Goal: Task Accomplishment & Management: Manage account settings

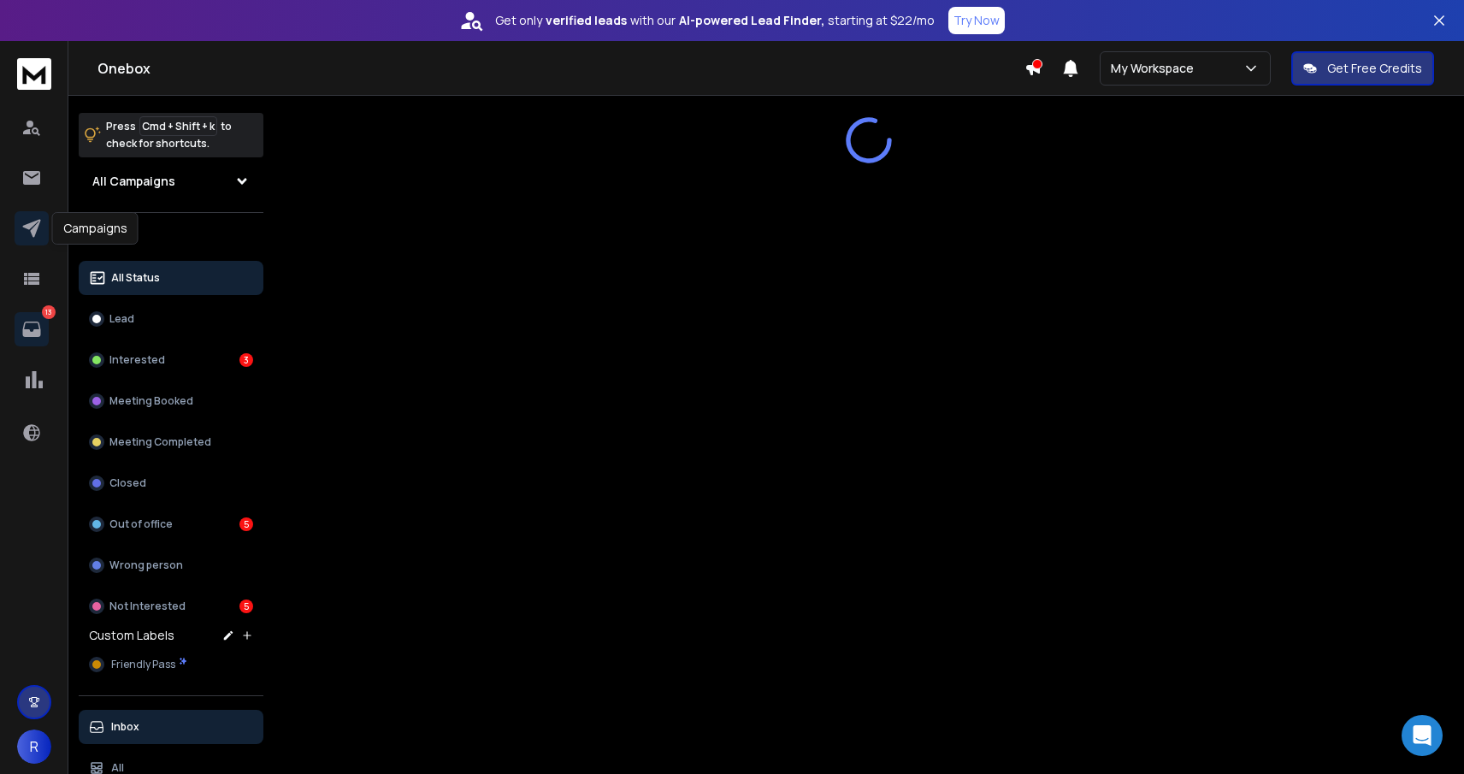
click at [33, 228] on icon at bounding box center [31, 228] width 18 height 18
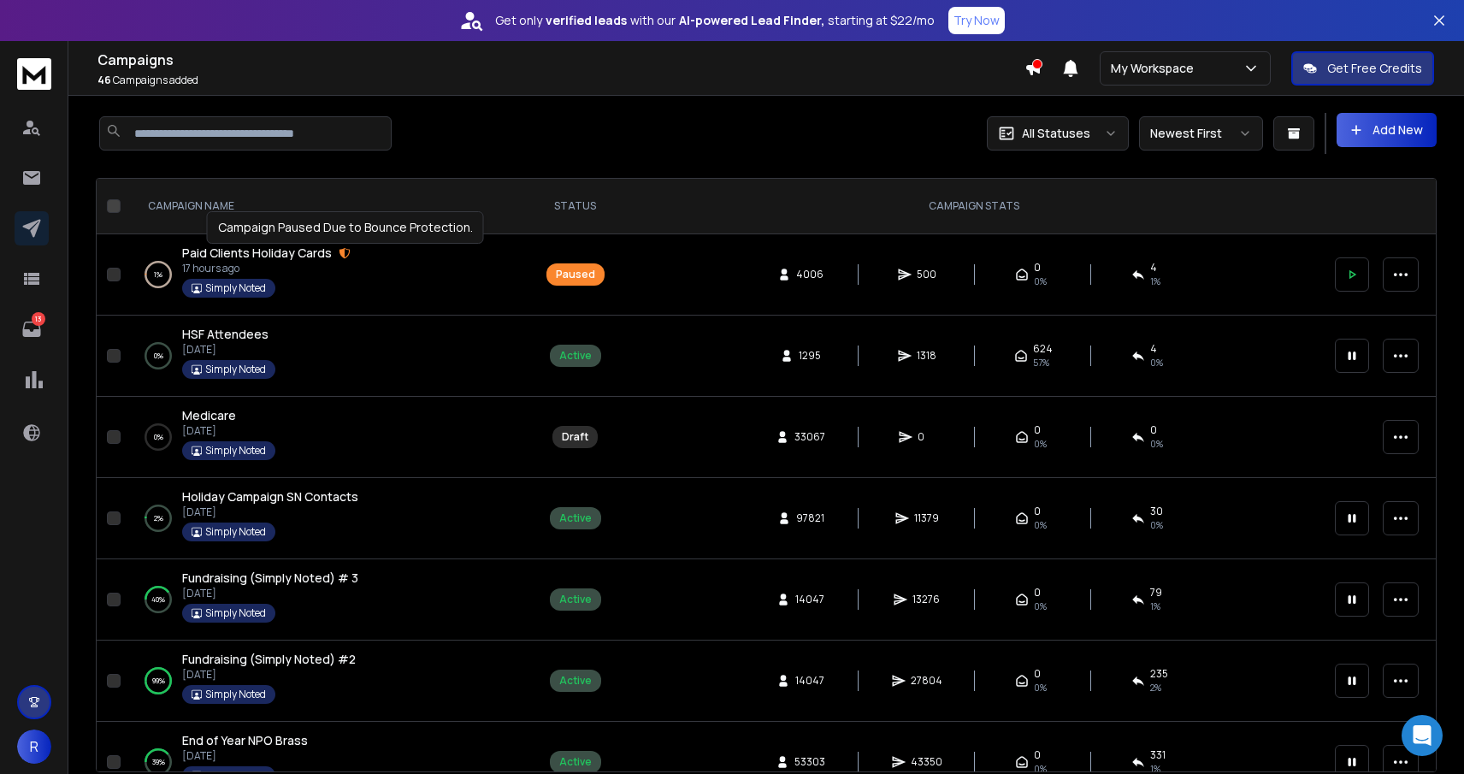
click at [346, 254] on icon at bounding box center [345, 253] width 12 height 12
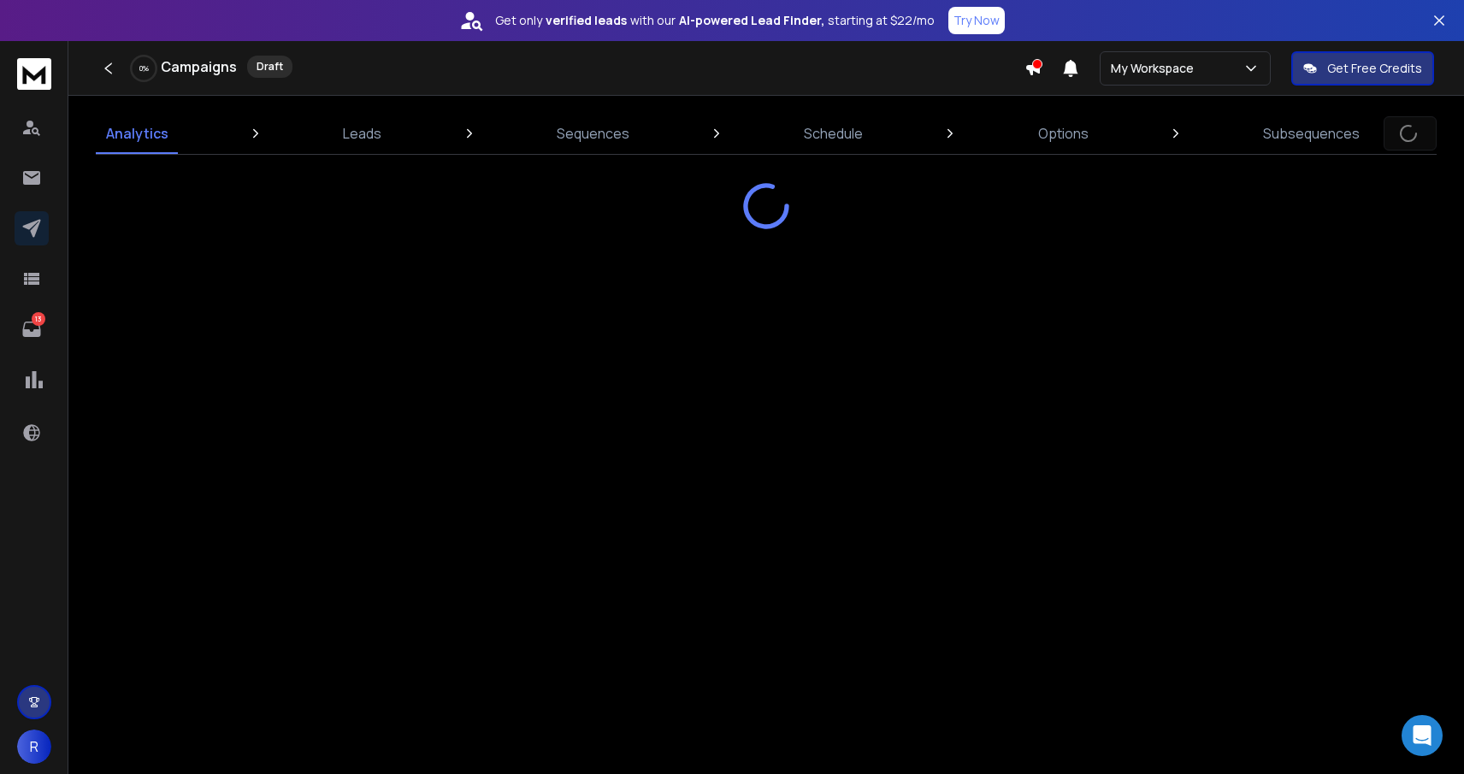
click at [346, 254] on div at bounding box center [766, 566] width 1327 height 774
click at [362, 124] on p "Leads" at bounding box center [362, 133] width 38 height 21
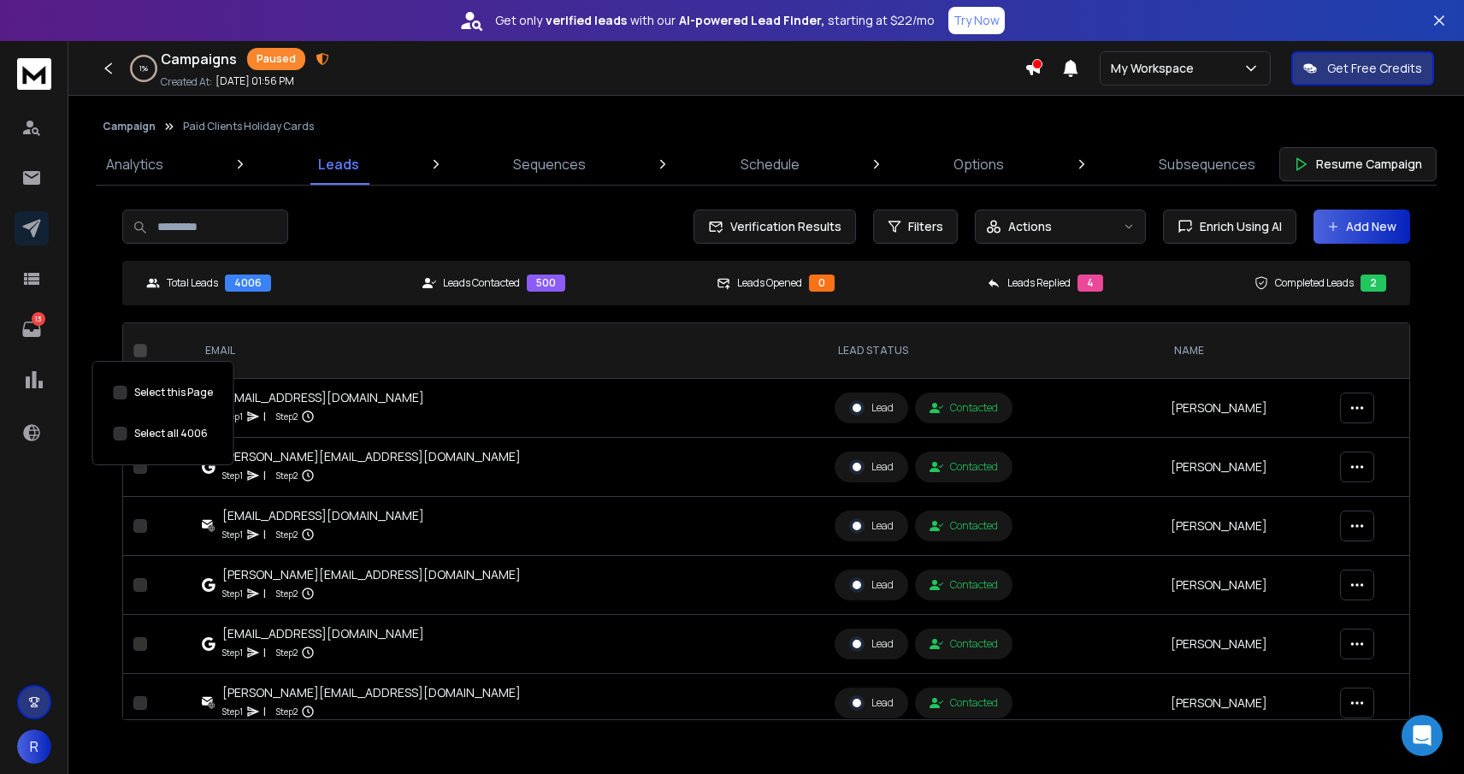
click at [125, 433] on button "Select this Page" at bounding box center [121, 434] width 14 height 14
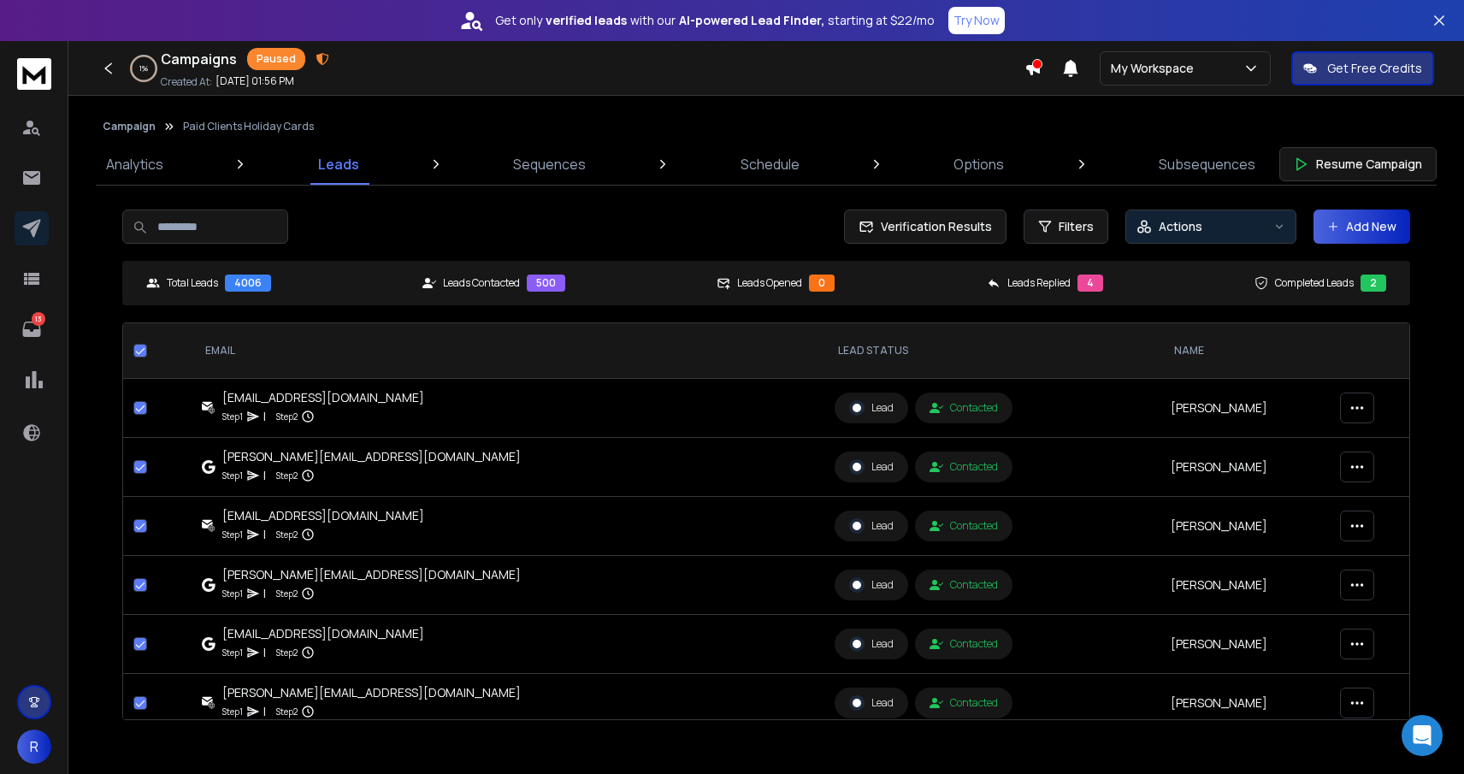
click at [1215, 225] on div "Actions" at bounding box center [1202, 226] width 130 height 17
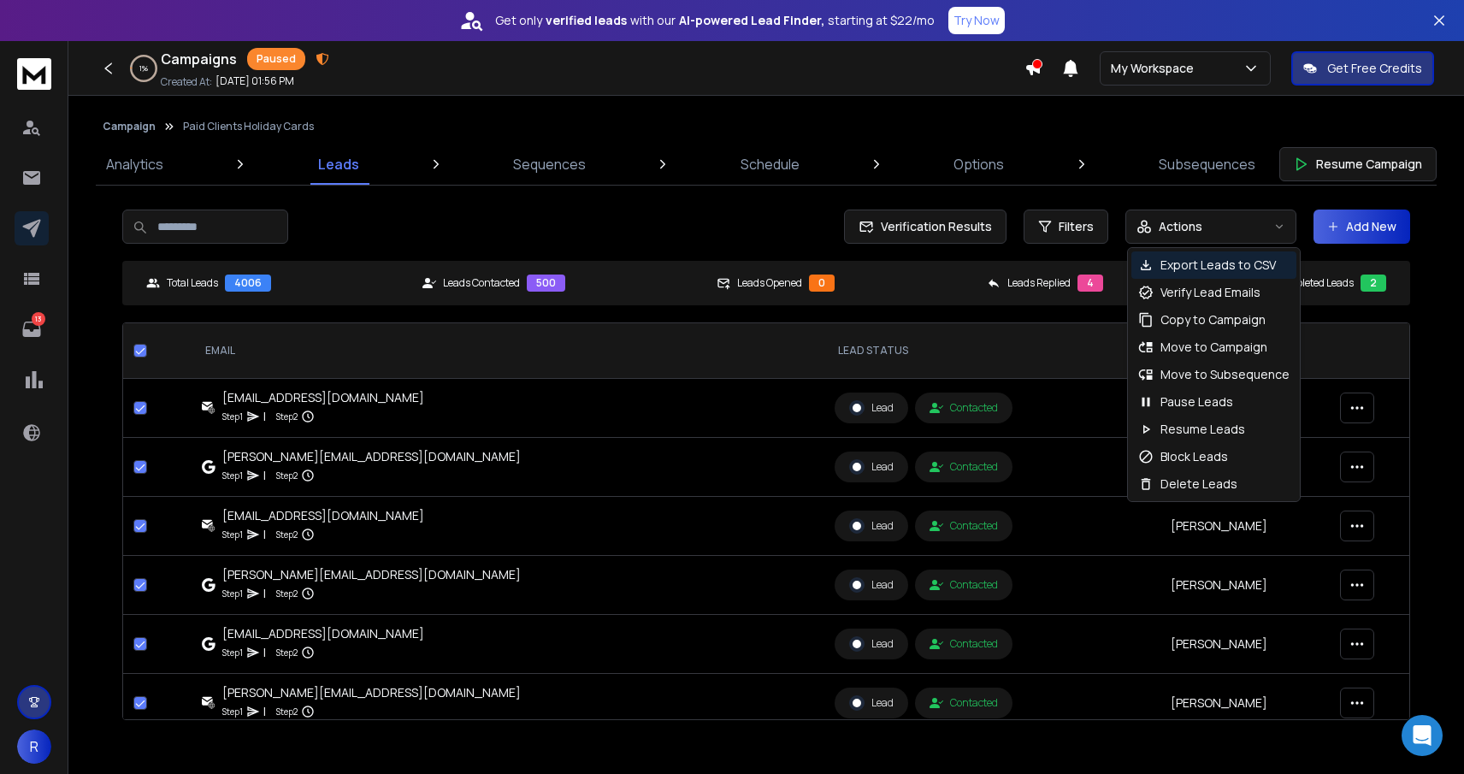
click at [1200, 268] on p "Export Leads to CSV" at bounding box center [1218, 265] width 115 height 17
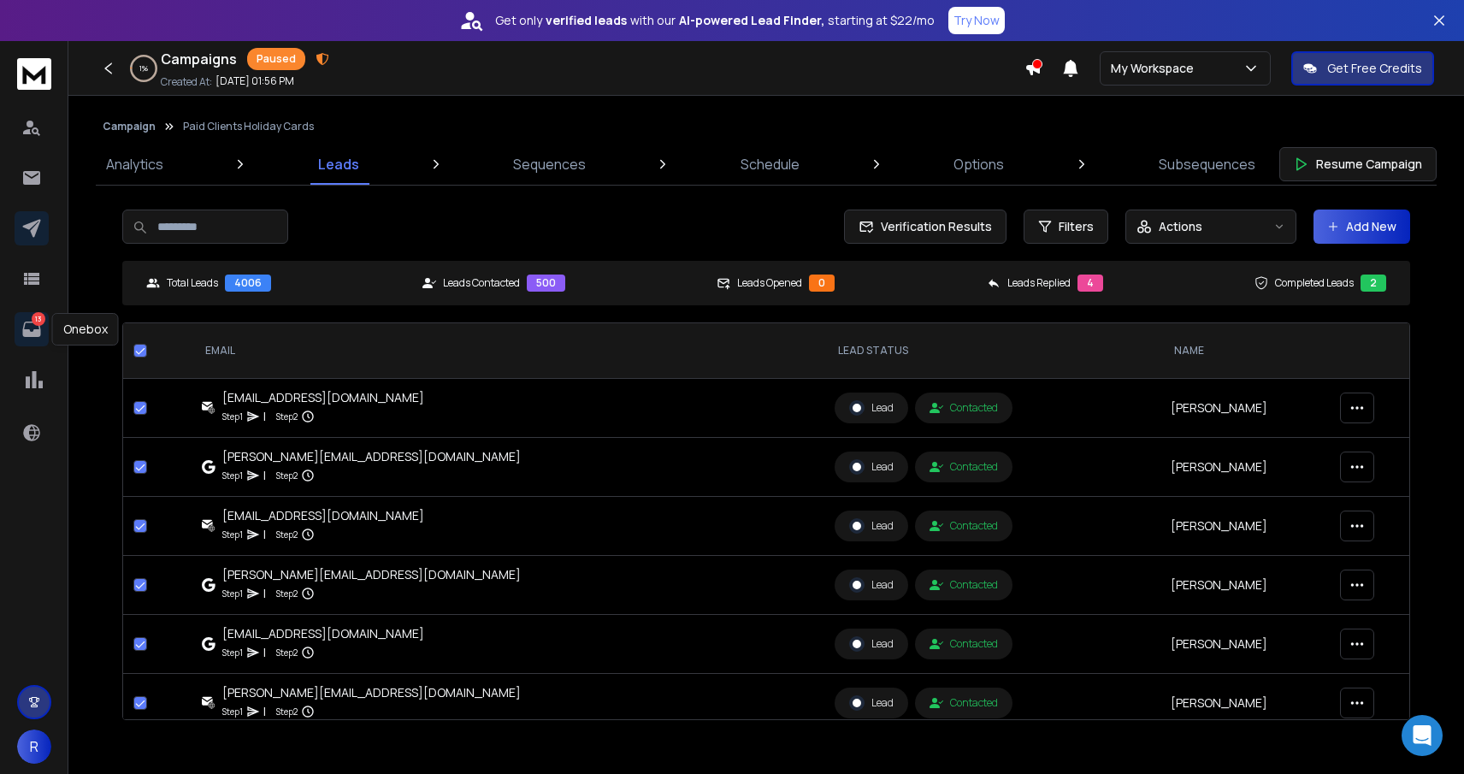
click at [26, 320] on icon at bounding box center [31, 329] width 21 height 21
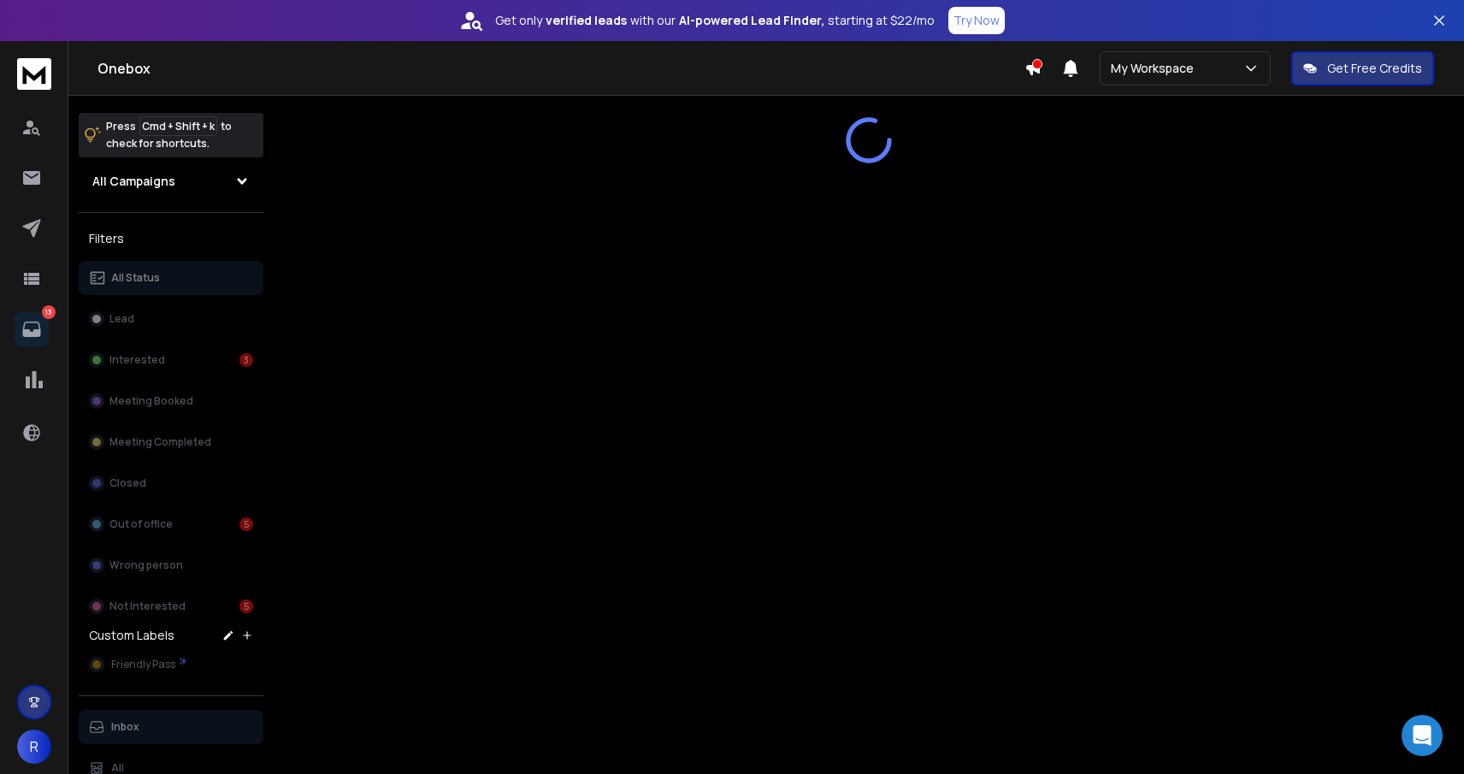
click at [134, 359] on div "All Status Lead Interested 3 Meeting Booked Meeting Completed Closed Out of off…" at bounding box center [171, 442] width 185 height 363
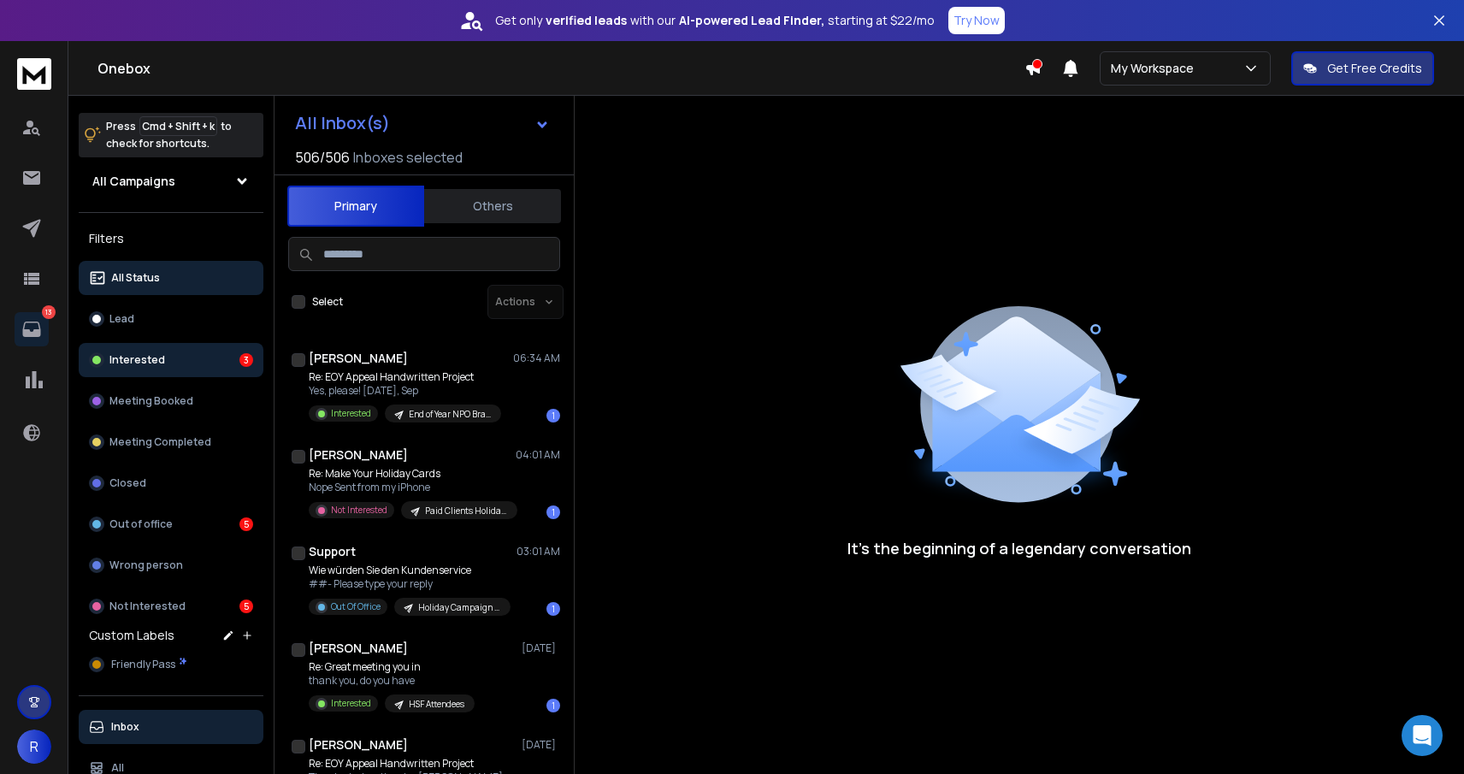
click at [135, 360] on p "Interested" at bounding box center [137, 360] width 56 height 14
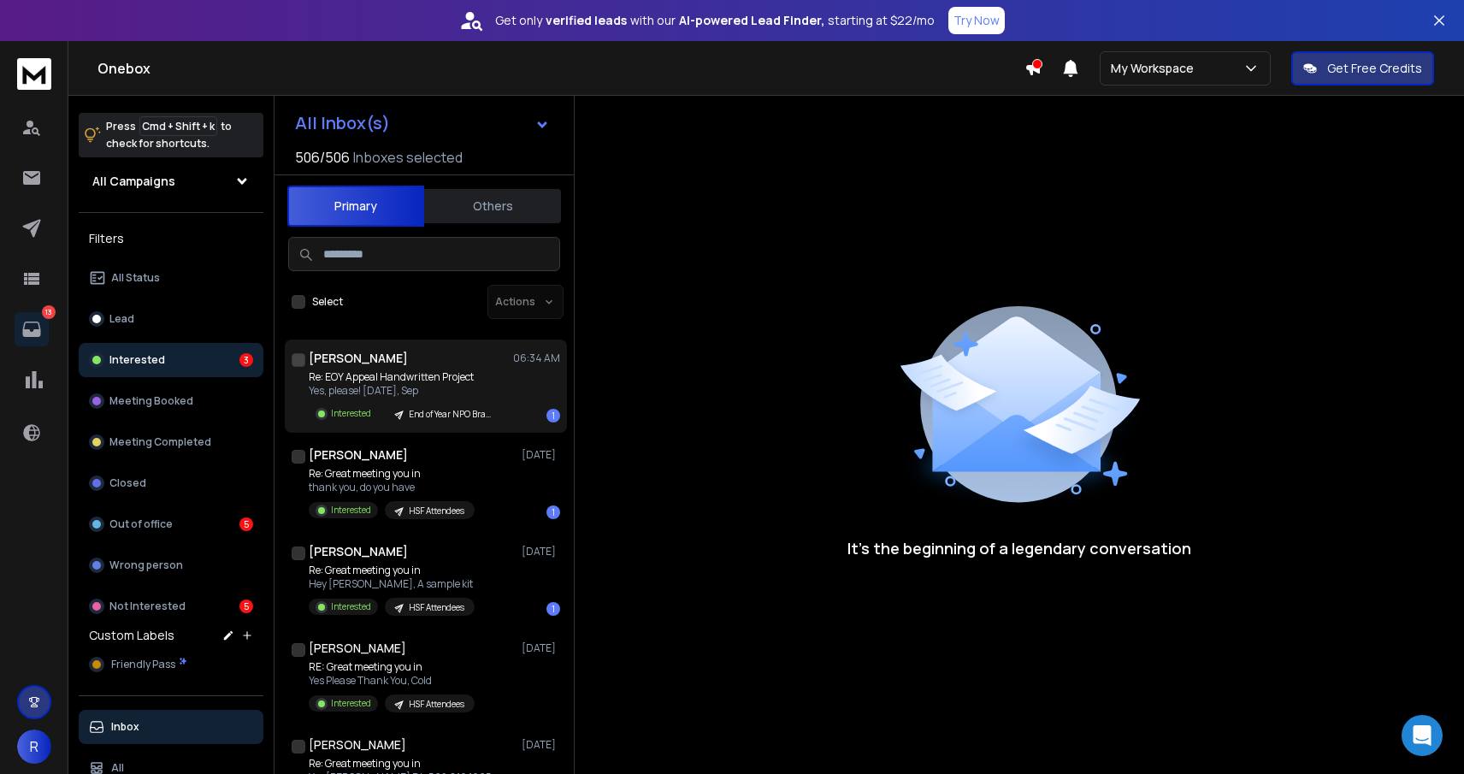
click at [397, 364] on div "Andrea Yarad 06:34 AM" at bounding box center [434, 358] width 251 height 17
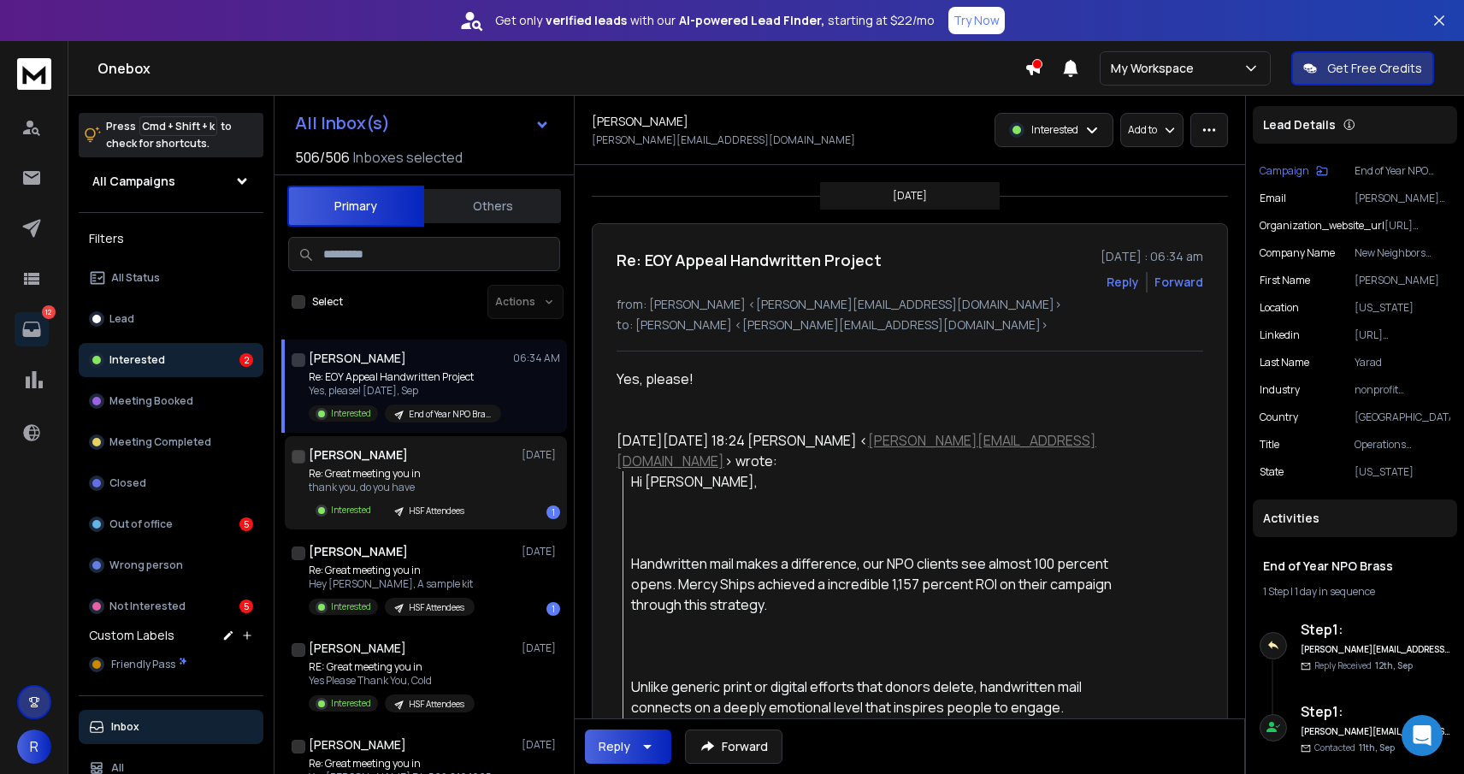
click at [431, 463] on div "Kristen Parker 11 Sep" at bounding box center [434, 454] width 251 height 17
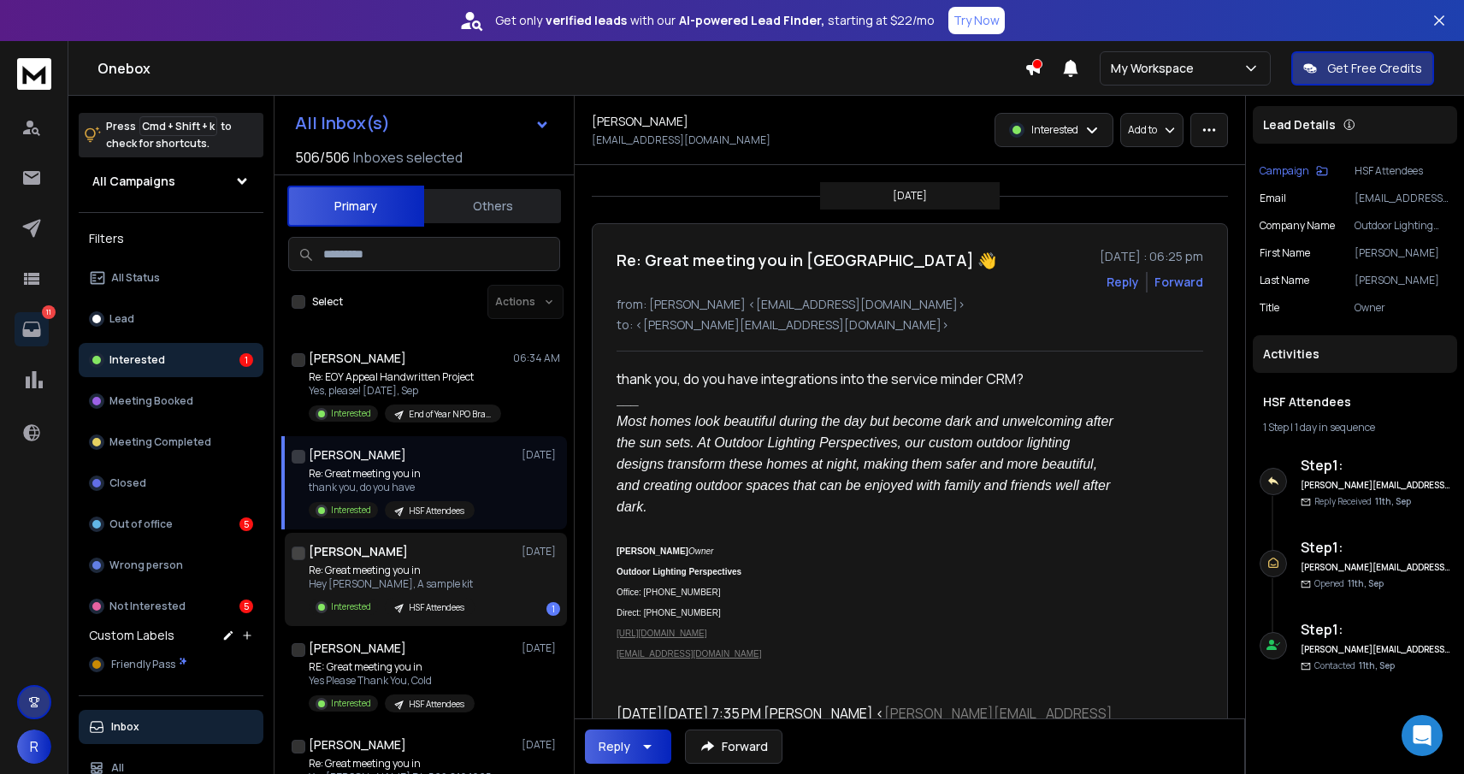
click at [393, 561] on div "Chris Sims 11 Sep Re: Great meeting you in Hey Rick, A sample kit Interested HS…" at bounding box center [434, 579] width 251 height 73
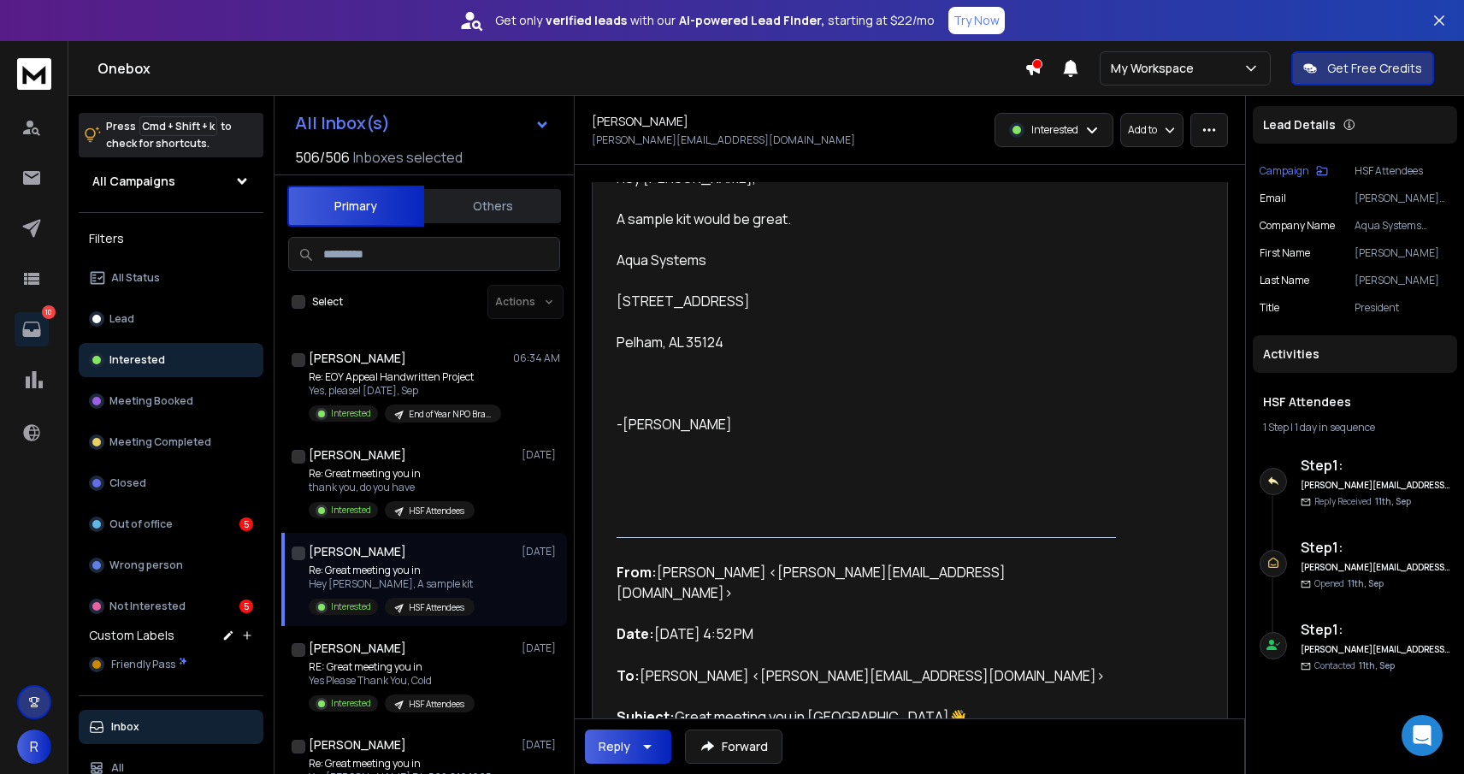
scroll to position [216, 0]
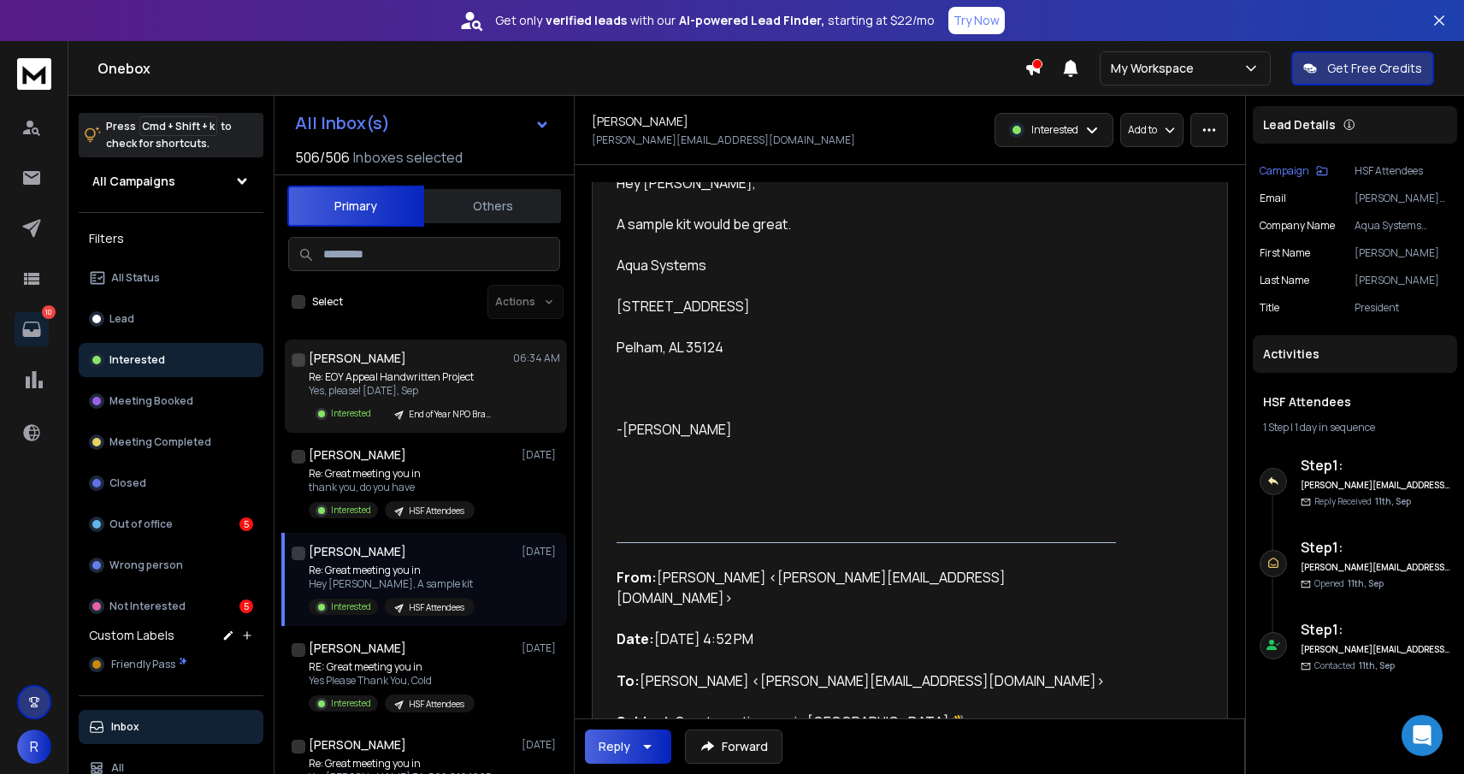
click at [383, 363] on div "Andrea Yarad 06:34 AM" at bounding box center [434, 358] width 251 height 17
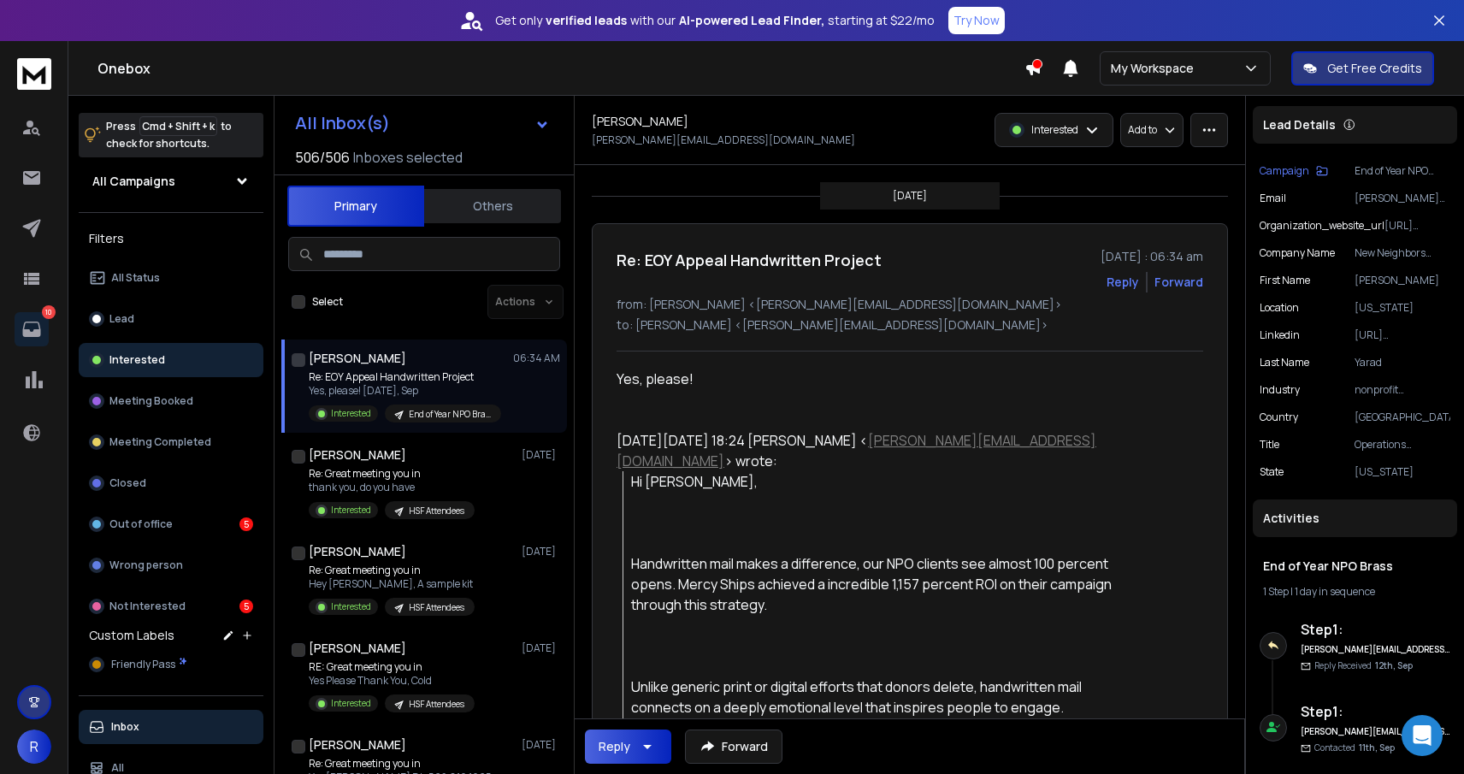
scroll to position [0, 0]
drag, startPoint x: 962, startPoint y: 306, endPoint x: 600, endPoint y: 305, distance: 361.8
click at [666, 305] on p "from: Andrea Yarad <andrea@newneighborspartnership.org>" at bounding box center [910, 304] width 587 height 17
drag, startPoint x: 650, startPoint y: 304, endPoint x: 721, endPoint y: 304, distance: 71.0
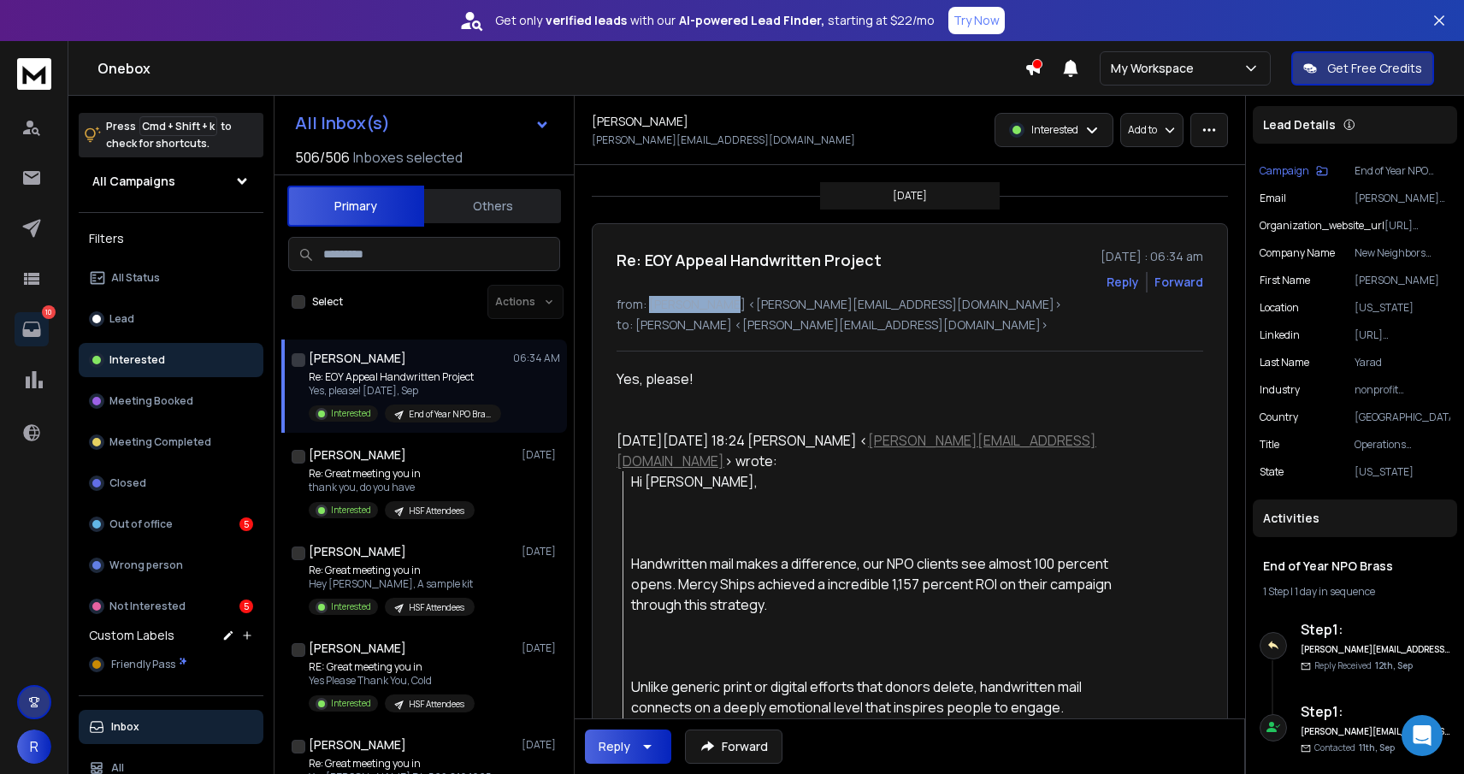
click at [721, 304] on p "from: Andrea Yarad <andrea@newneighborspartnership.org>" at bounding box center [910, 304] width 587 height 17
copy p "Andrea Yarad"
drag, startPoint x: 978, startPoint y: 308, endPoint x: 651, endPoint y: 306, distance: 327.6
click at [651, 306] on p "from: Andrea Yarad <andrea@newneighborspartnership.org>" at bounding box center [910, 304] width 587 height 17
copy p "Andrea Yarad <andrea@newneighborspartnership.org>"
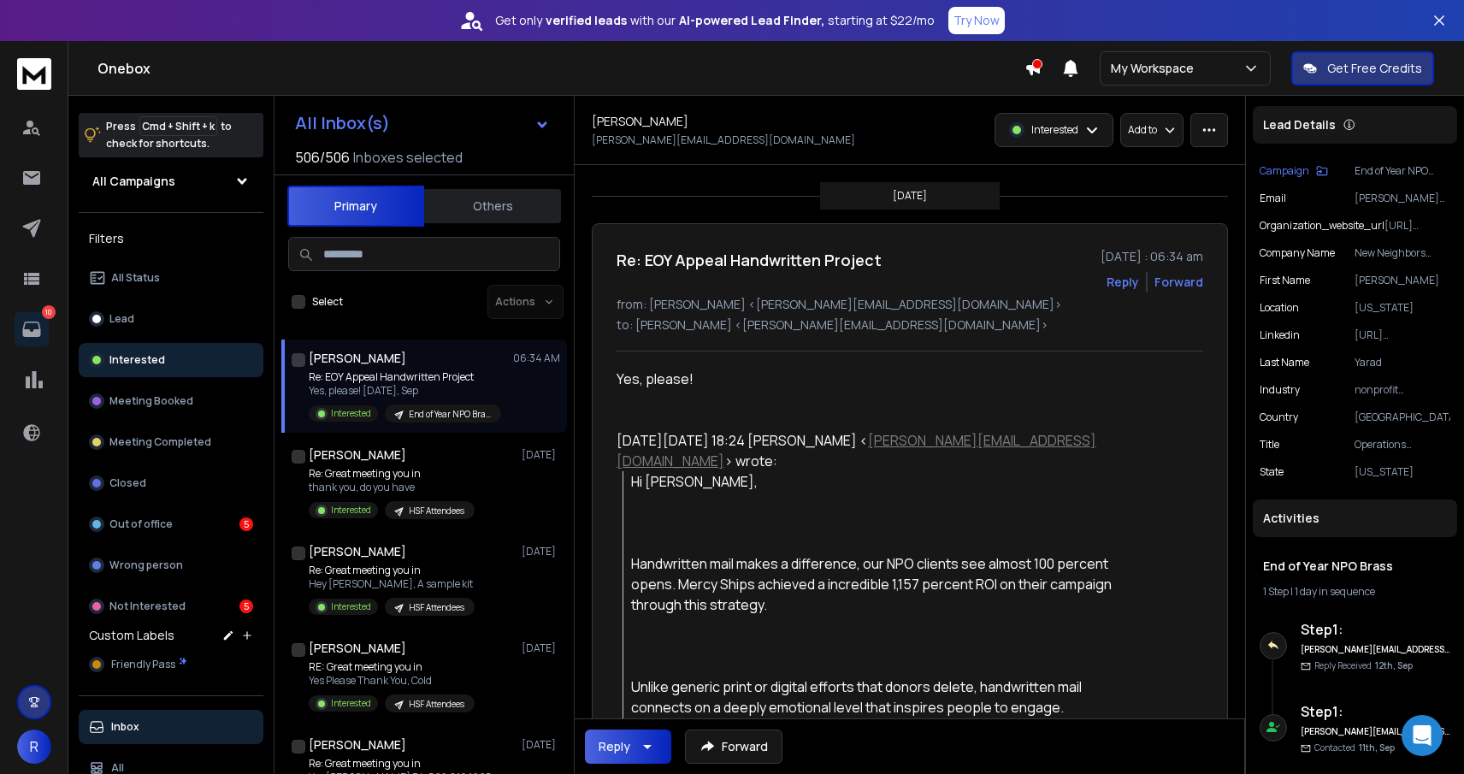
drag, startPoint x: 718, startPoint y: 377, endPoint x: 706, endPoint y: 377, distance: 11.1
click at [706, 377] on div "Yes, please!" at bounding box center [866, 379] width 499 height 21
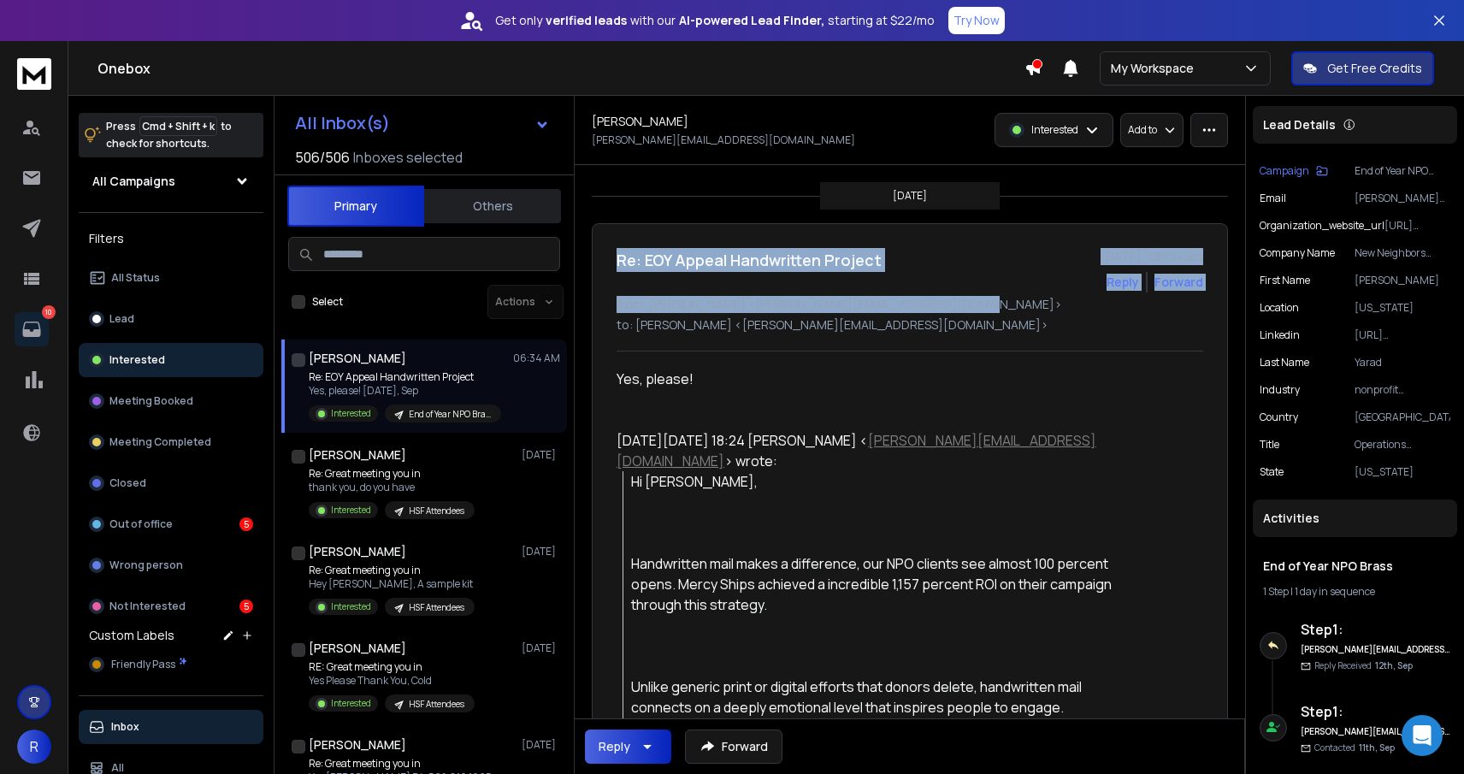
drag, startPoint x: 956, startPoint y: 304, endPoint x: 589, endPoint y: 250, distance: 370.9
copy div "Re: EOY Appeal Handwritten Project 12 September 2025 : 06:34 am Reply Forward f…"
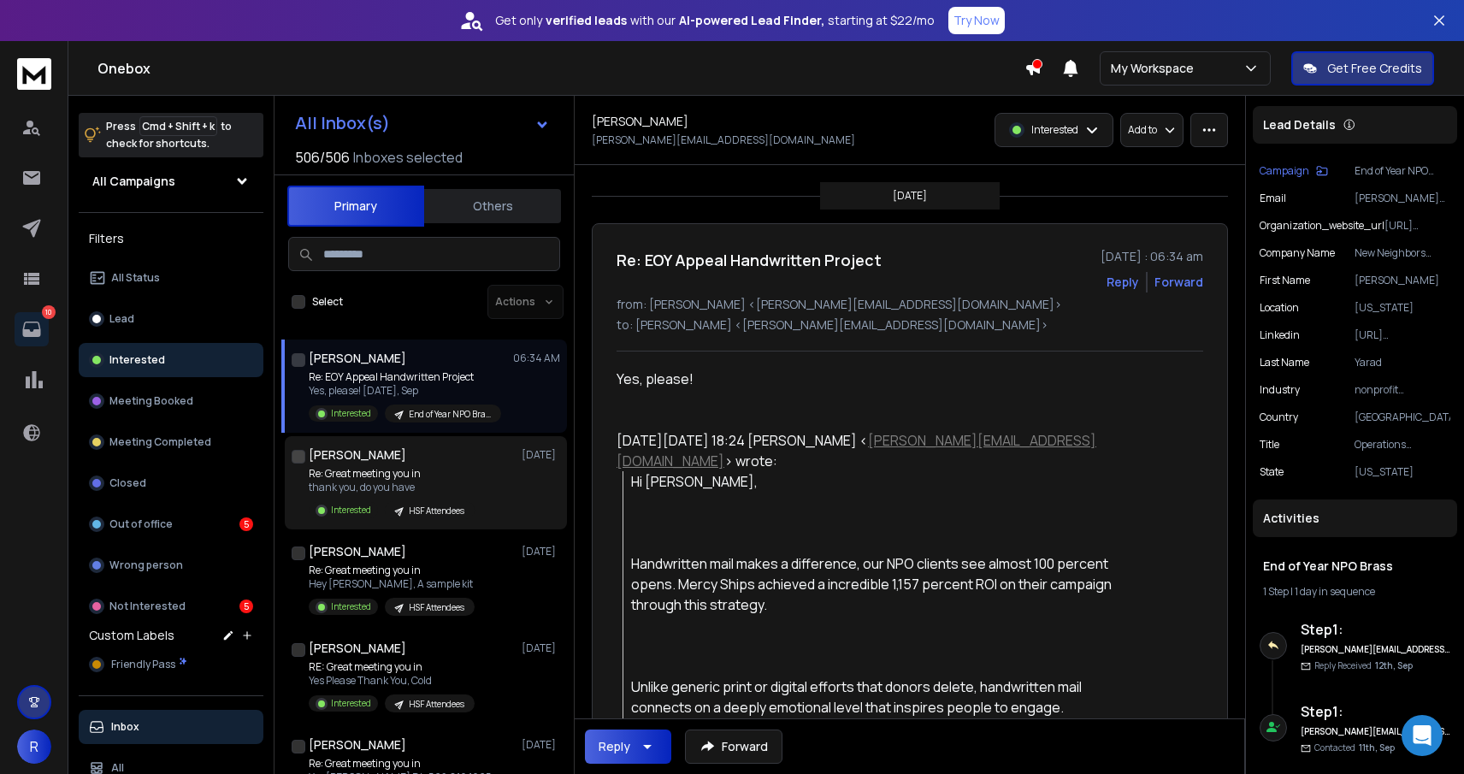
click at [348, 455] on h1 "Kristen Parker" at bounding box center [358, 454] width 98 height 17
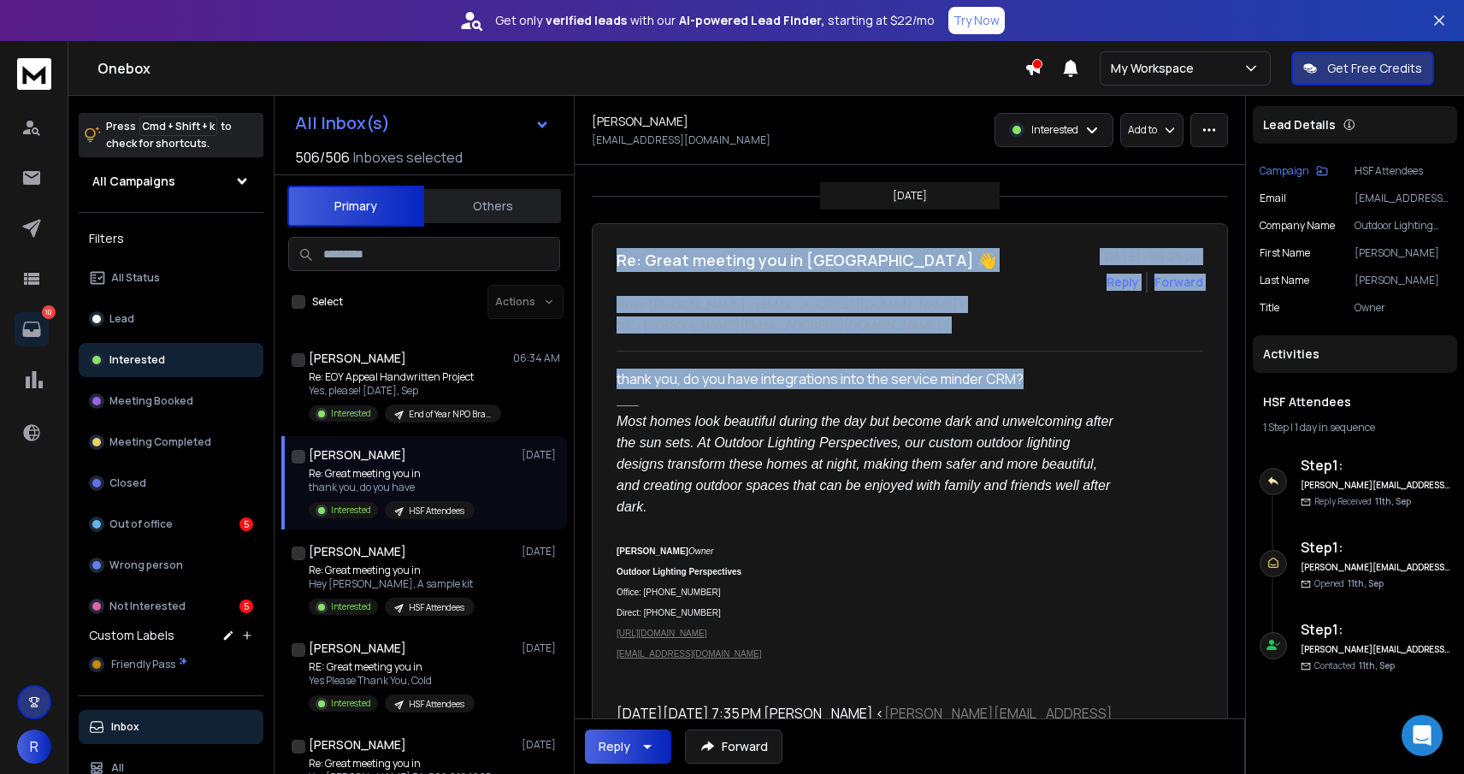
drag, startPoint x: 750, startPoint y: 513, endPoint x: 611, endPoint y: 263, distance: 286.8
click at [611, 263] on div "Re: Great meeting you in Las Vegas 👋 11 September 2025 : 06:25 pm Reply Forward…" at bounding box center [910, 738] width 636 height 1031
copy div "Re: Great meeting you in Las Vegas 👋 11 September 2025 : 06:25 pm Reply Forward…"
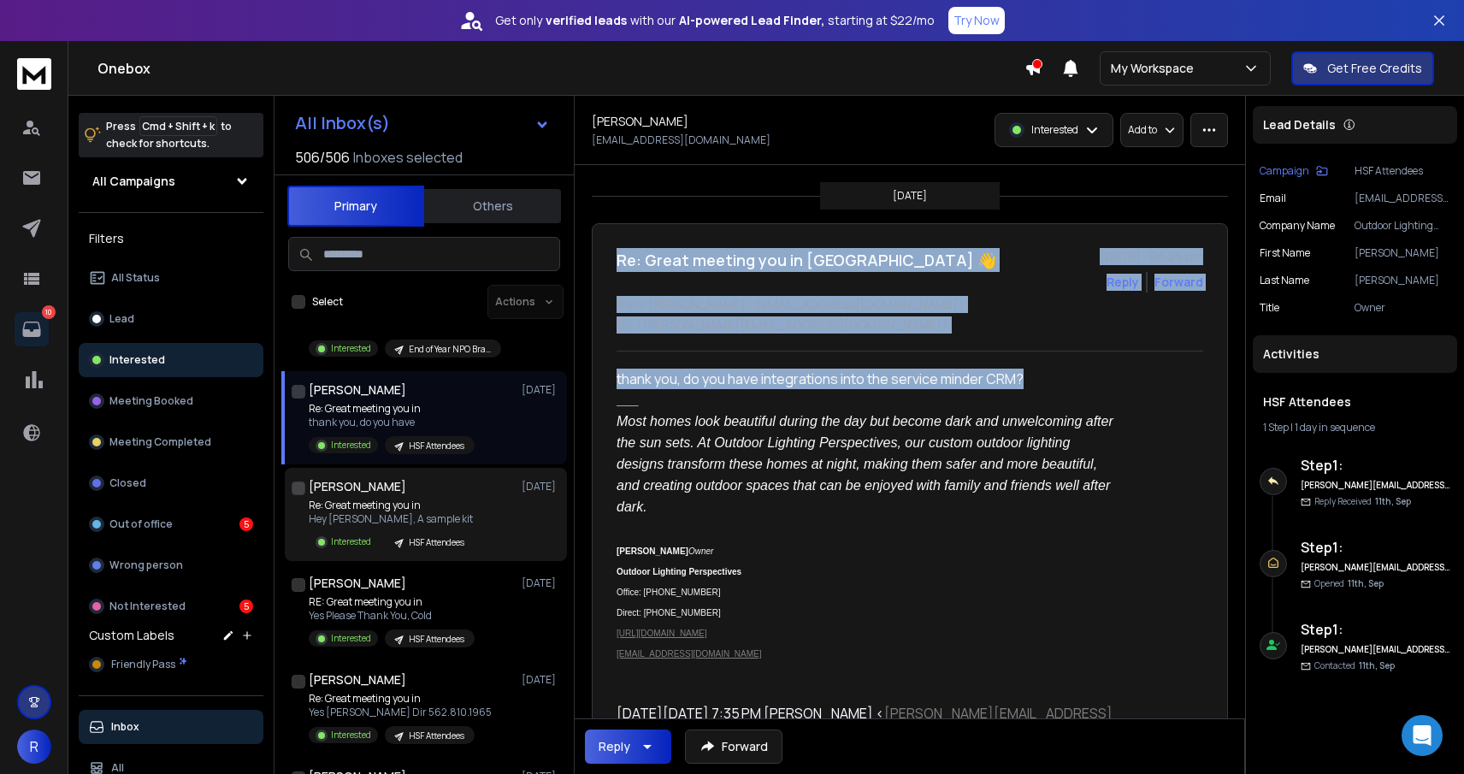
scroll to position [74, 0]
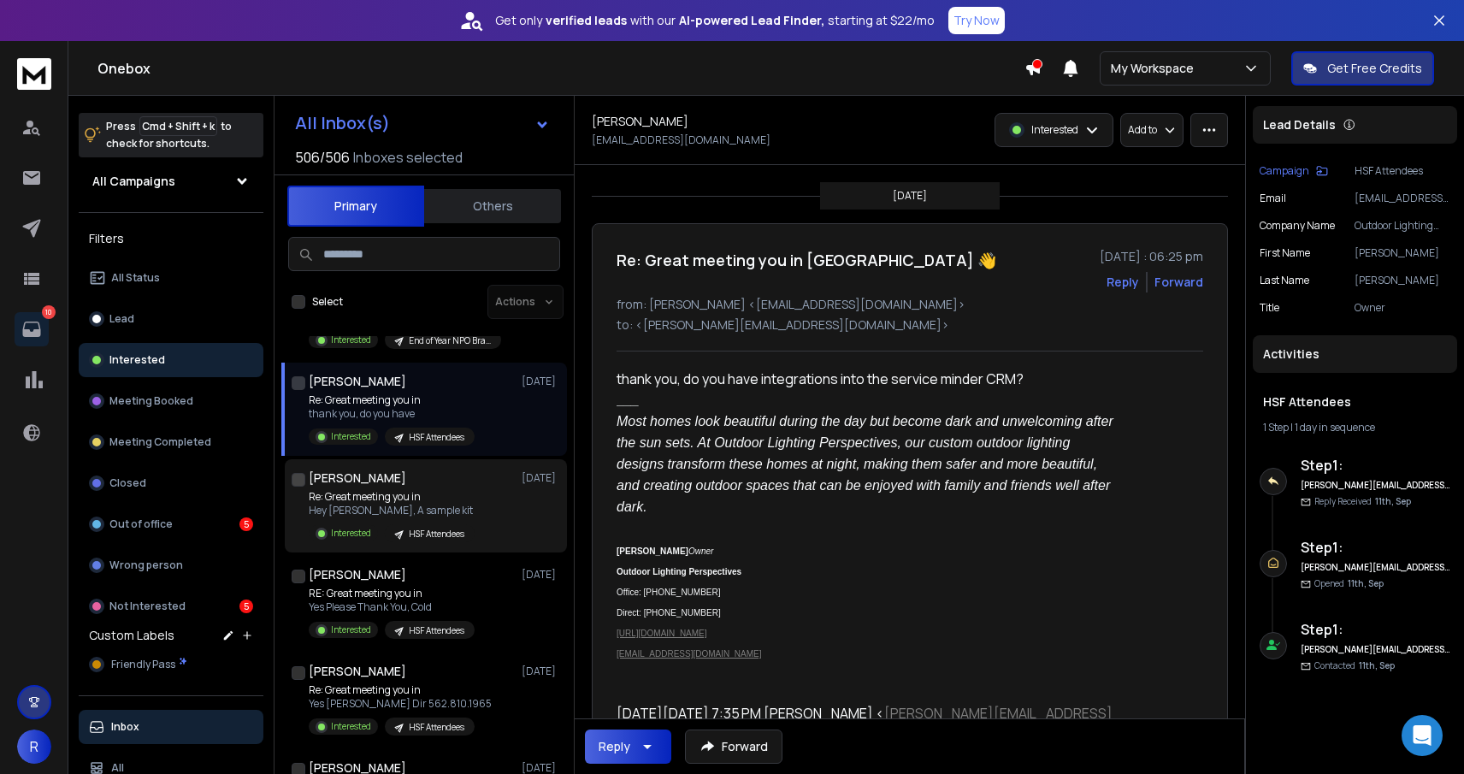
click at [413, 490] on p "Re: Great meeting you in" at bounding box center [392, 497] width 166 height 14
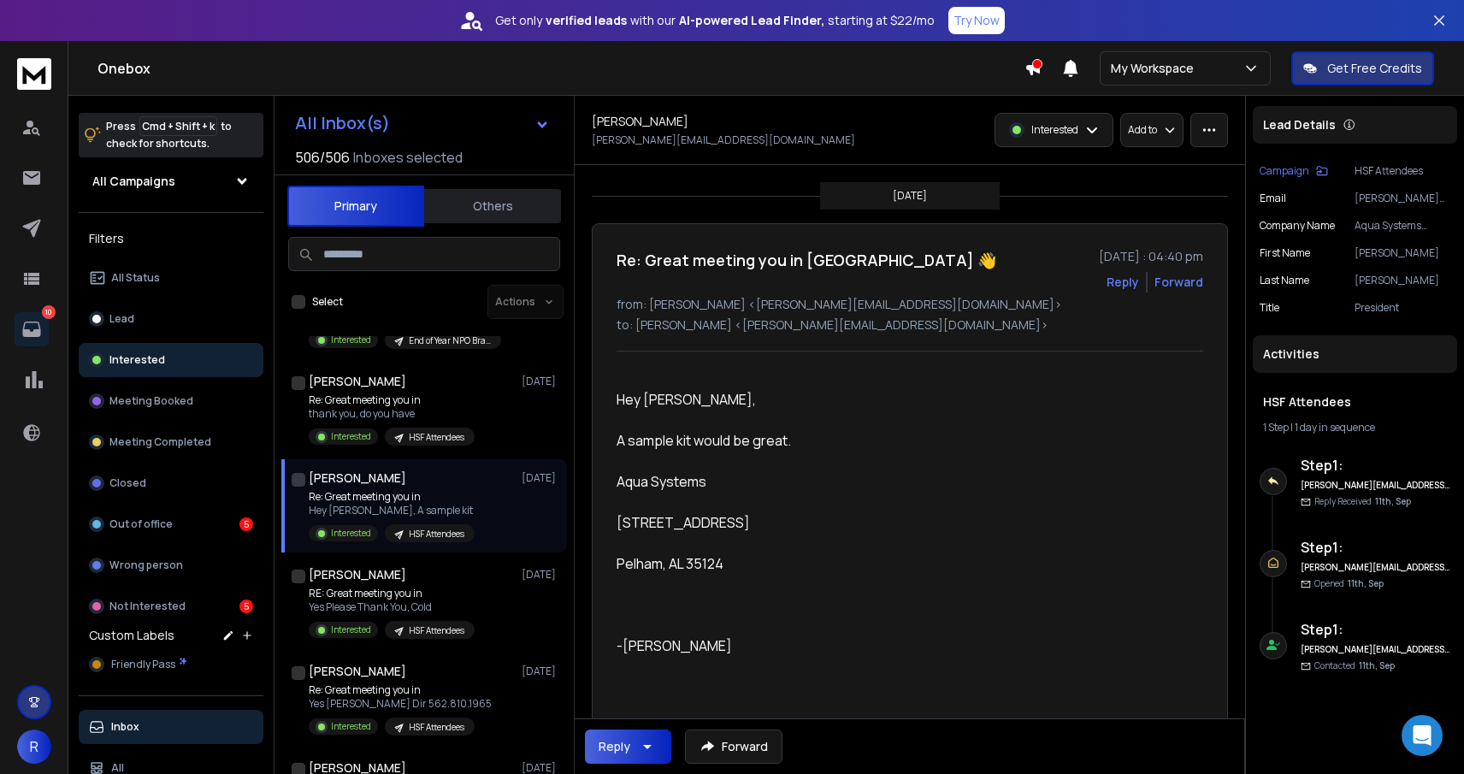
scroll to position [55, 0]
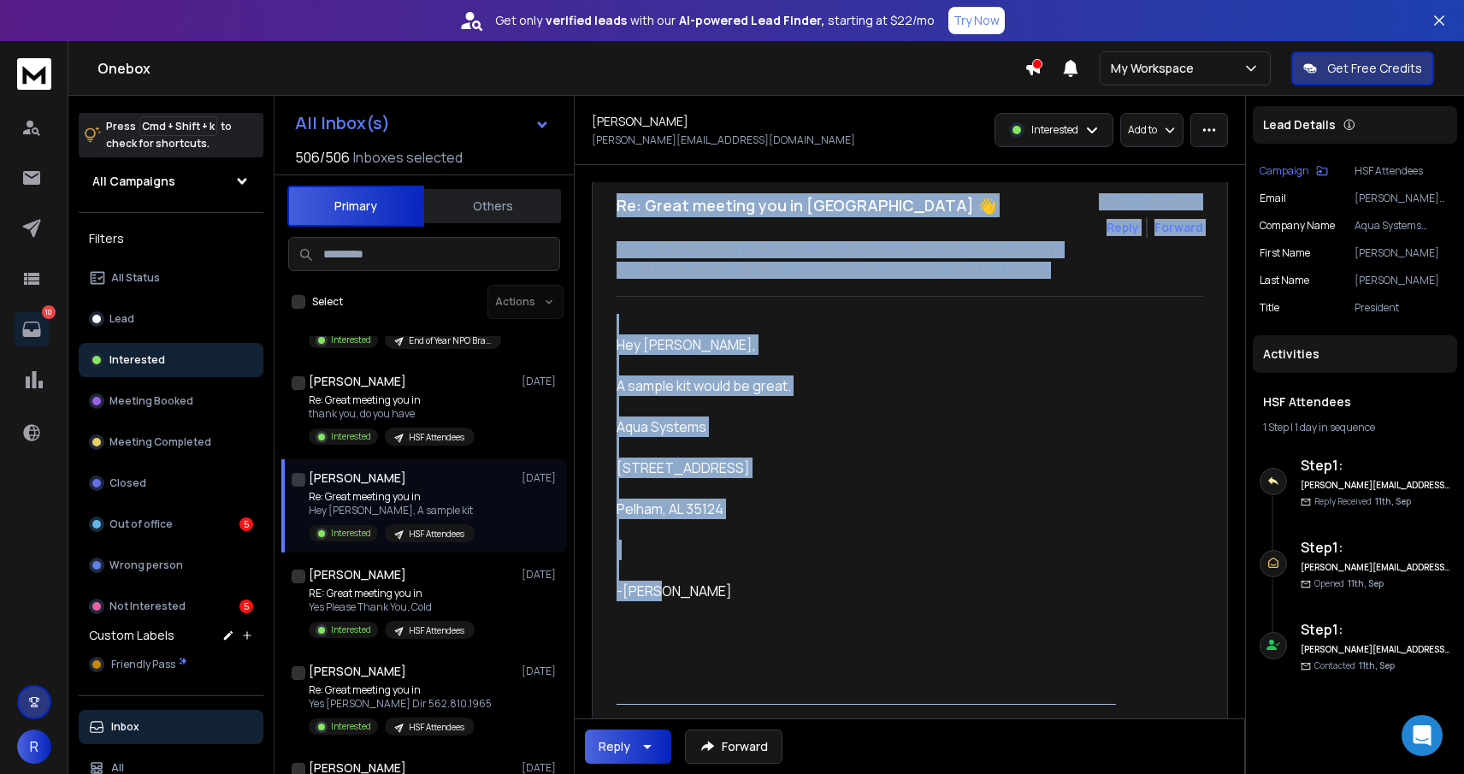
drag, startPoint x: 618, startPoint y: 203, endPoint x: 746, endPoint y: 600, distance: 417.1
copy div "Re: Great meeting you in Las Vegas 👋 11 September 2025 : 04:40 pm Reply Forward…"
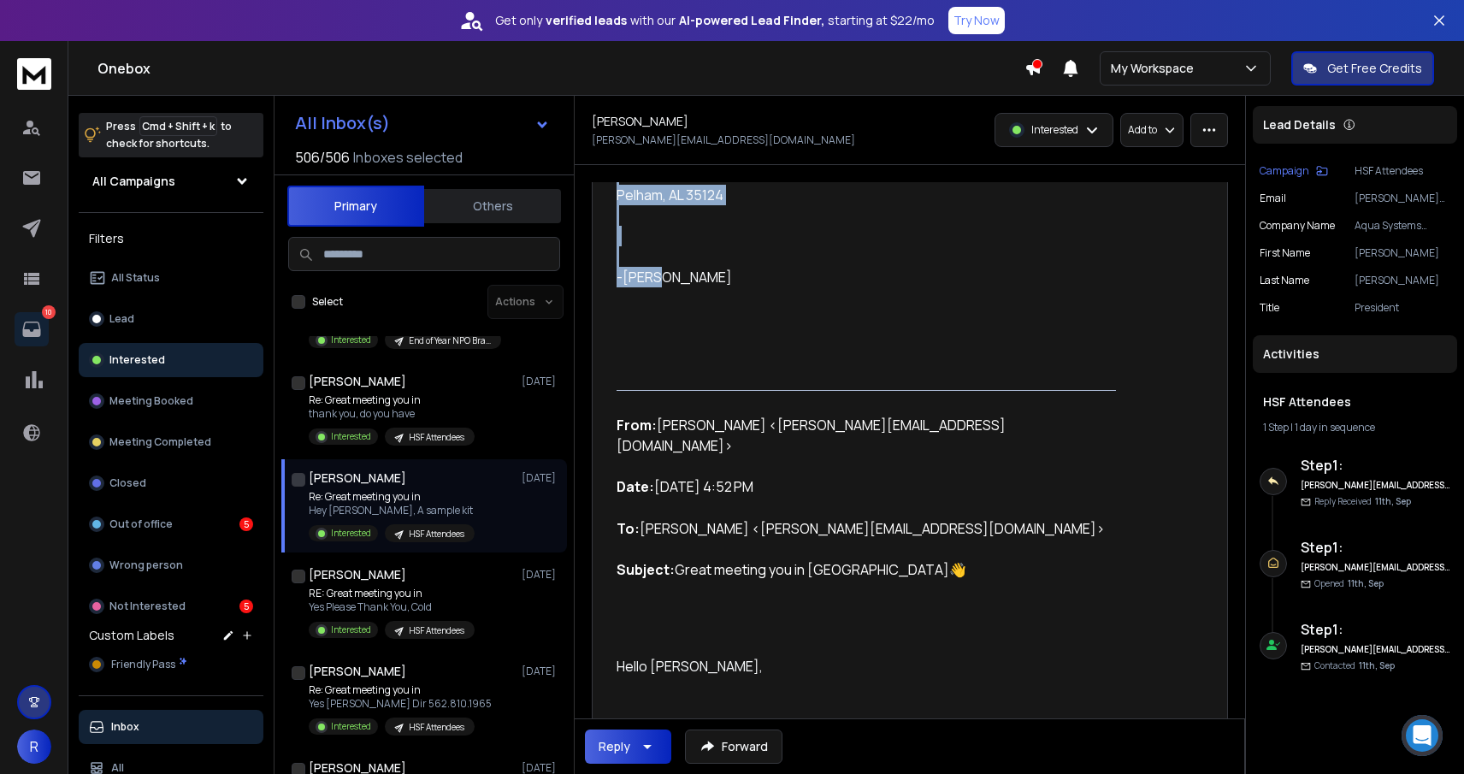
scroll to position [382, 0]
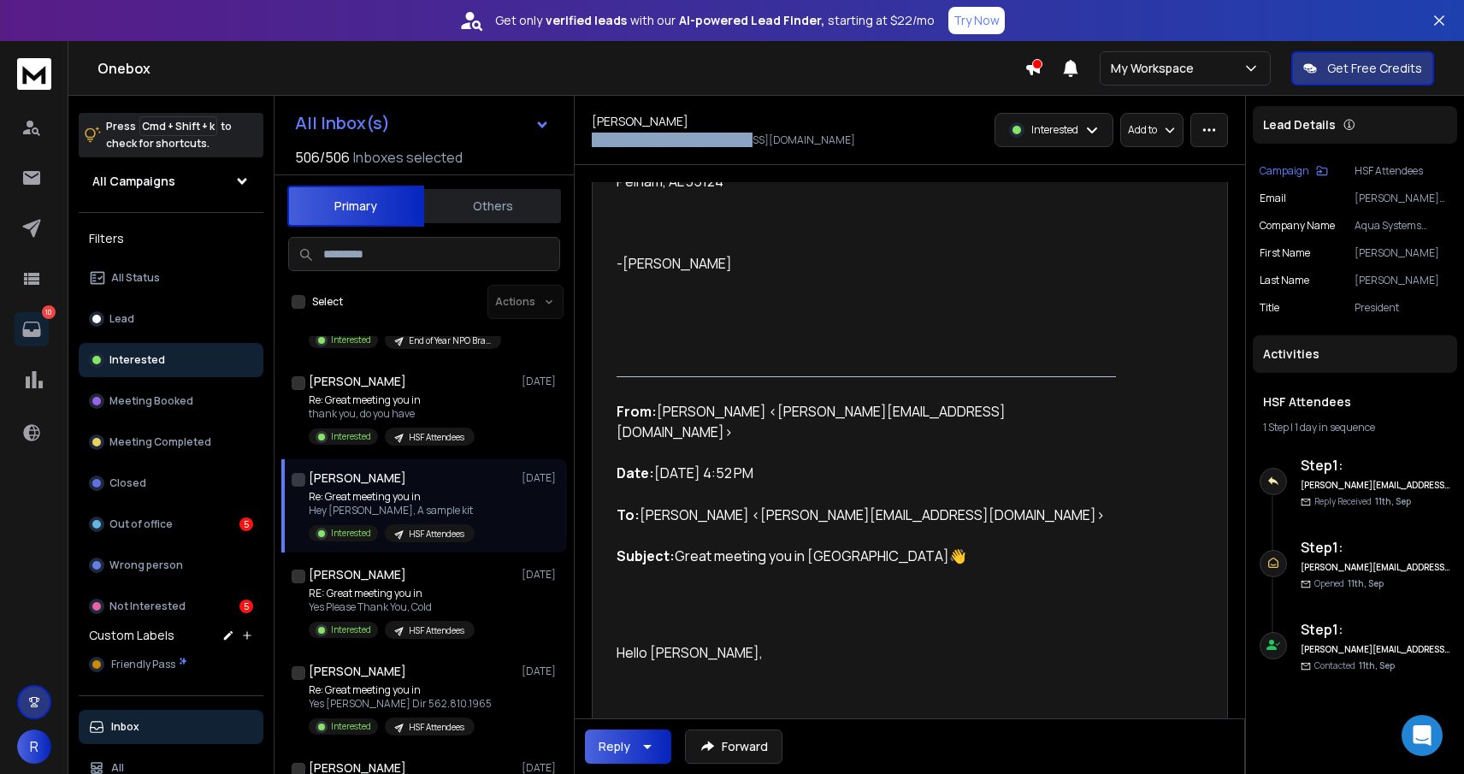
drag, startPoint x: 736, startPoint y: 141, endPoint x: 585, endPoint y: 141, distance: 150.5
click at [585, 141] on div "Chris Sims Chris Sims chris@iwantgreatwater.com Interested Add to Interested Ad…" at bounding box center [910, 130] width 671 height 69
drag, startPoint x: 589, startPoint y: 121, endPoint x: 658, endPoint y: 122, distance: 68.4
click at [658, 122] on div "Chris Sims Chris Sims chris@iwantgreatwater.com Interested Add to Interested Ad…" at bounding box center [910, 130] width 671 height 69
copy h1 "Chris Sims"
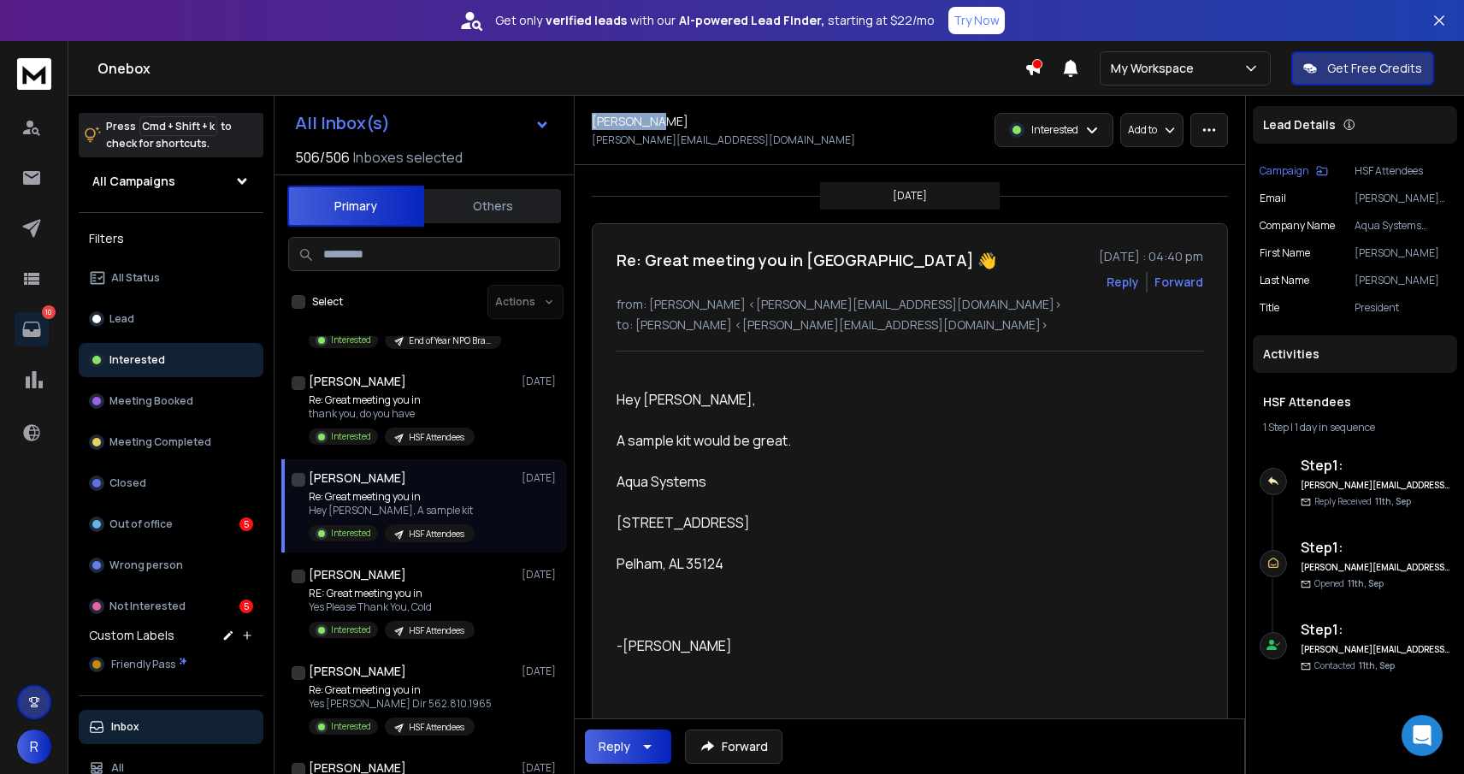
scroll to position [0, 0]
drag, startPoint x: 895, startPoint y: 299, endPoint x: 650, endPoint y: 300, distance: 245.5
click at [650, 300] on p "from: Chris Sims <chris@iwantgreatwater.com>" at bounding box center [910, 304] width 587 height 17
copy p "Chris Sims <chris@iwantgreatwater.com>"
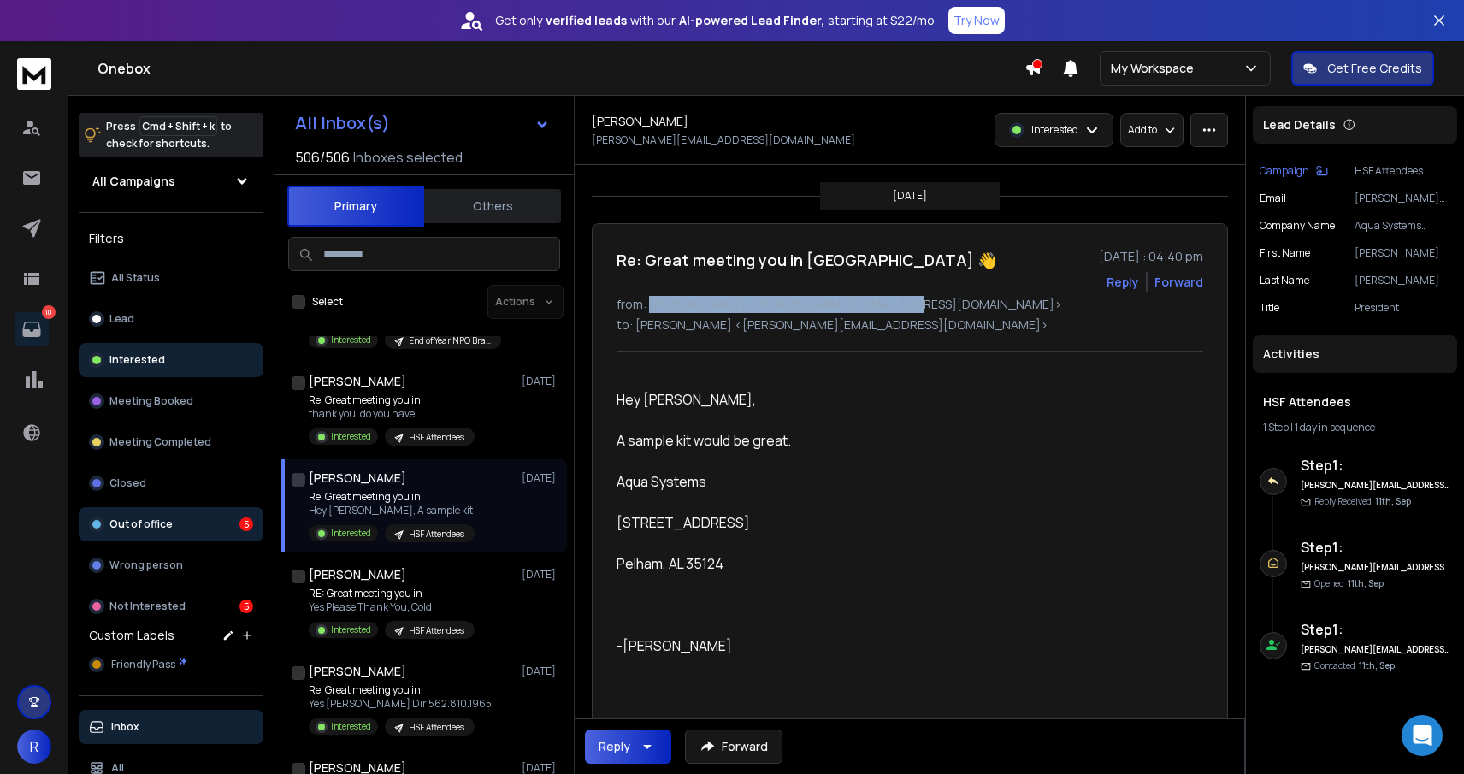
click at [172, 536] on button "Out of office 5" at bounding box center [171, 524] width 185 height 34
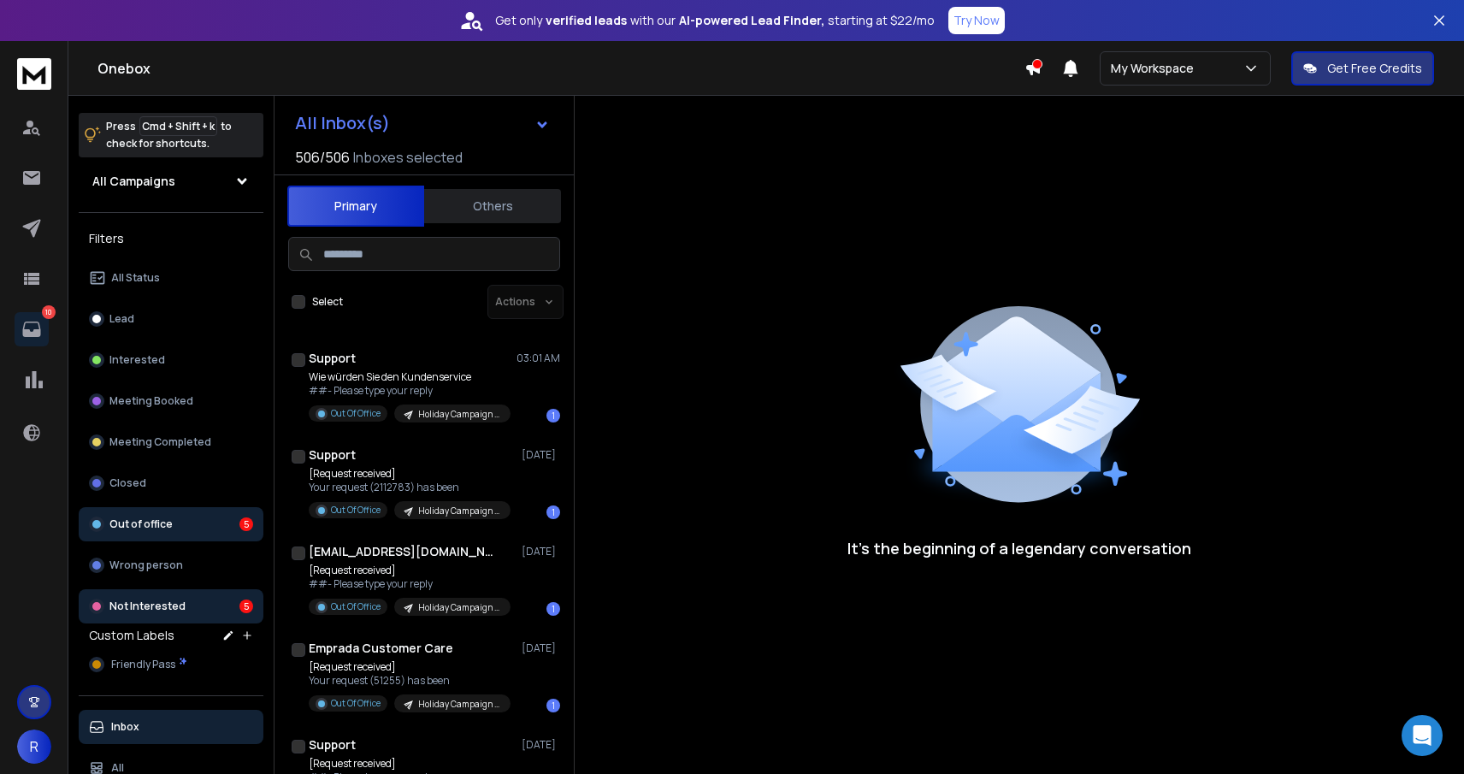
click at [174, 610] on p "Not Interested" at bounding box center [147, 607] width 76 height 14
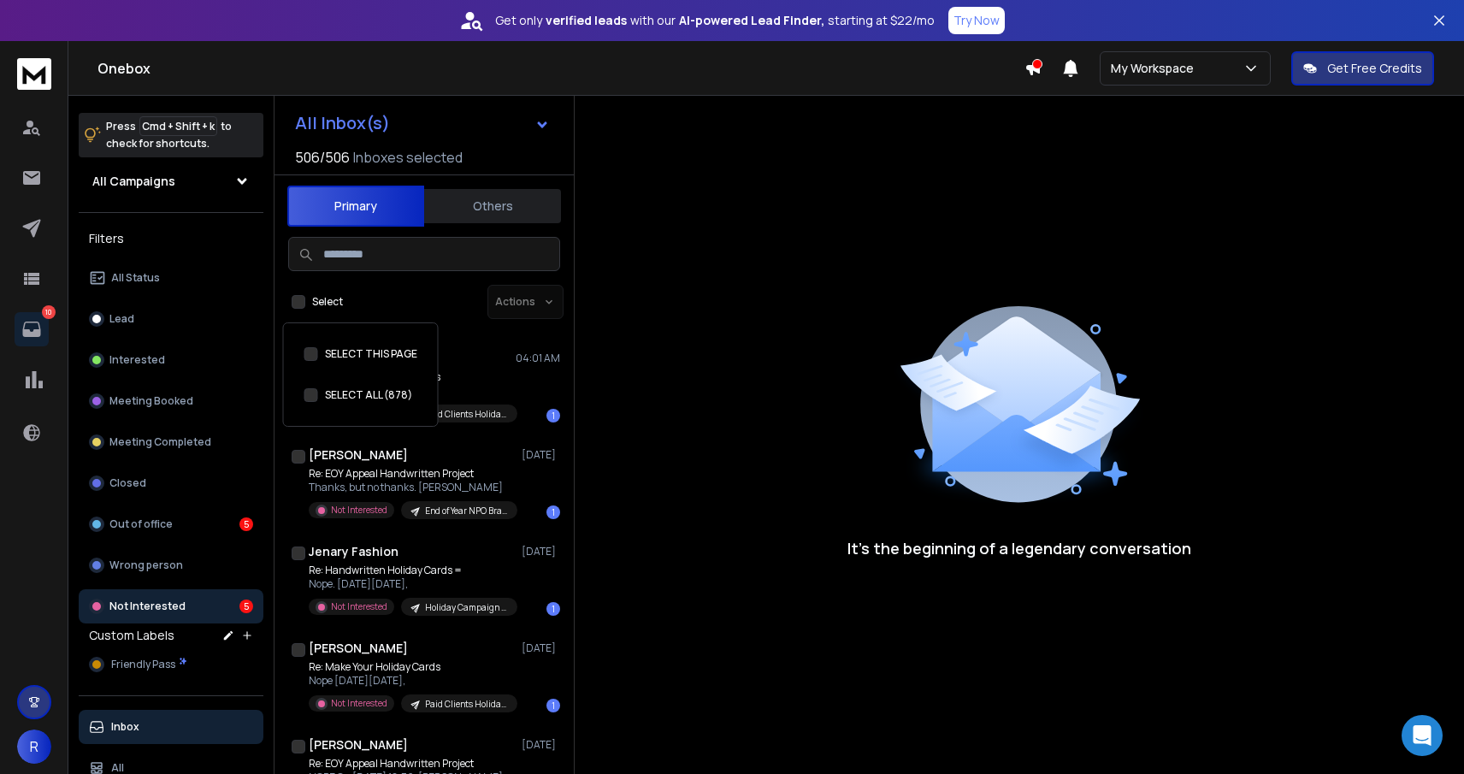
click at [300, 302] on button "SELECT THIS PAGE" at bounding box center [299, 302] width 14 height 14
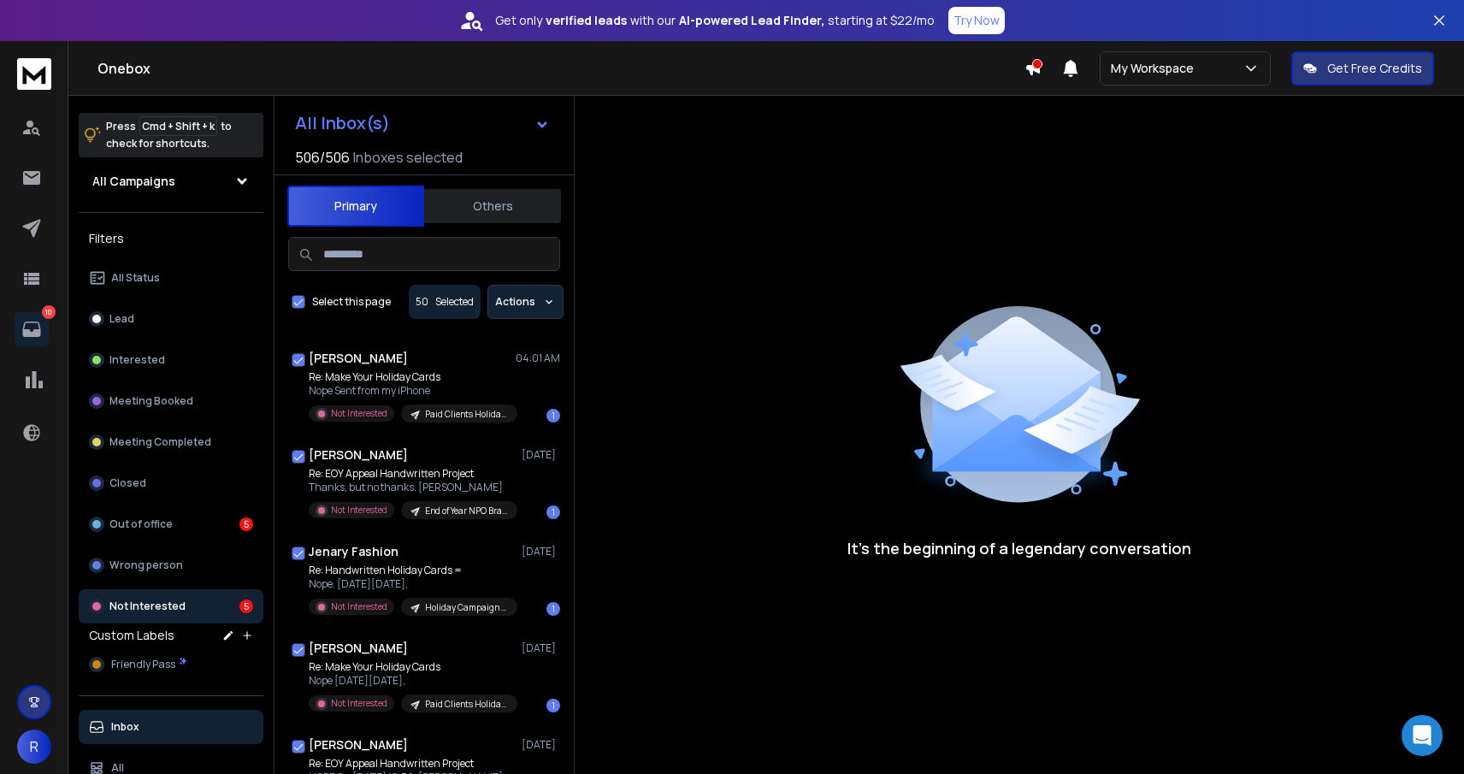
click at [528, 309] on button "Actions" at bounding box center [526, 302] width 76 height 34
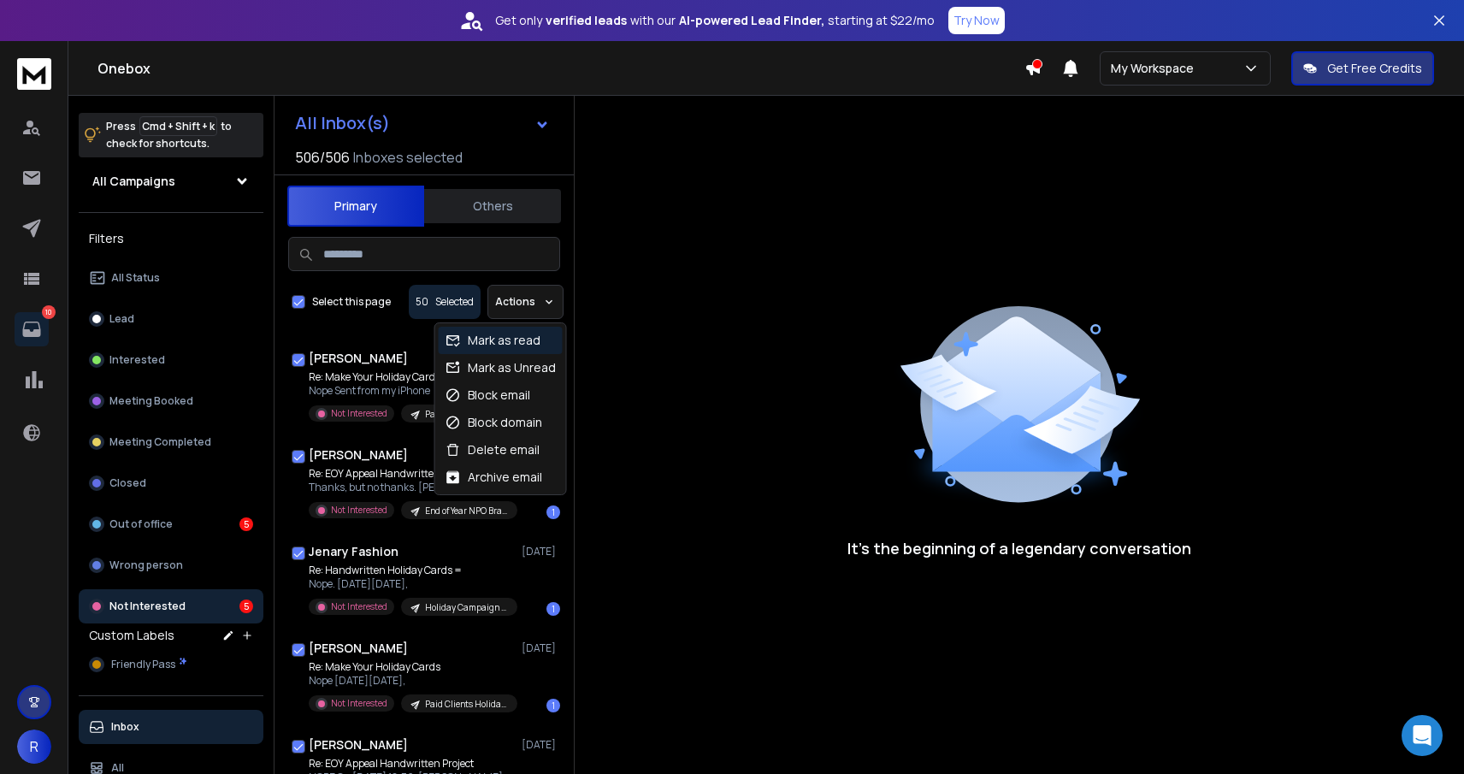
click at [517, 340] on div "Mark as read" at bounding box center [493, 340] width 95 height 17
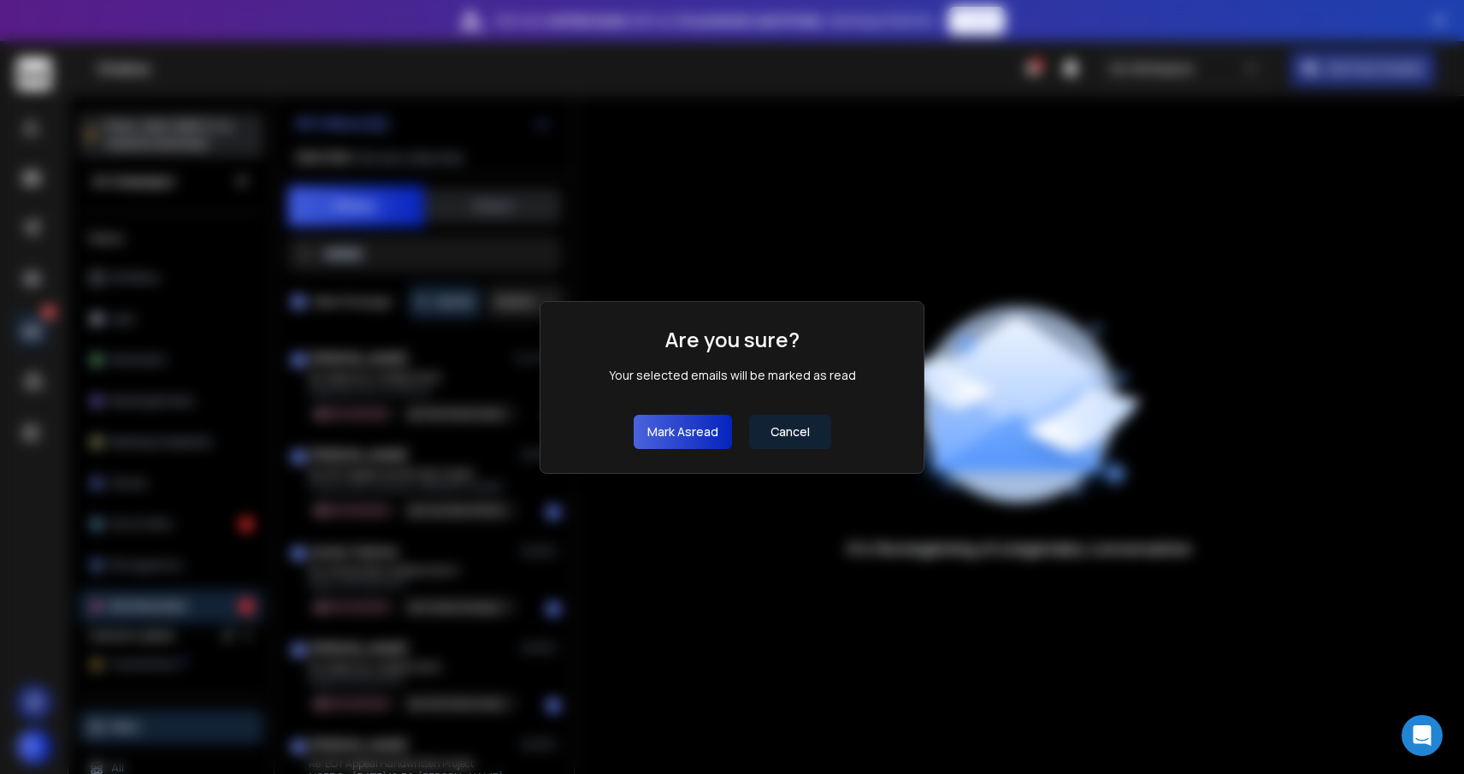
click at [641, 423] on button "Mark as read" at bounding box center [683, 432] width 98 height 34
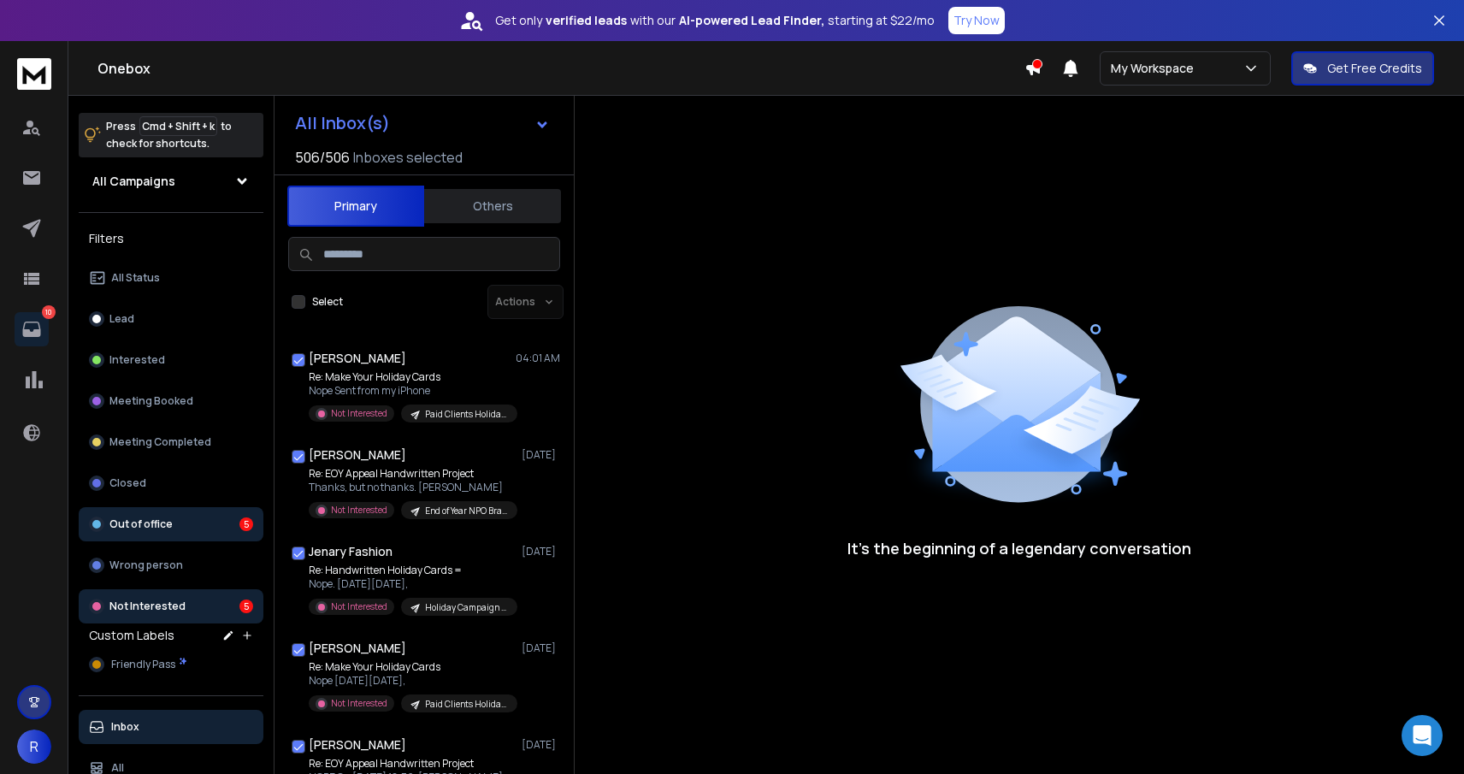
click at [188, 520] on button "Out of office 5" at bounding box center [171, 524] width 185 height 34
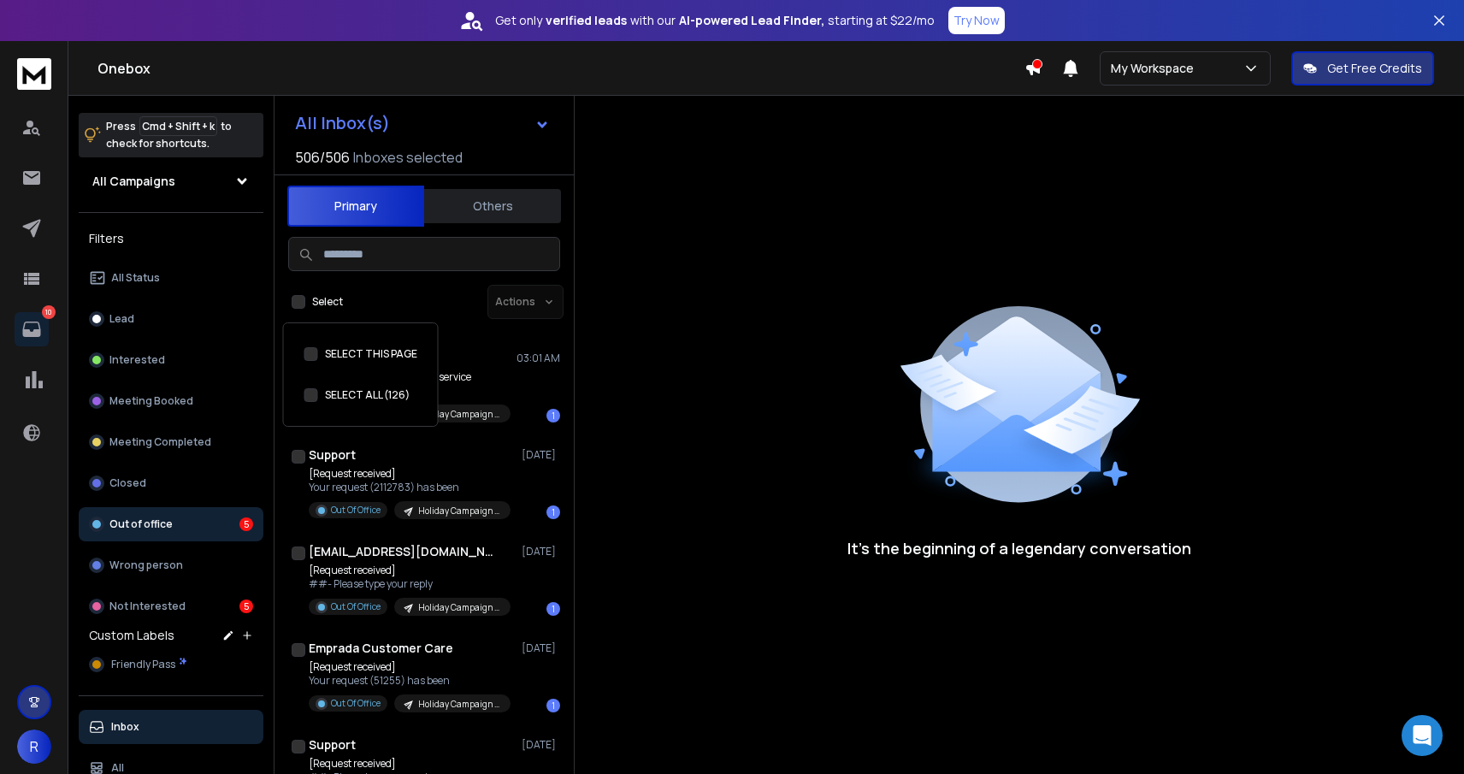
click at [299, 301] on button "SELECT THIS PAGE" at bounding box center [299, 302] width 14 height 14
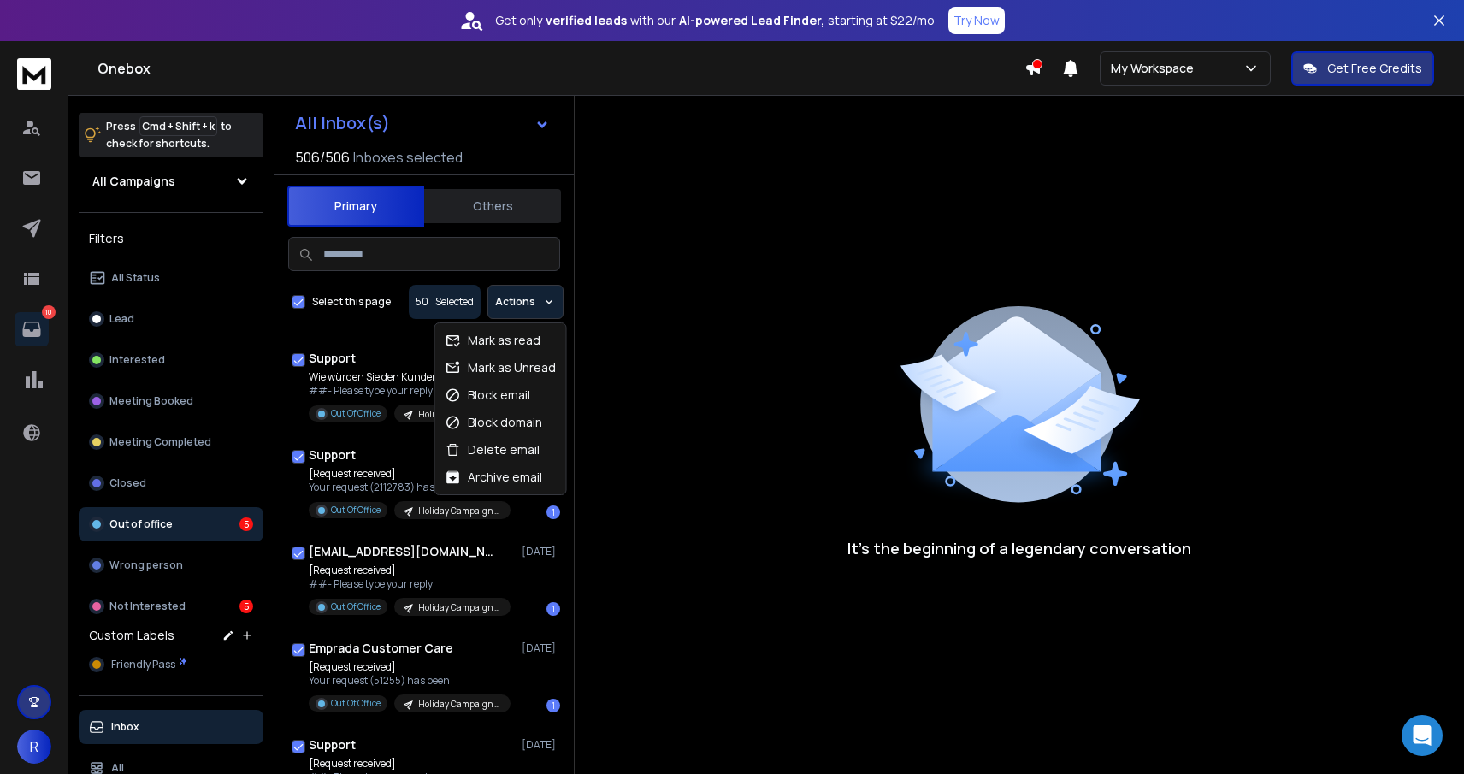
click at [535, 309] on button "Actions" at bounding box center [526, 302] width 76 height 34
click at [531, 344] on div "Mark as read" at bounding box center [493, 340] width 95 height 17
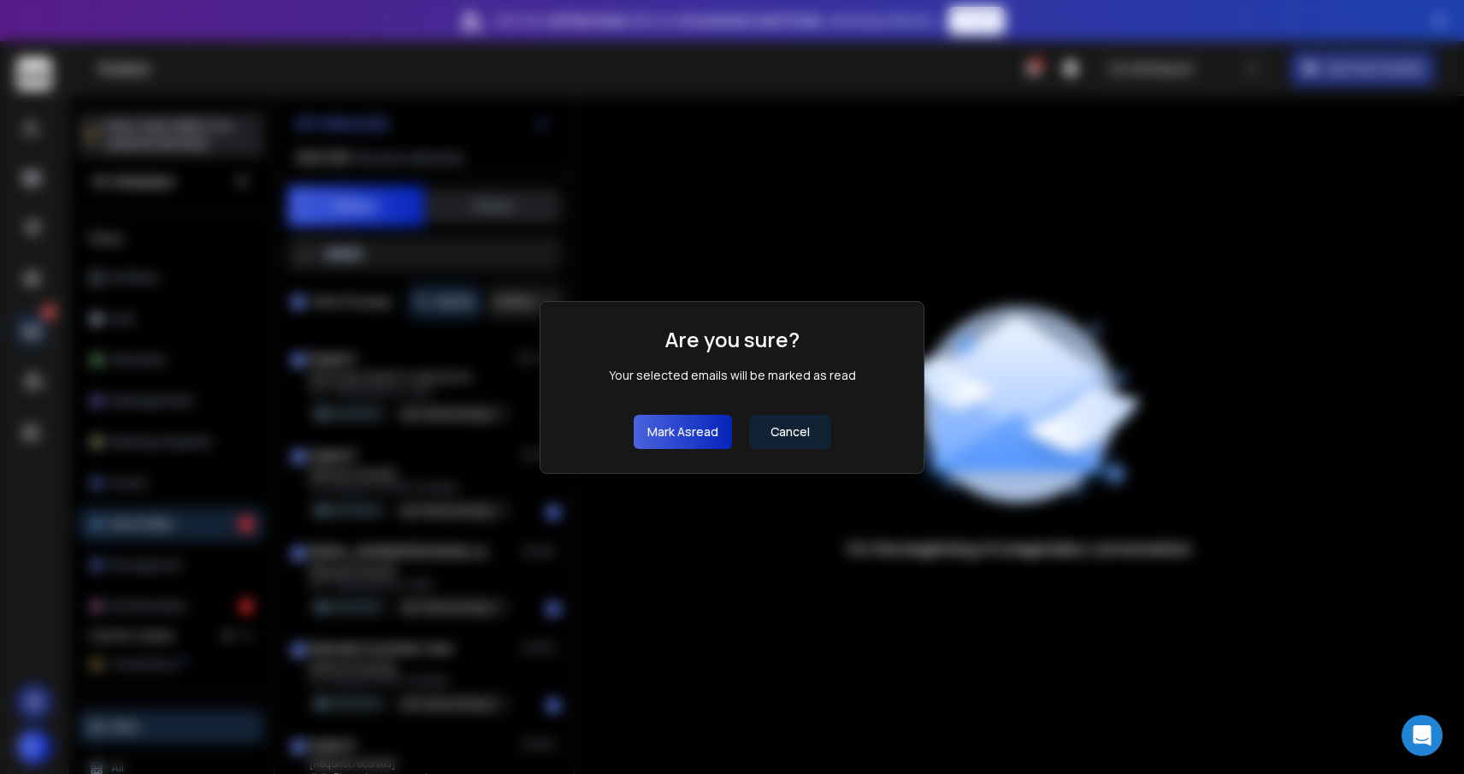
click at [656, 434] on p "Mark as read" at bounding box center [682, 431] width 71 height 17
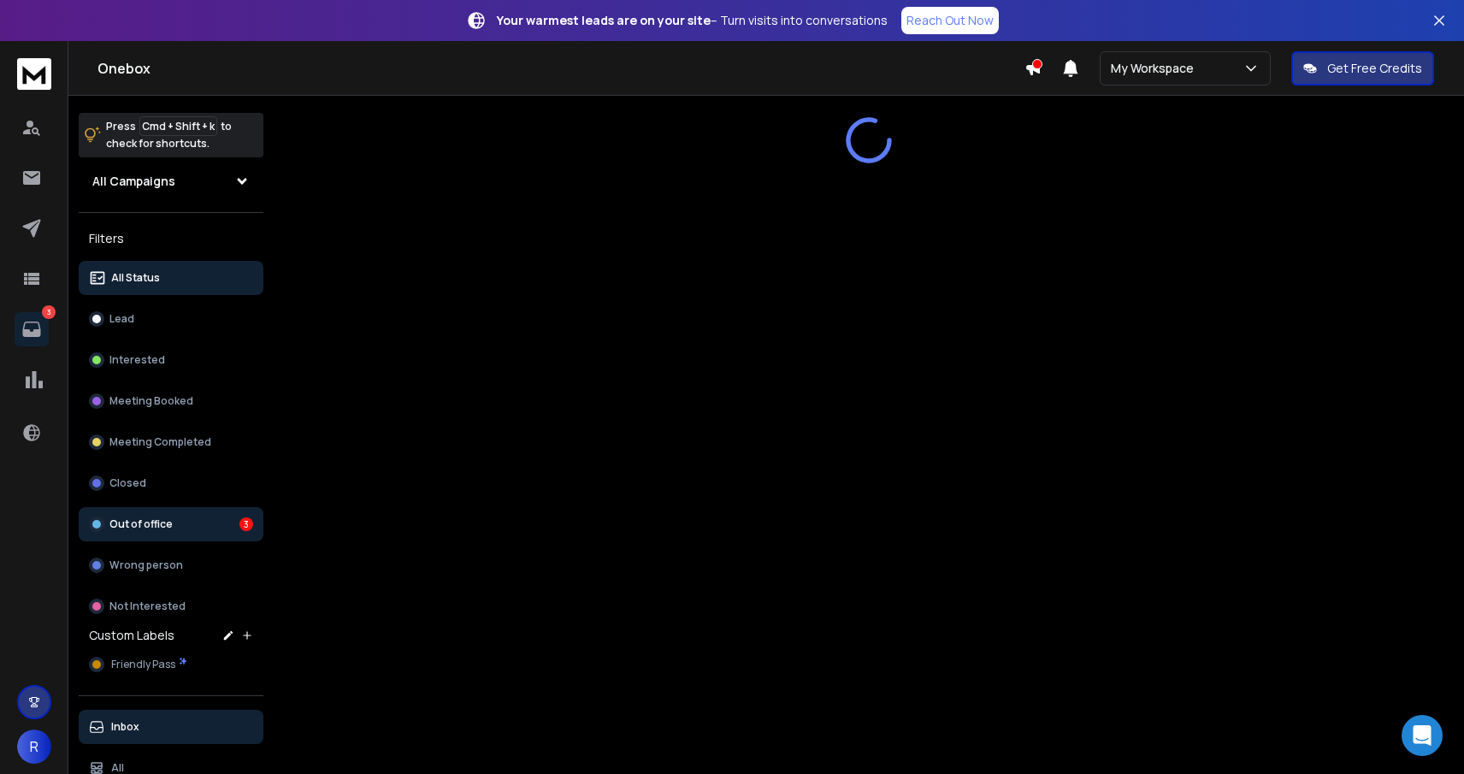
click at [149, 527] on p "Out of office" at bounding box center [140, 524] width 63 height 14
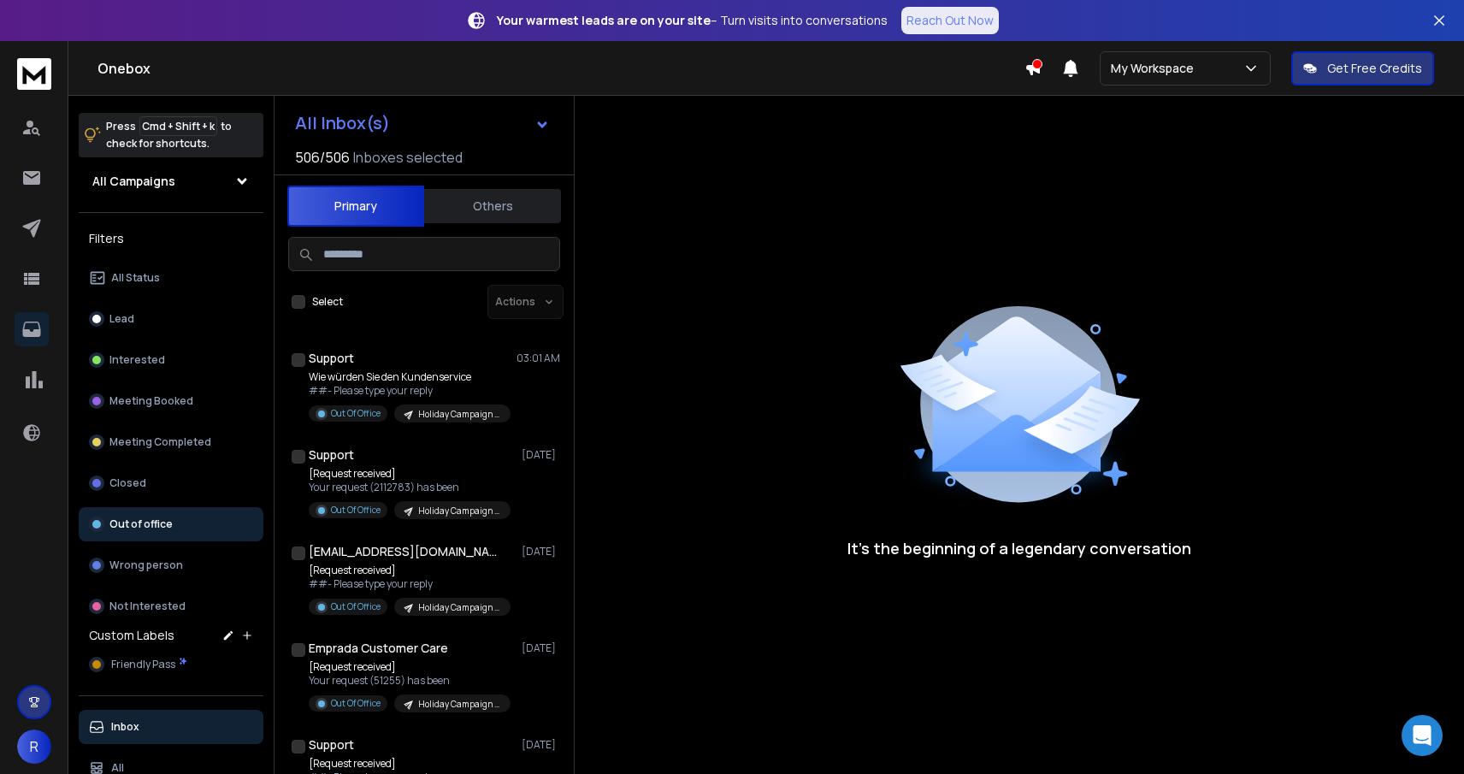
click at [919, 32] on link "Reach Out Now" at bounding box center [950, 20] width 98 height 27
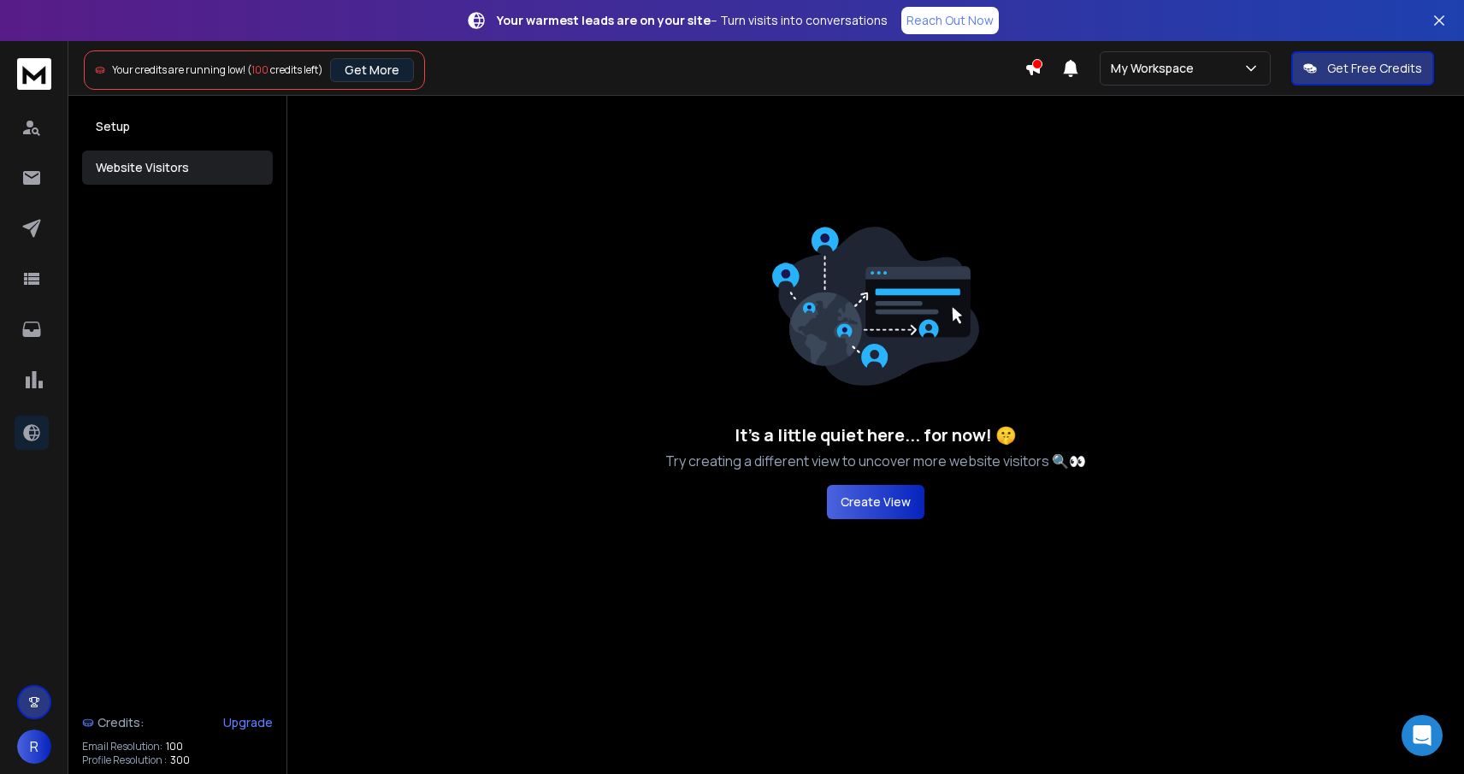
click at [367, 66] on button "Get More" at bounding box center [372, 70] width 84 height 24
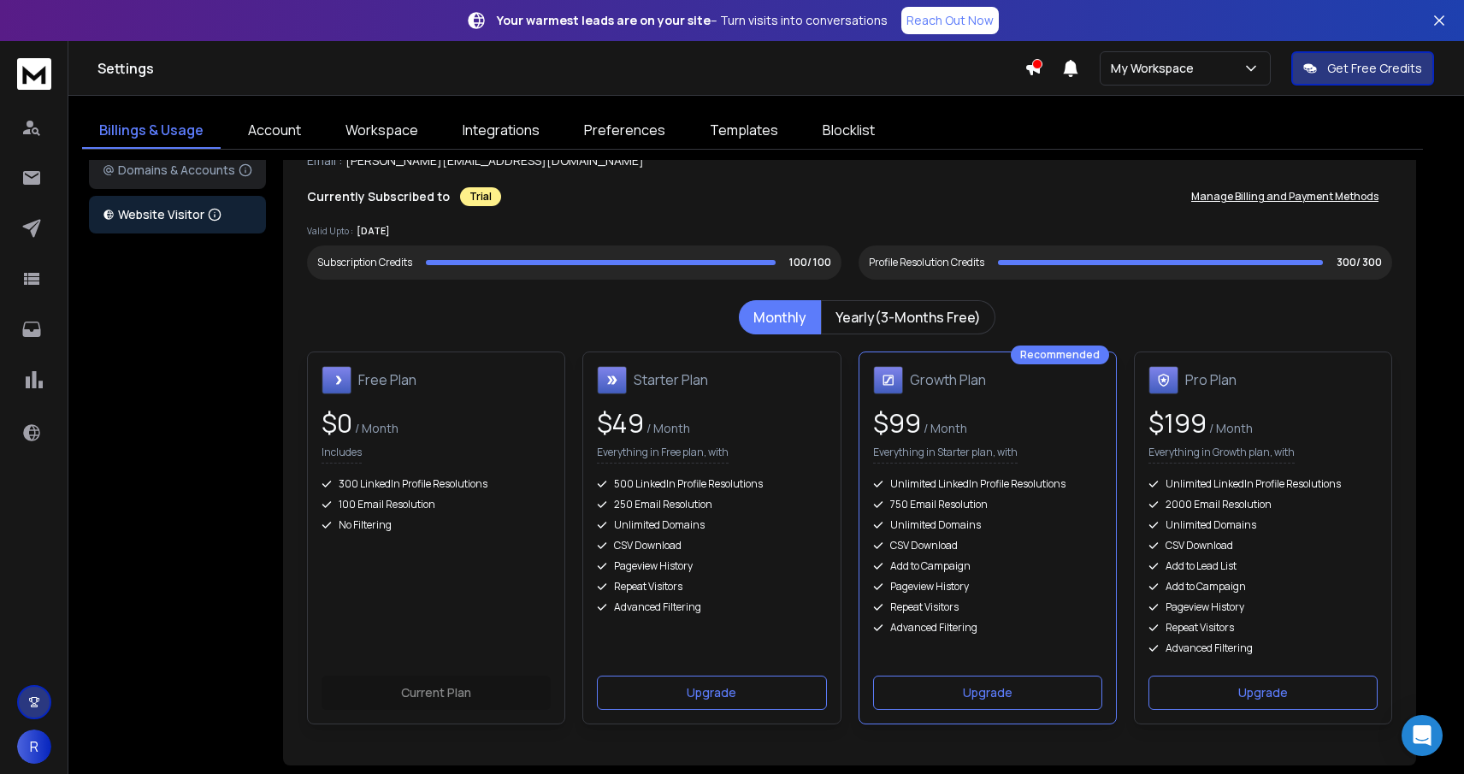
scroll to position [109, 0]
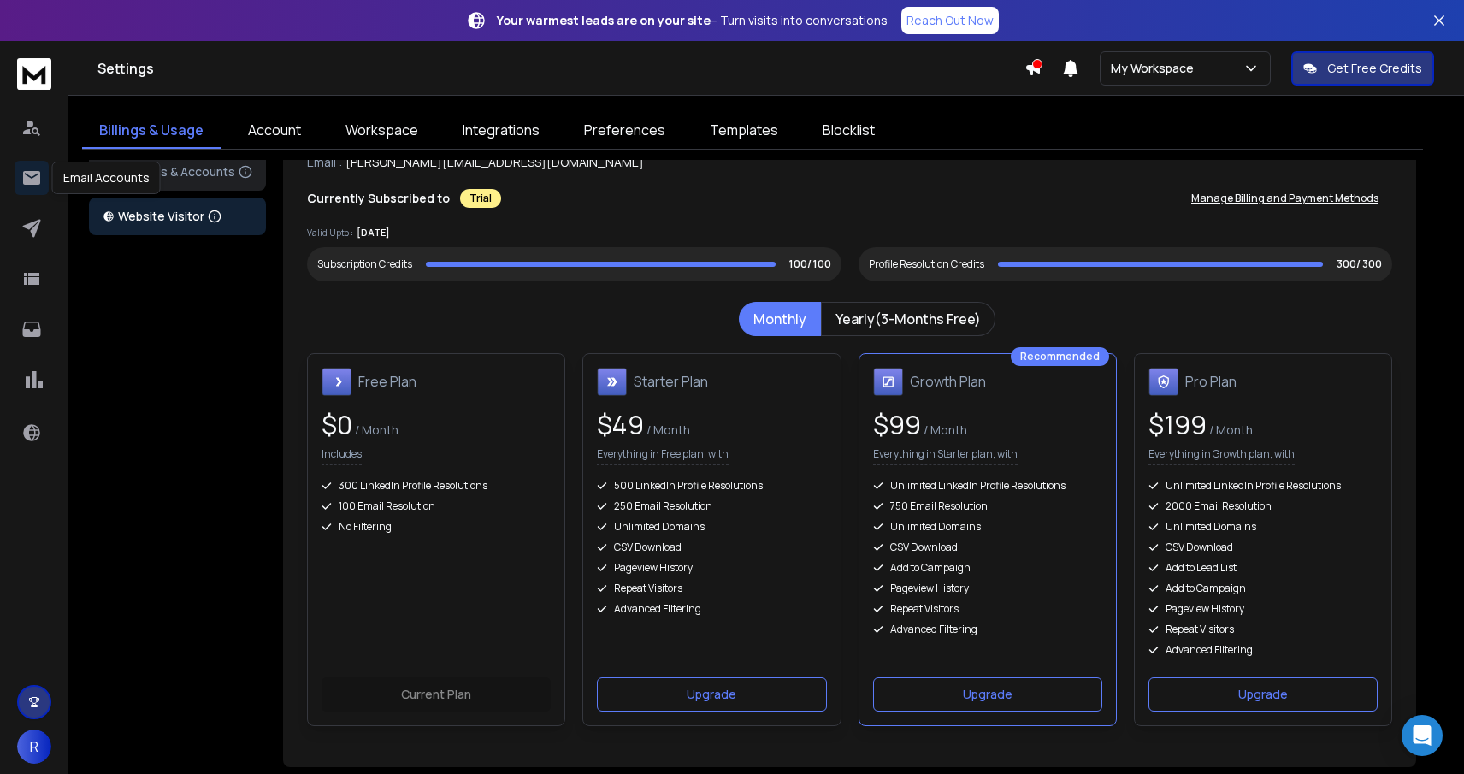
click at [45, 178] on link at bounding box center [32, 178] width 34 height 34
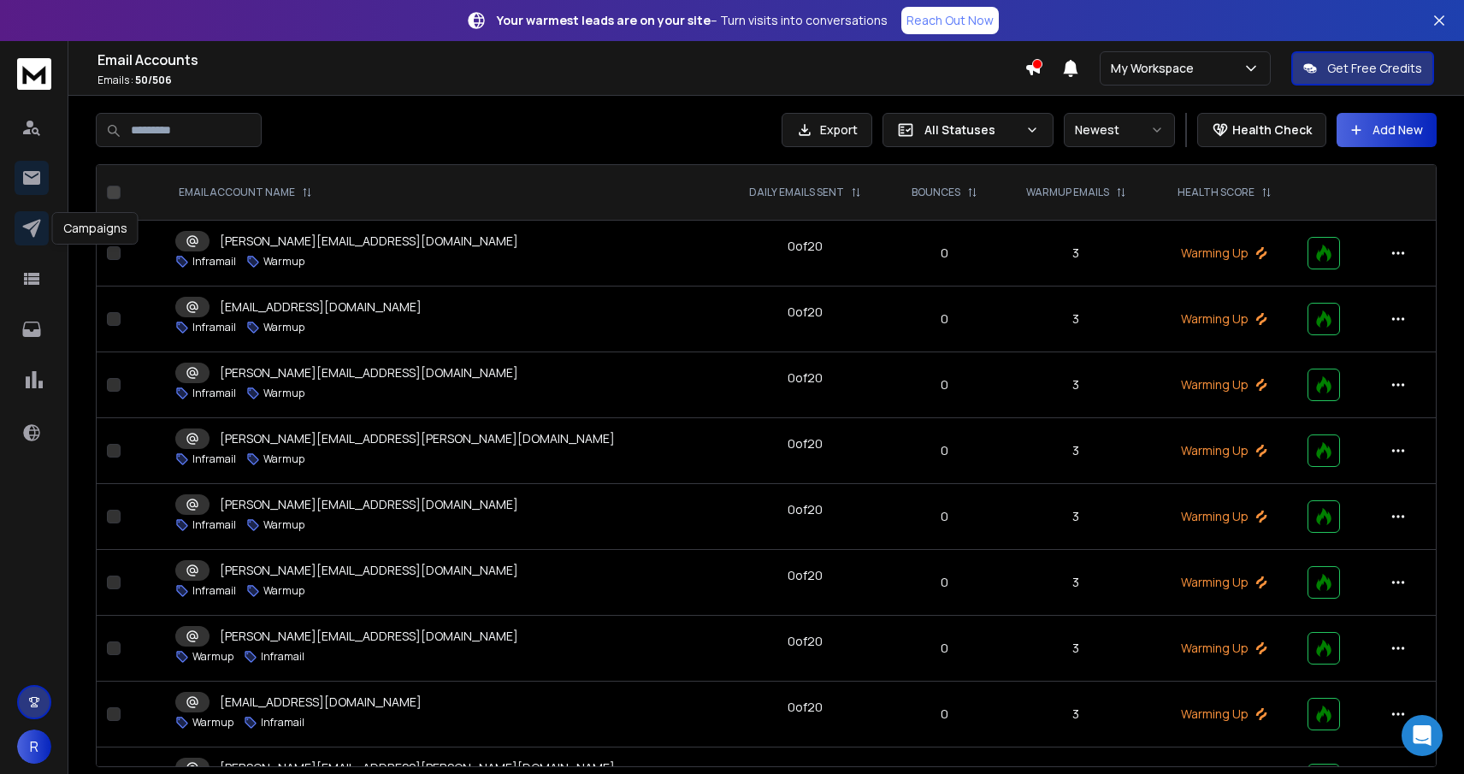
click at [40, 220] on icon at bounding box center [31, 228] width 21 height 21
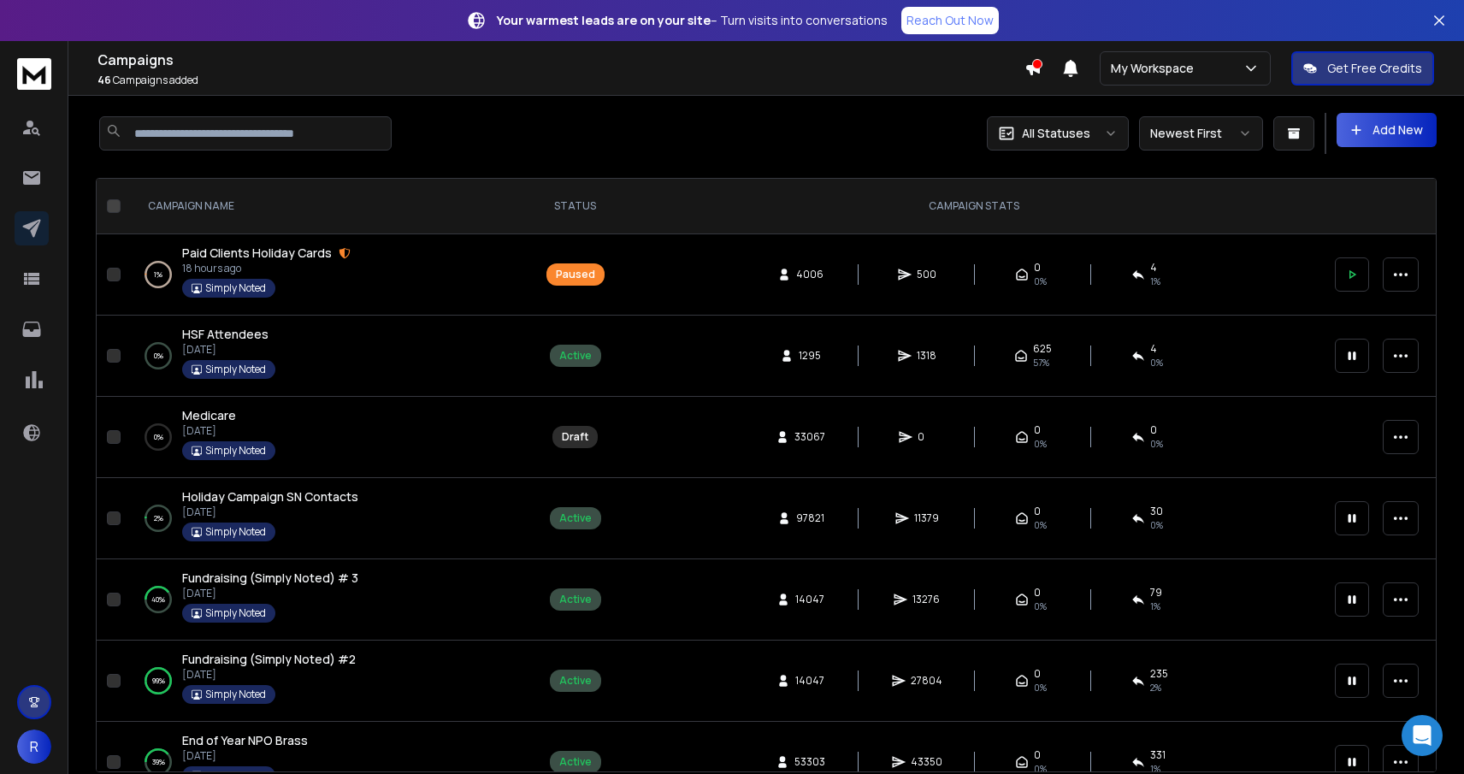
click at [272, 250] on span "Paid Clients Holiday Cards" at bounding box center [257, 253] width 150 height 16
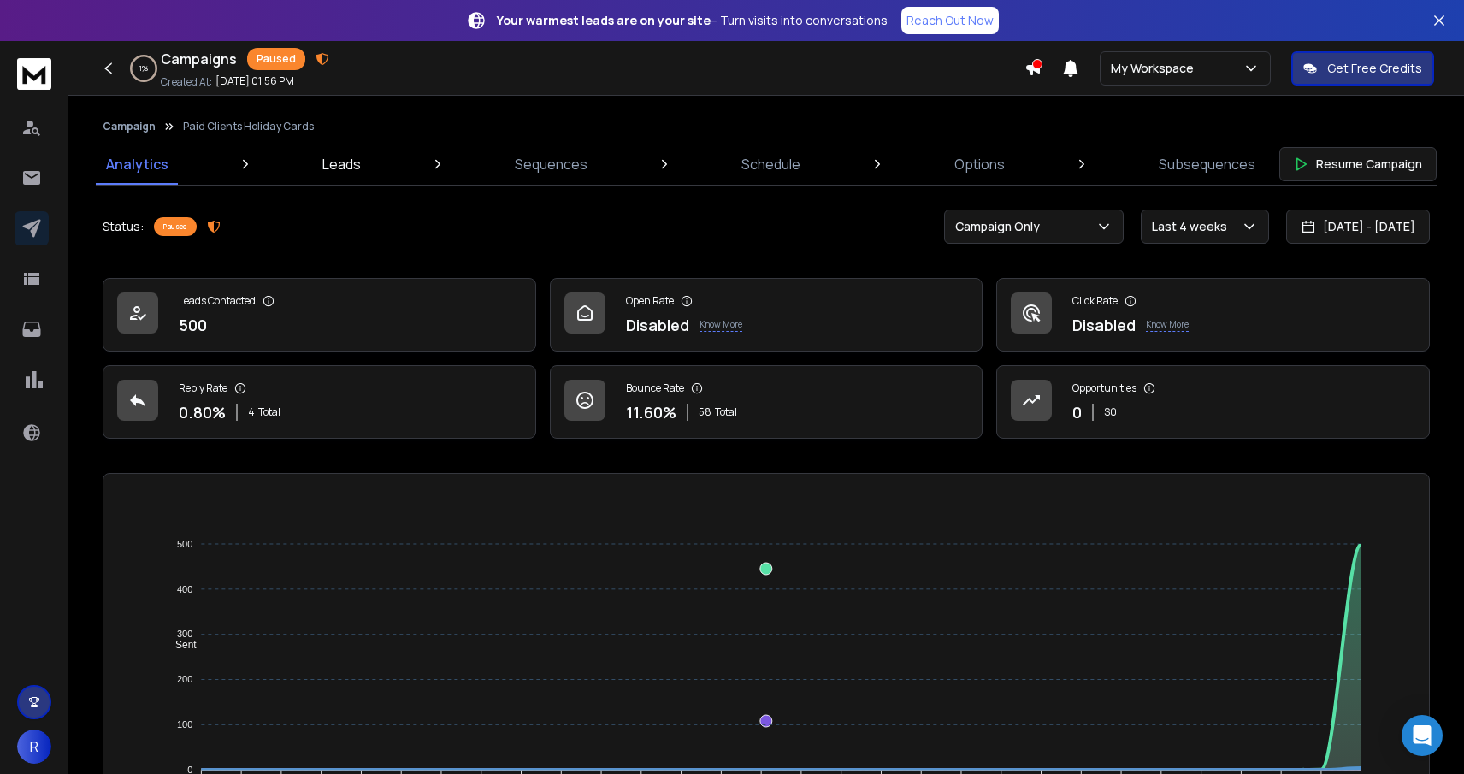
click at [355, 155] on p "Leads" at bounding box center [341, 164] width 38 height 21
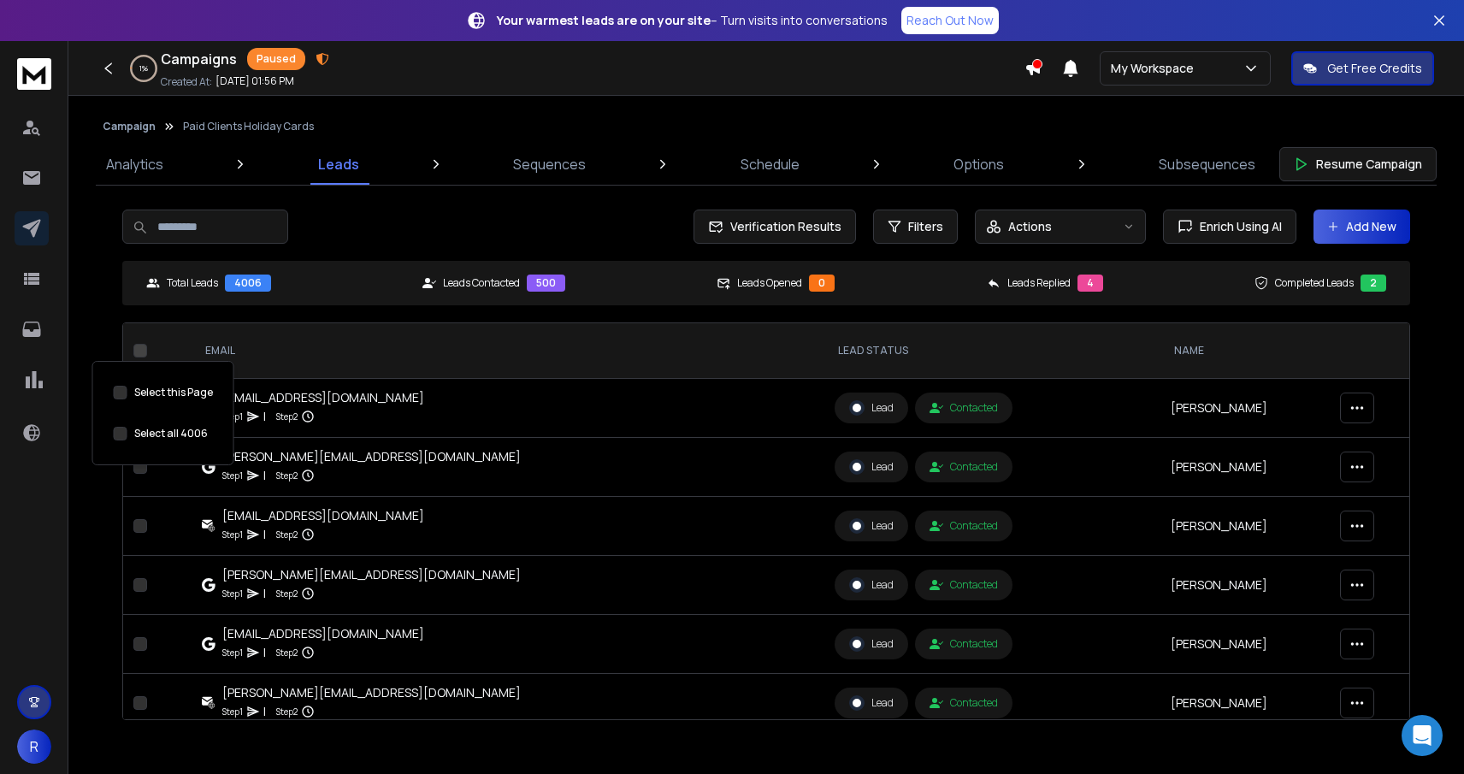
click at [119, 432] on button "Select this Page" at bounding box center [121, 434] width 14 height 14
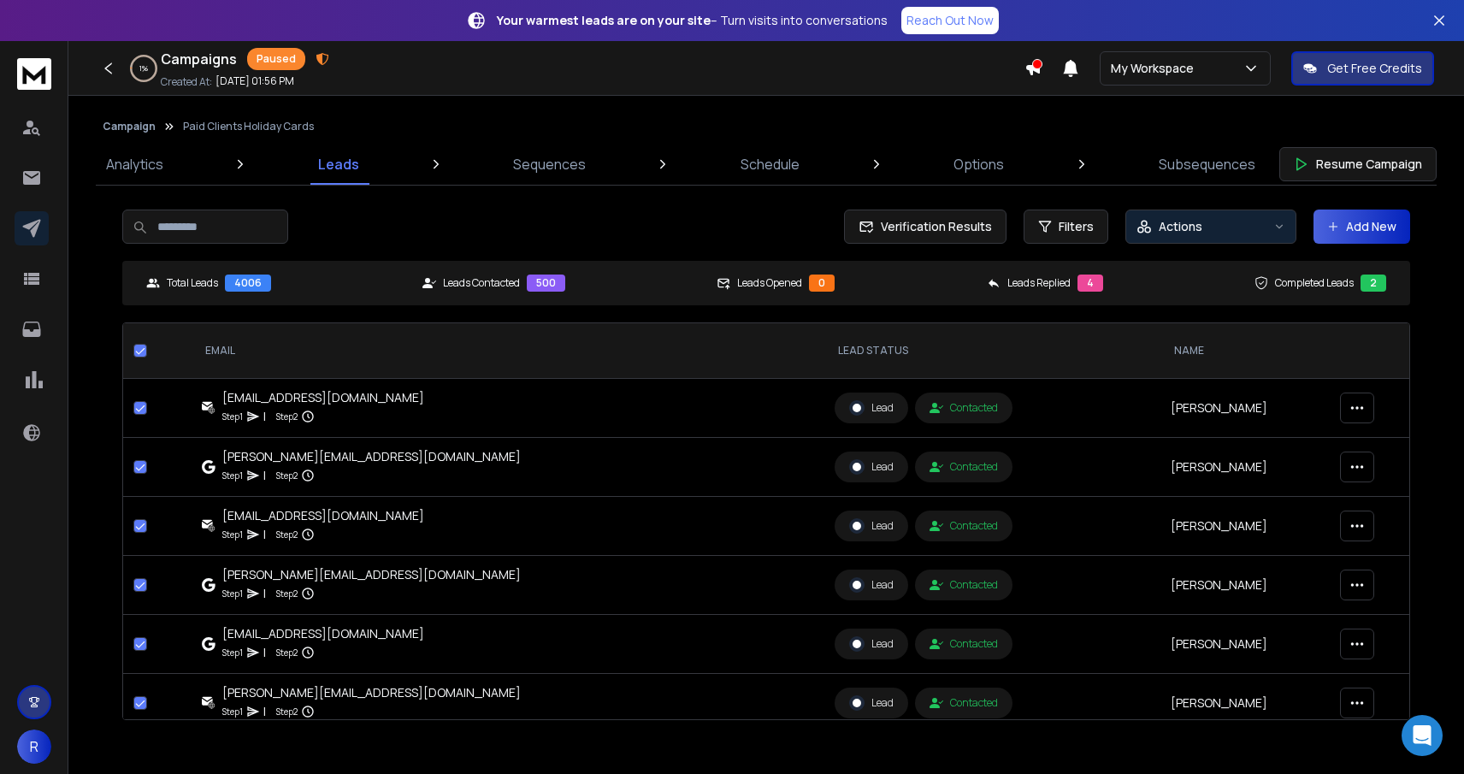
click at [1236, 229] on div "Actions" at bounding box center [1202, 226] width 130 height 17
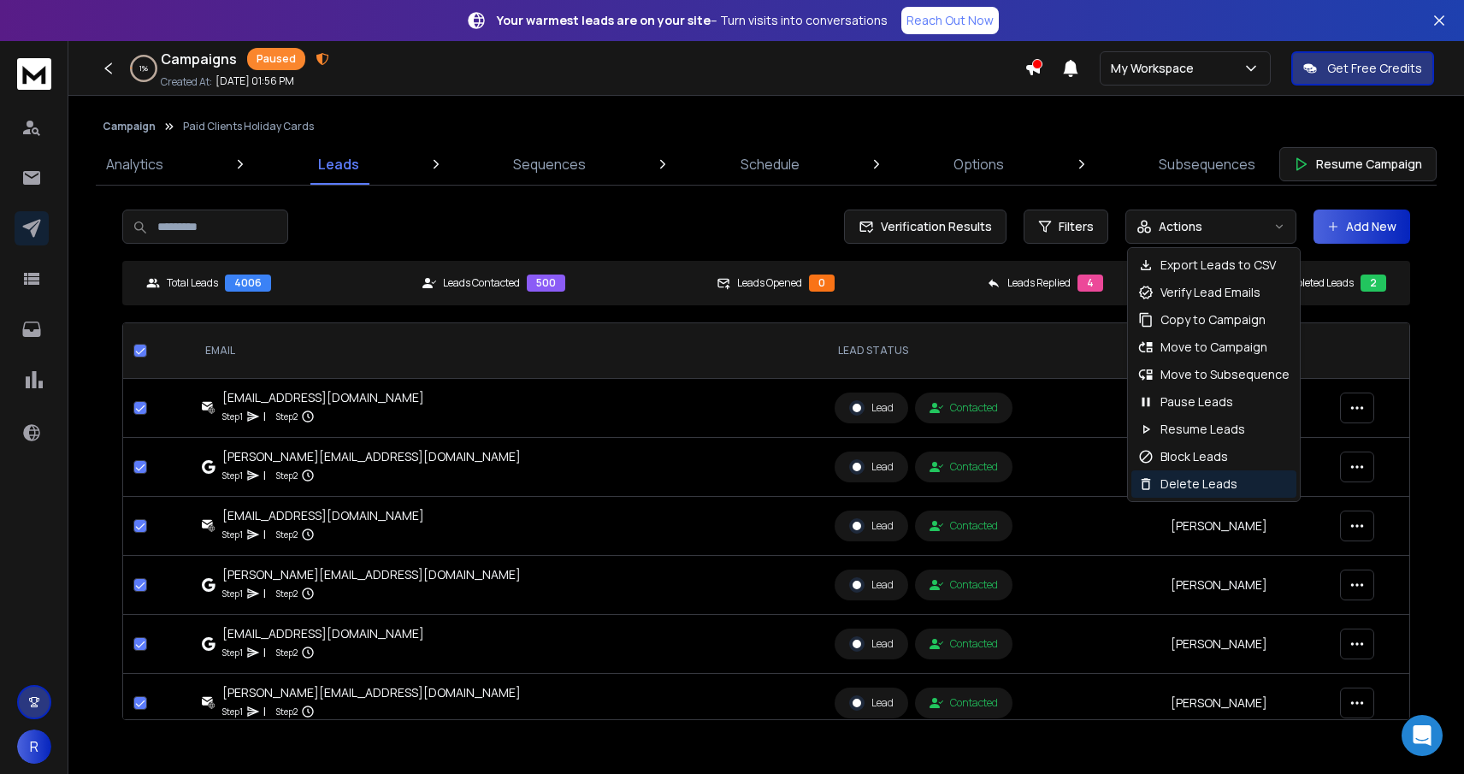
click at [1203, 477] on p "Delete Leads" at bounding box center [1199, 484] width 77 height 17
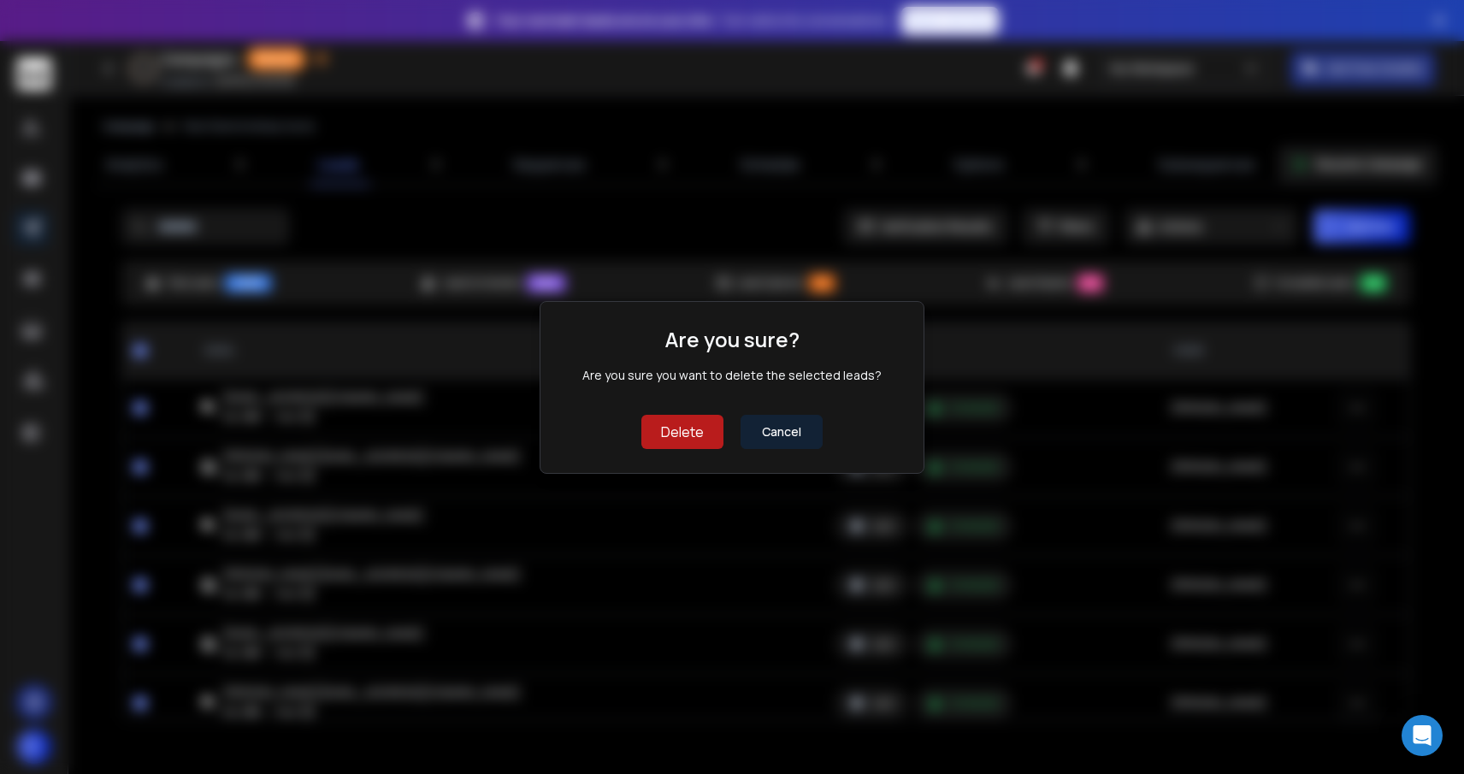
click at [664, 431] on button "Delete" at bounding box center [682, 432] width 82 height 34
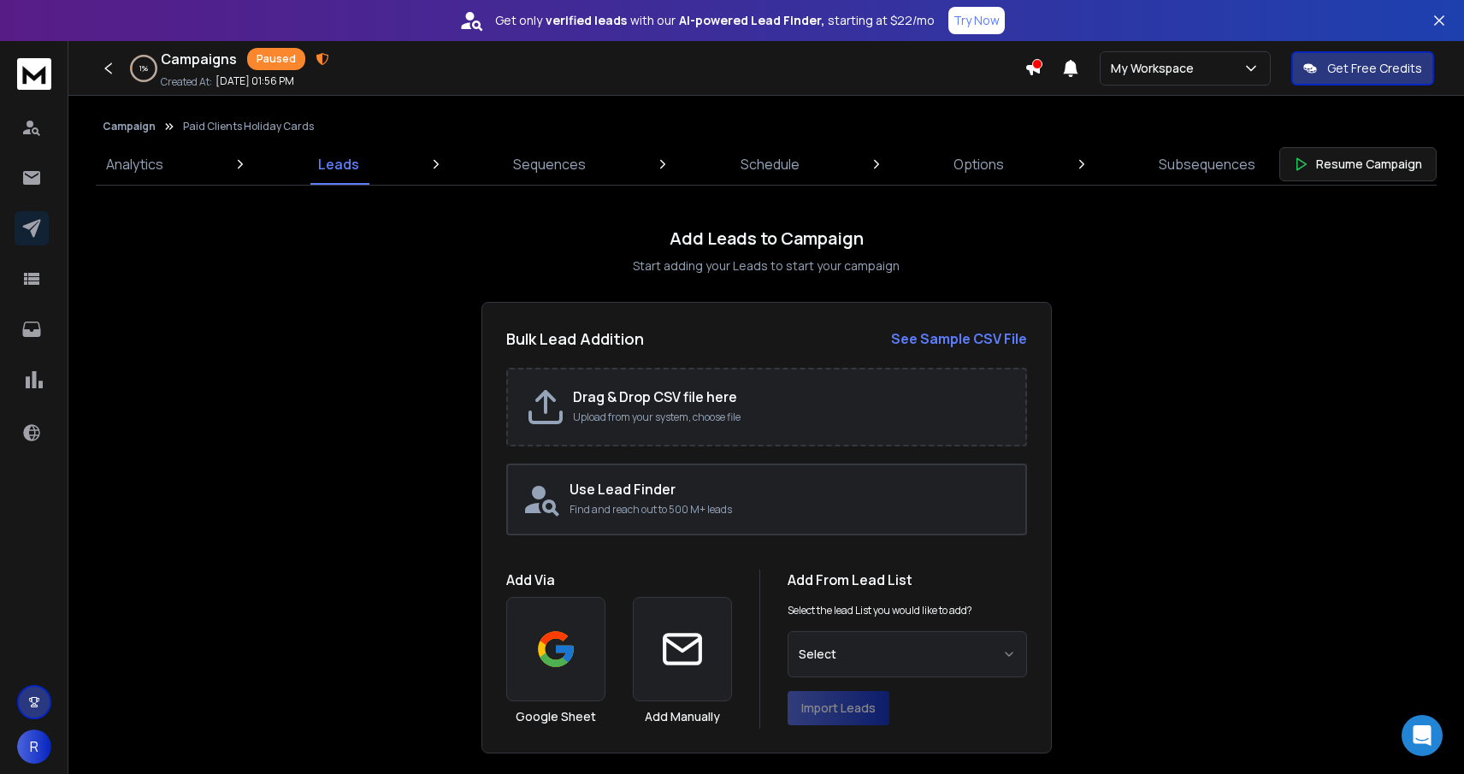
type input "**********"
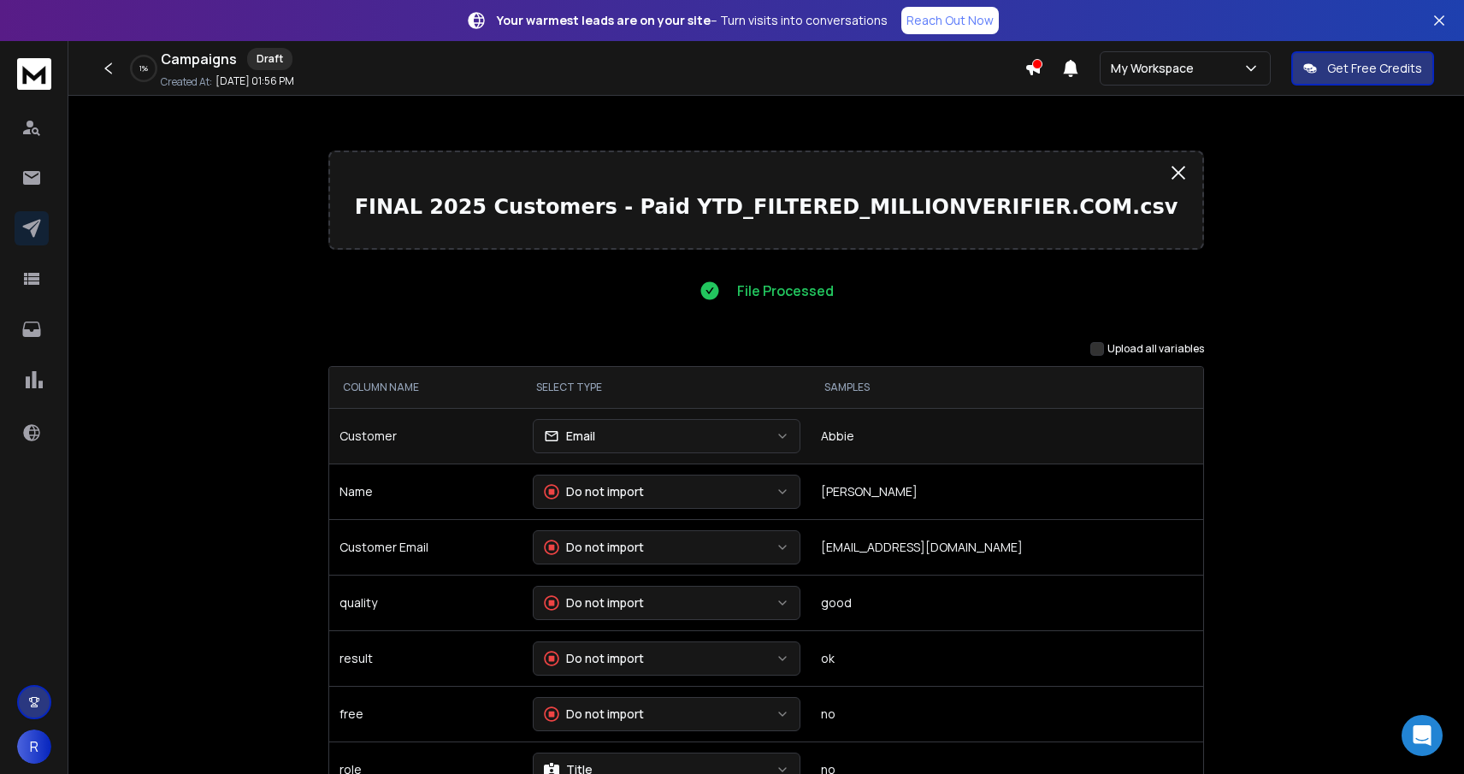
click at [700, 443] on button "Email" at bounding box center [667, 436] width 268 height 34
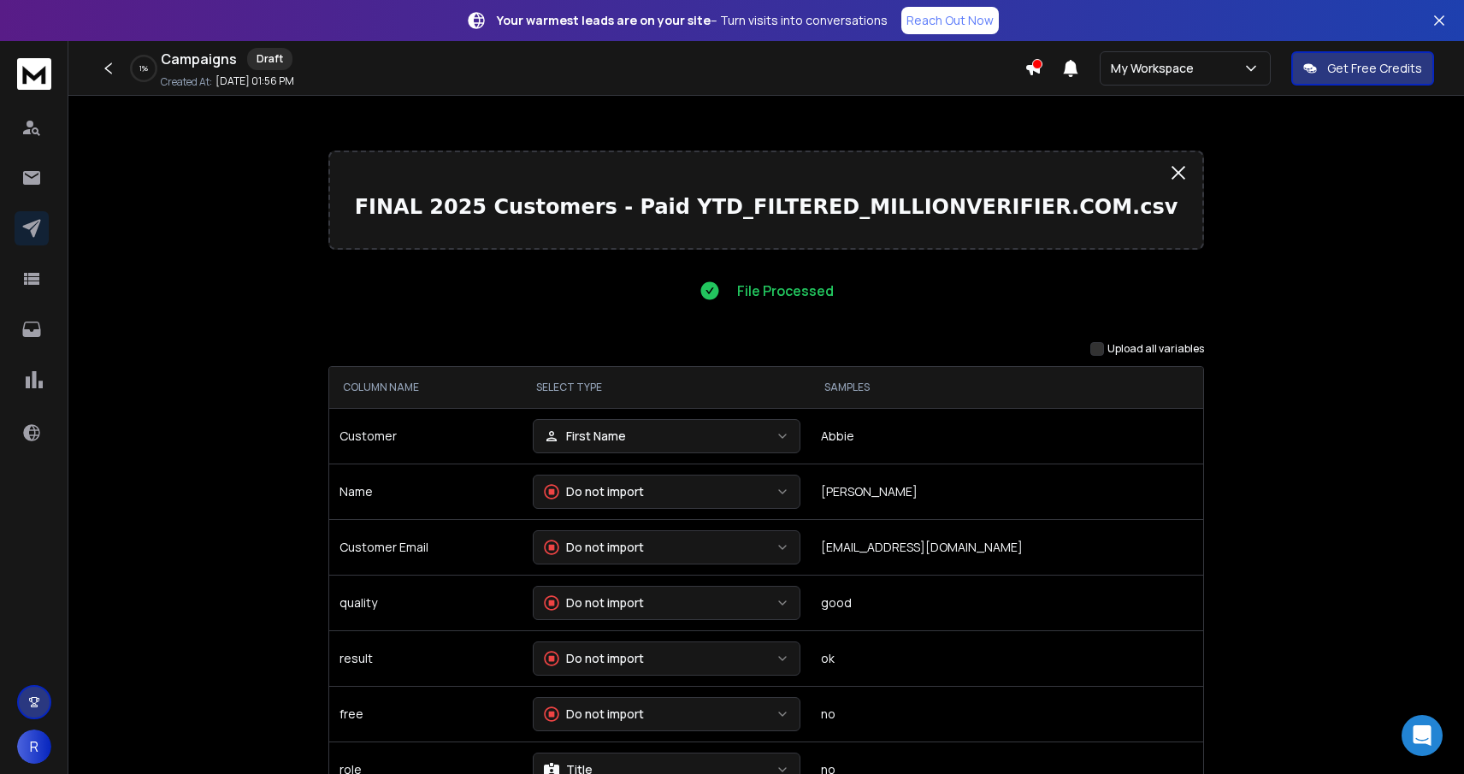
scroll to position [52, 0]
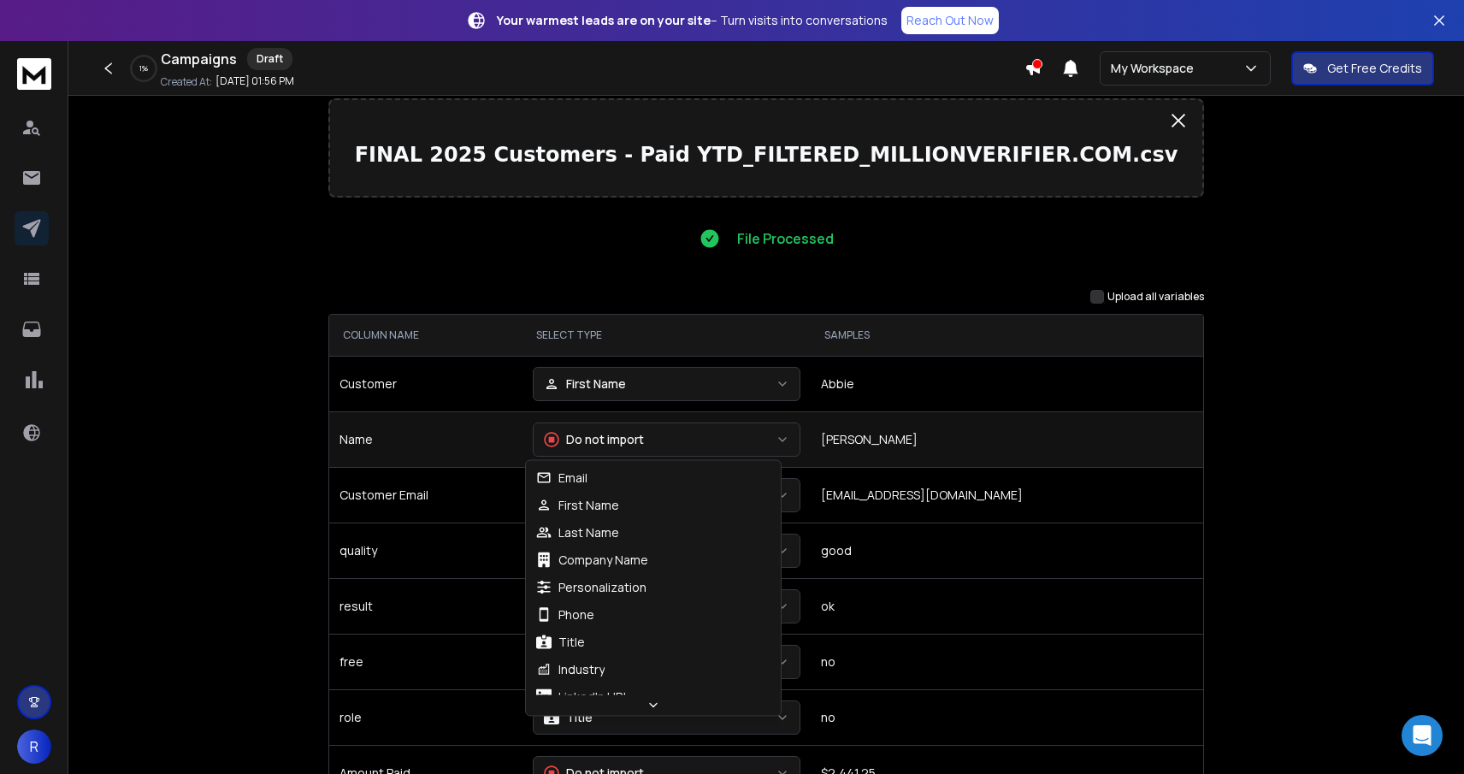
click at [721, 445] on button "Do not import" at bounding box center [667, 440] width 268 height 34
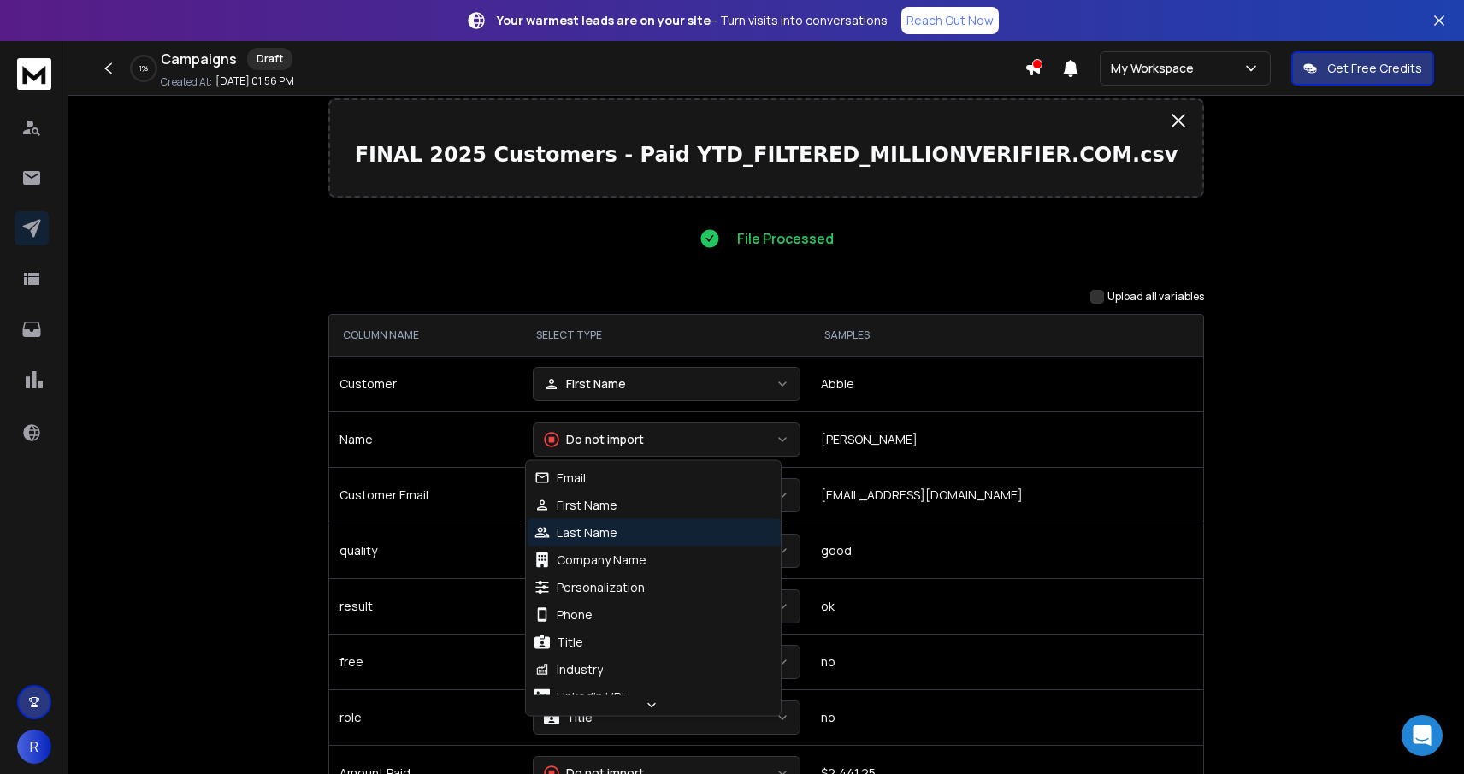
scroll to position [0, 0]
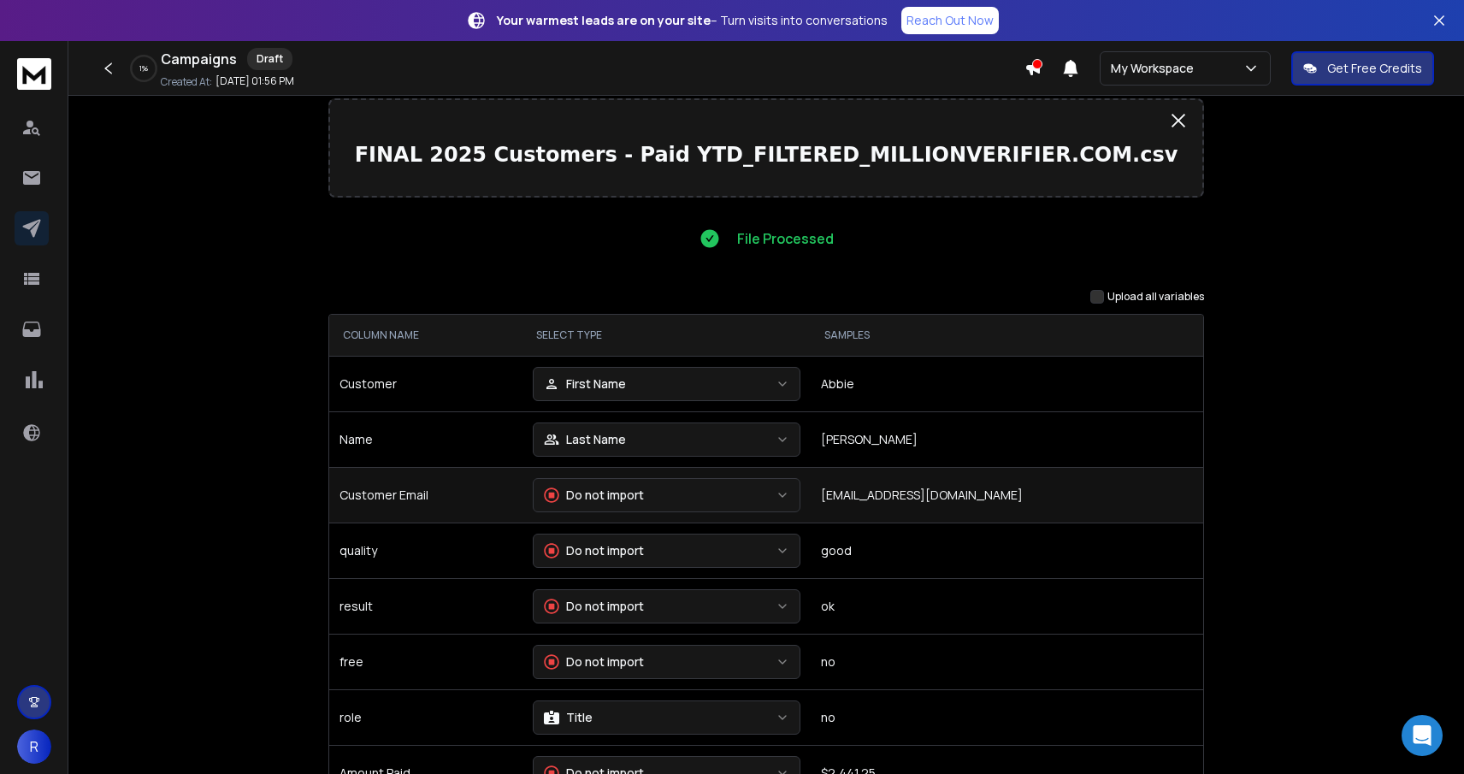
click at [694, 492] on button "Do not import" at bounding box center [667, 495] width 268 height 34
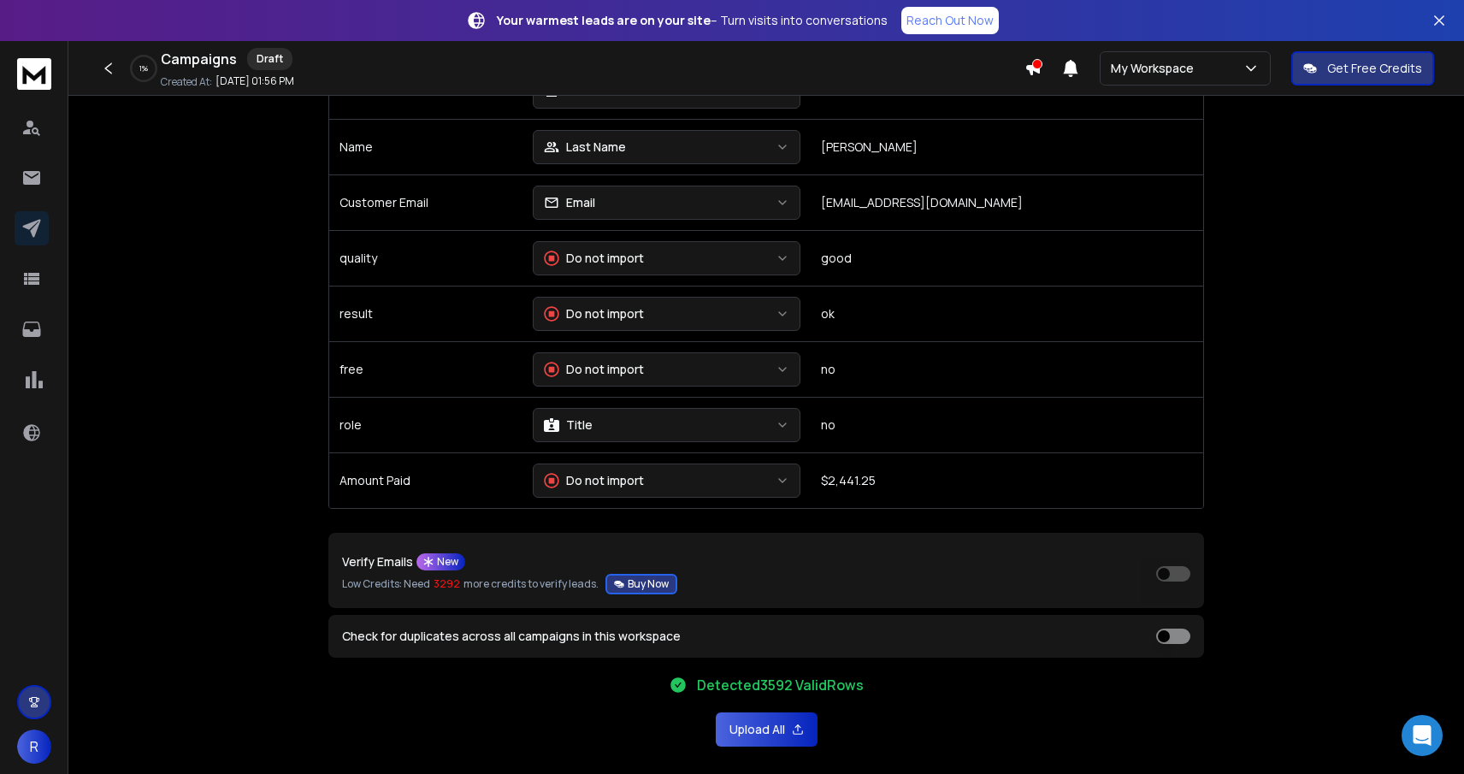
scroll to position [345, 0]
click at [760, 742] on button "Upload All" at bounding box center [767, 729] width 102 height 34
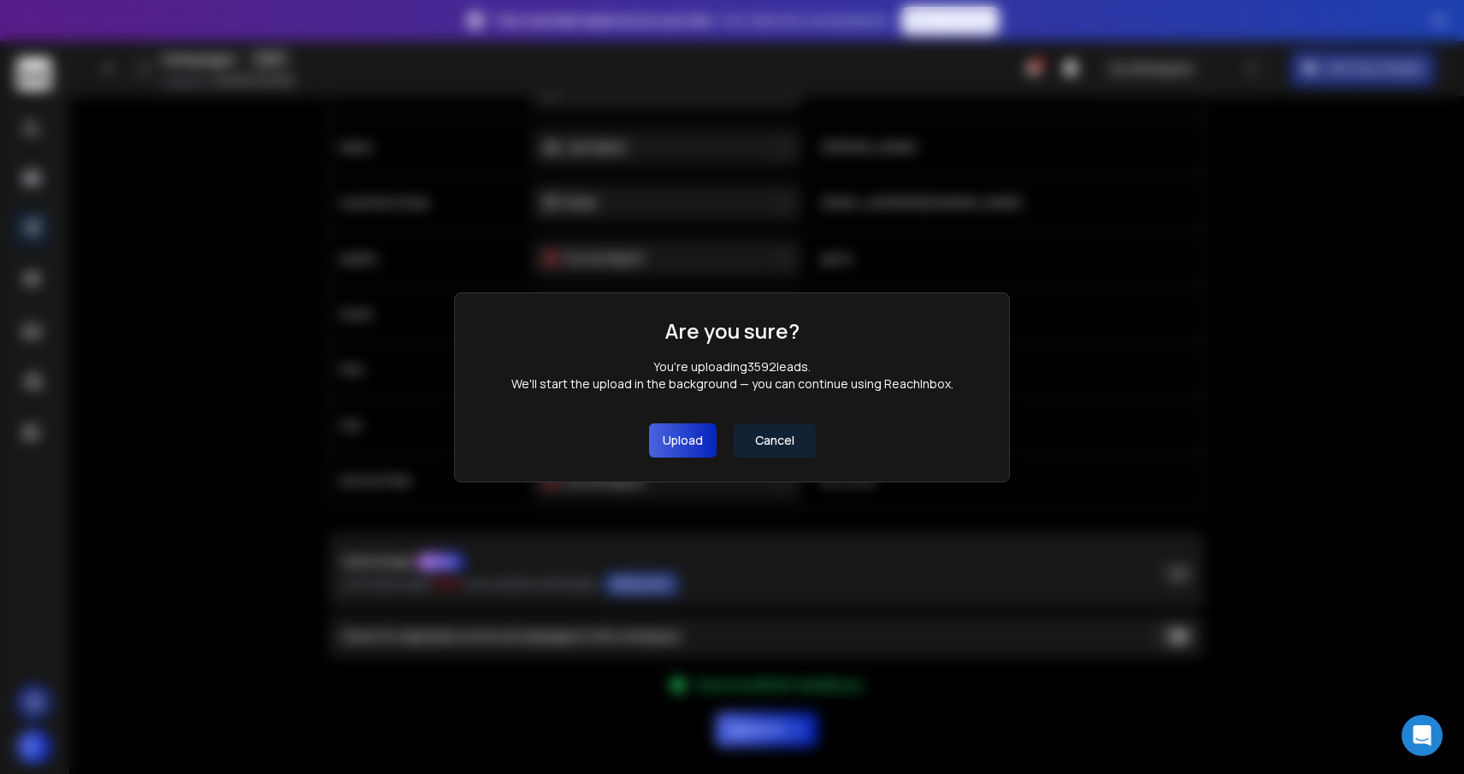
click at [688, 423] on button "Upload" at bounding box center [683, 440] width 68 height 34
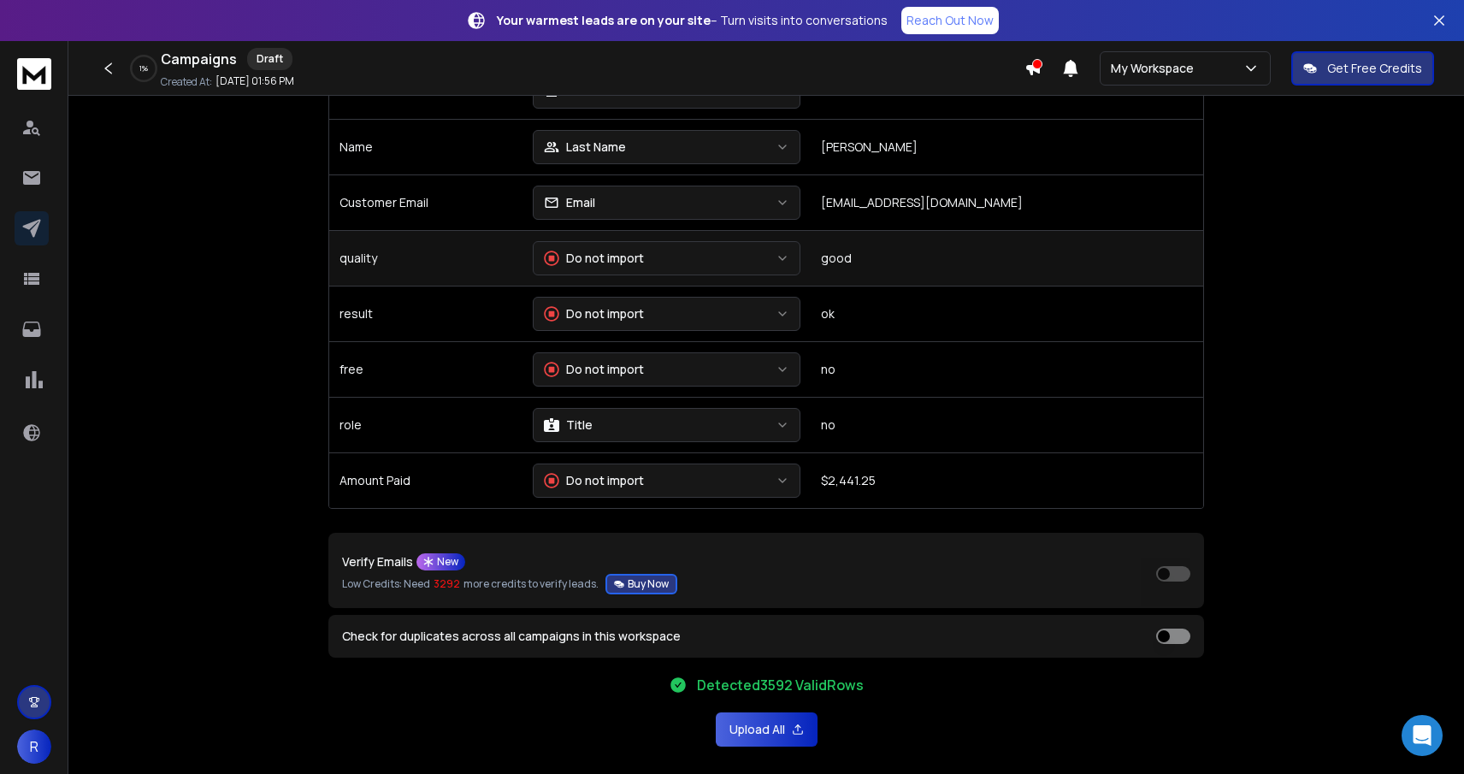
scroll to position [41, 0]
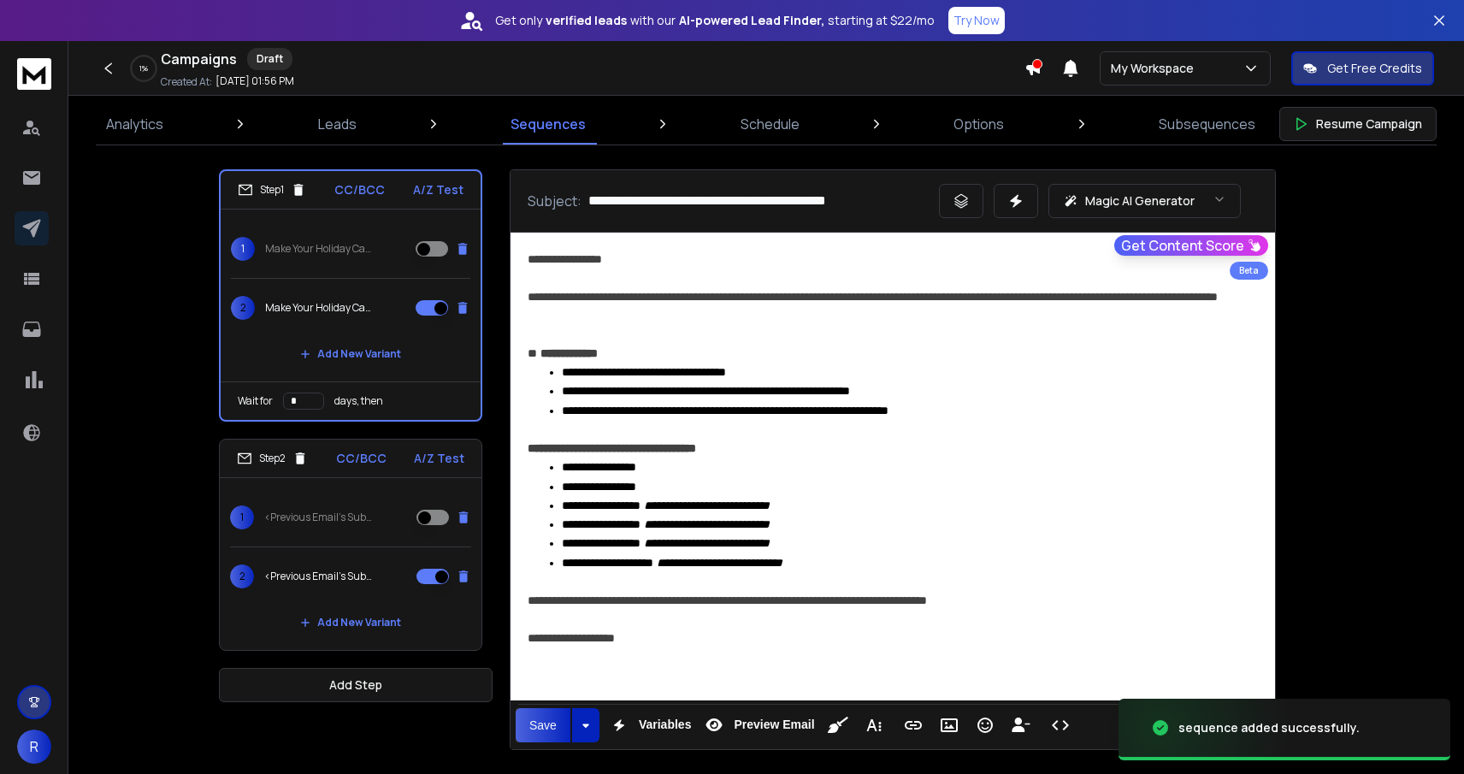
click at [816, 598] on div "**********" at bounding box center [893, 610] width 730 height 38
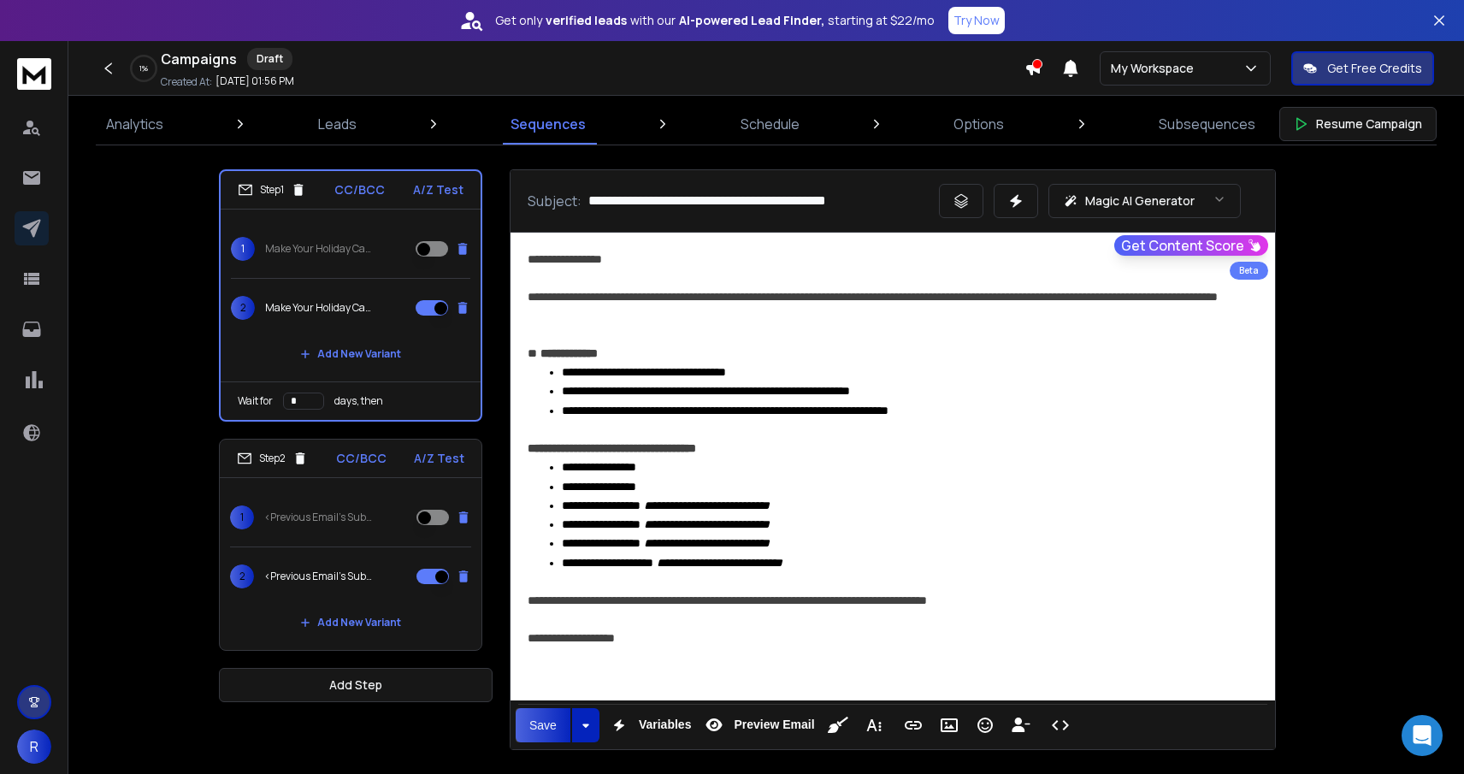
click at [821, 604] on div "**********" at bounding box center [893, 610] width 730 height 38
click at [850, 636] on div "**********" at bounding box center [893, 638] width 730 height 19
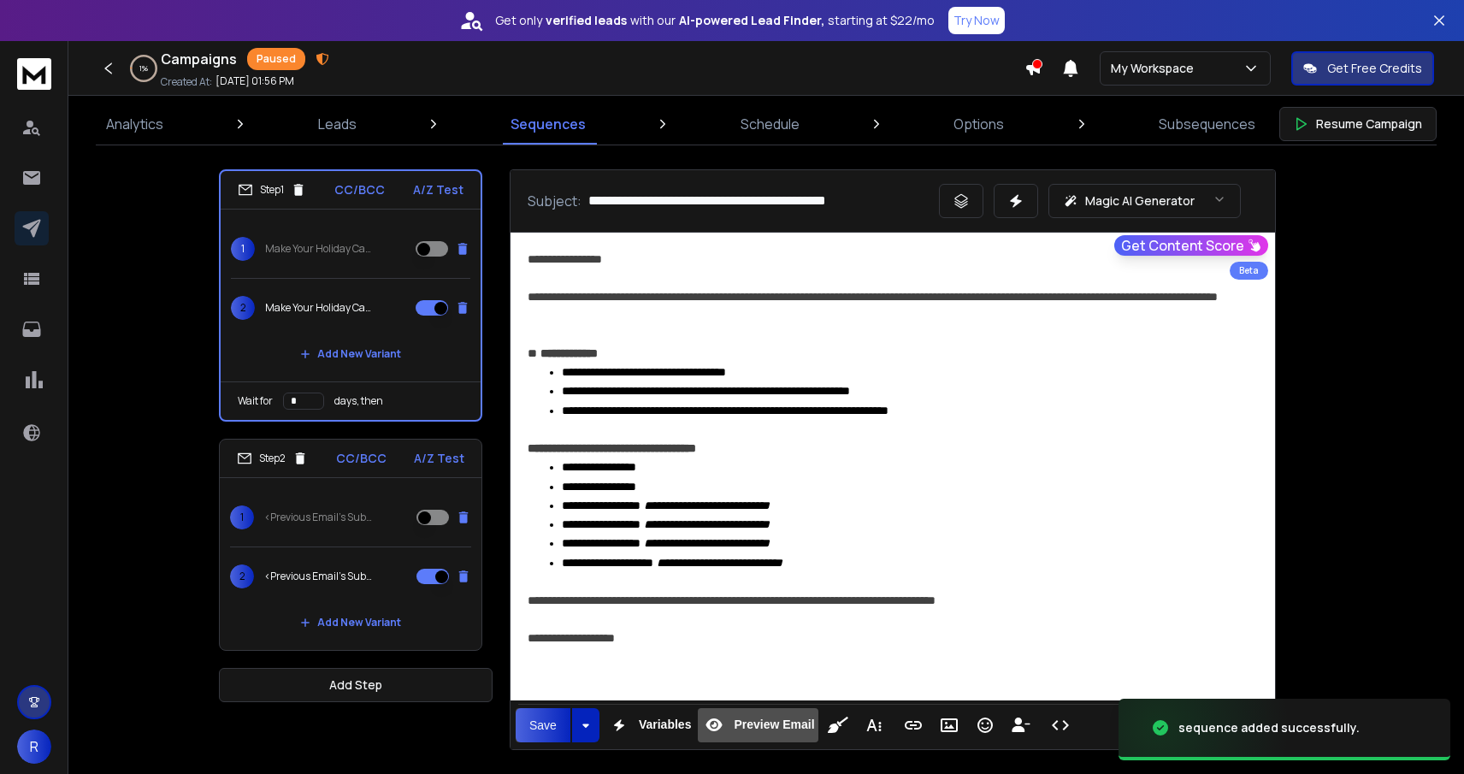
click at [763, 722] on span "Preview Email" at bounding box center [773, 725] width 87 height 15
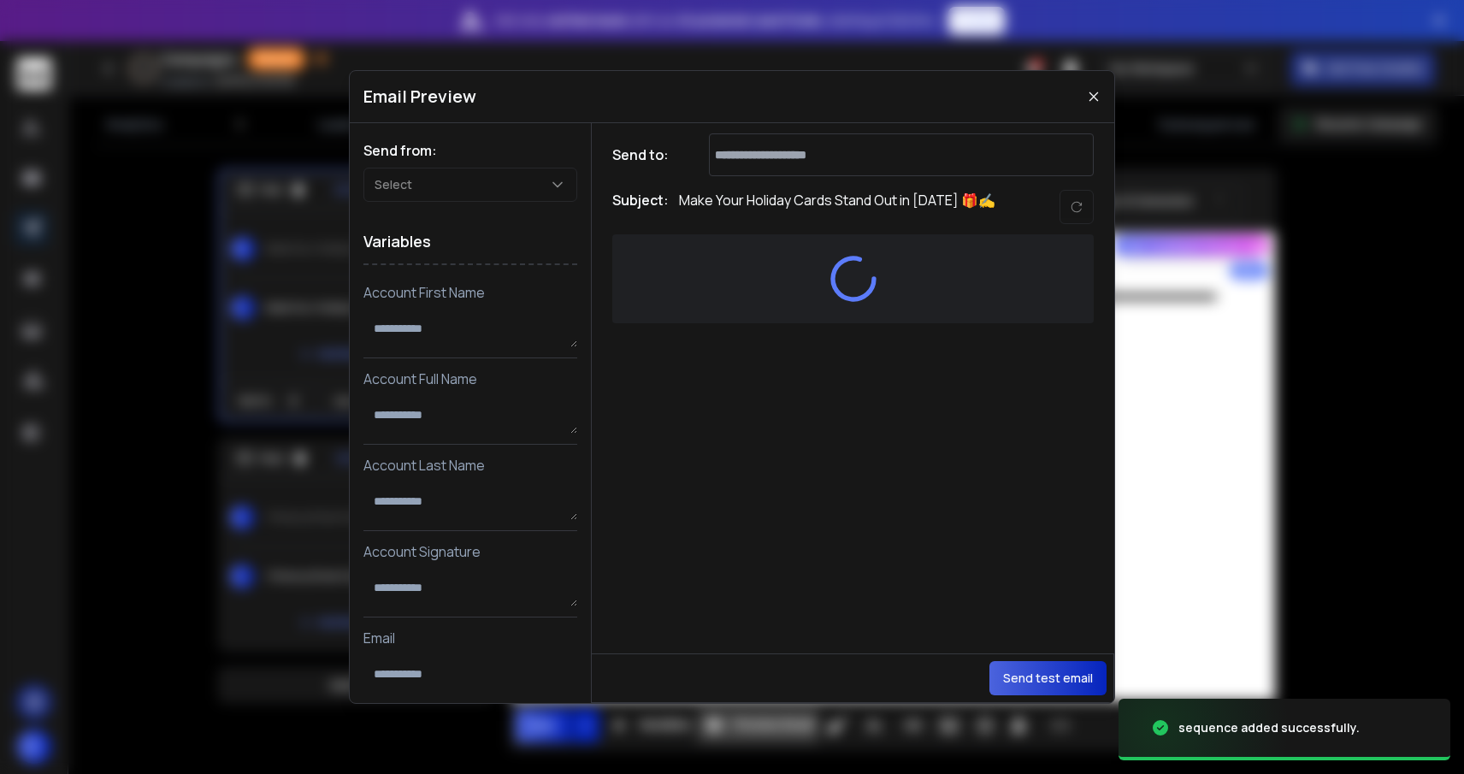
type textarea "**********"
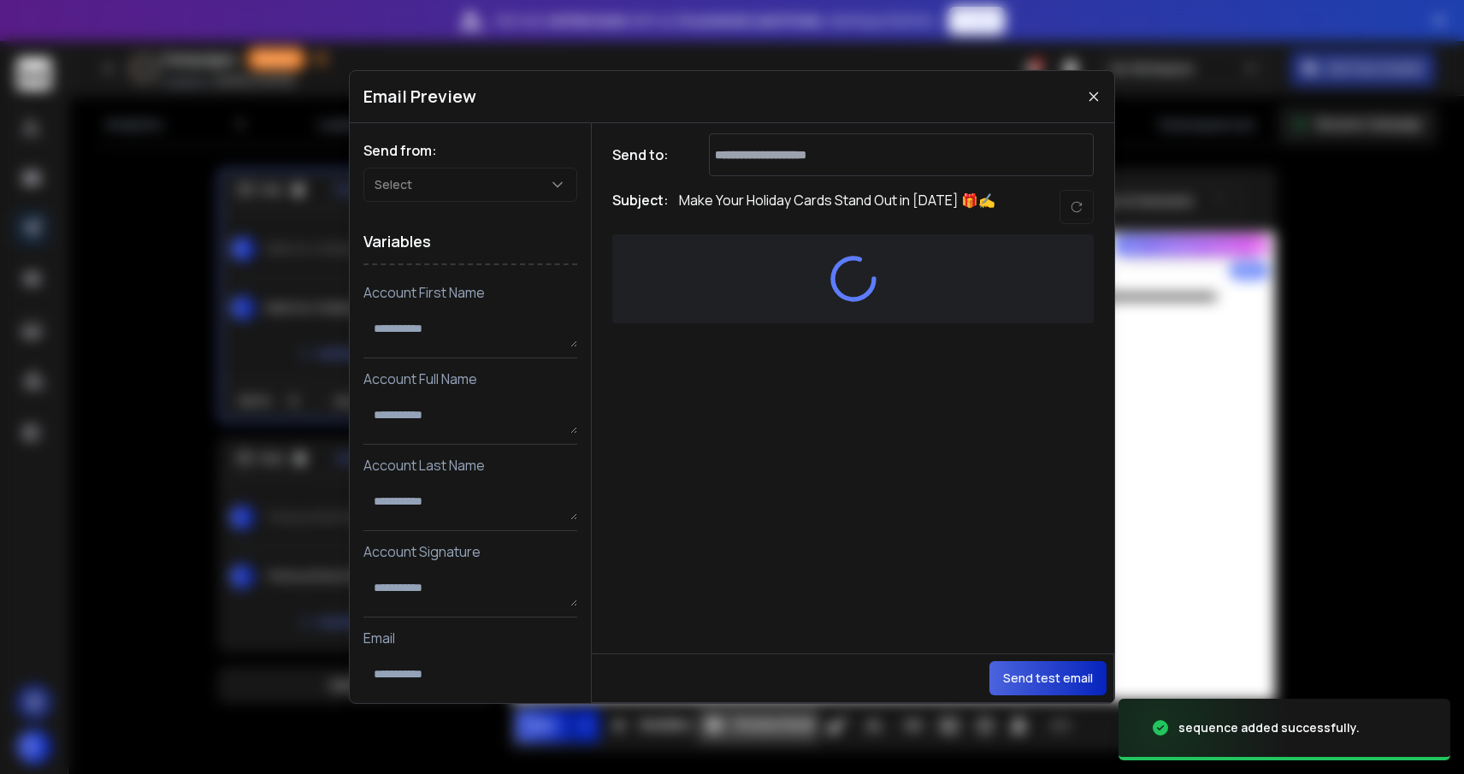
type textarea "*****"
type textarea "**"
type textarea "**********"
type textarea "********"
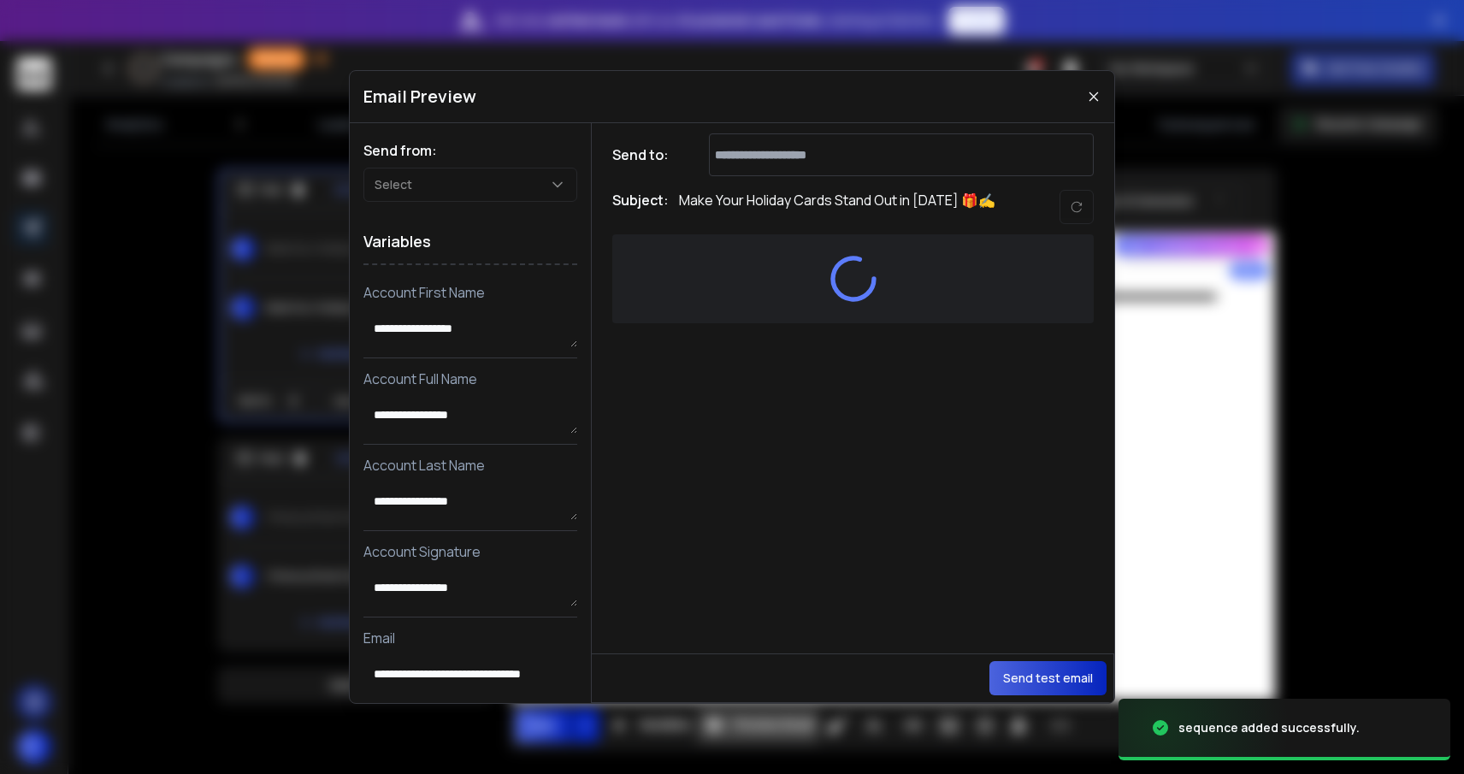
type textarea "*********"
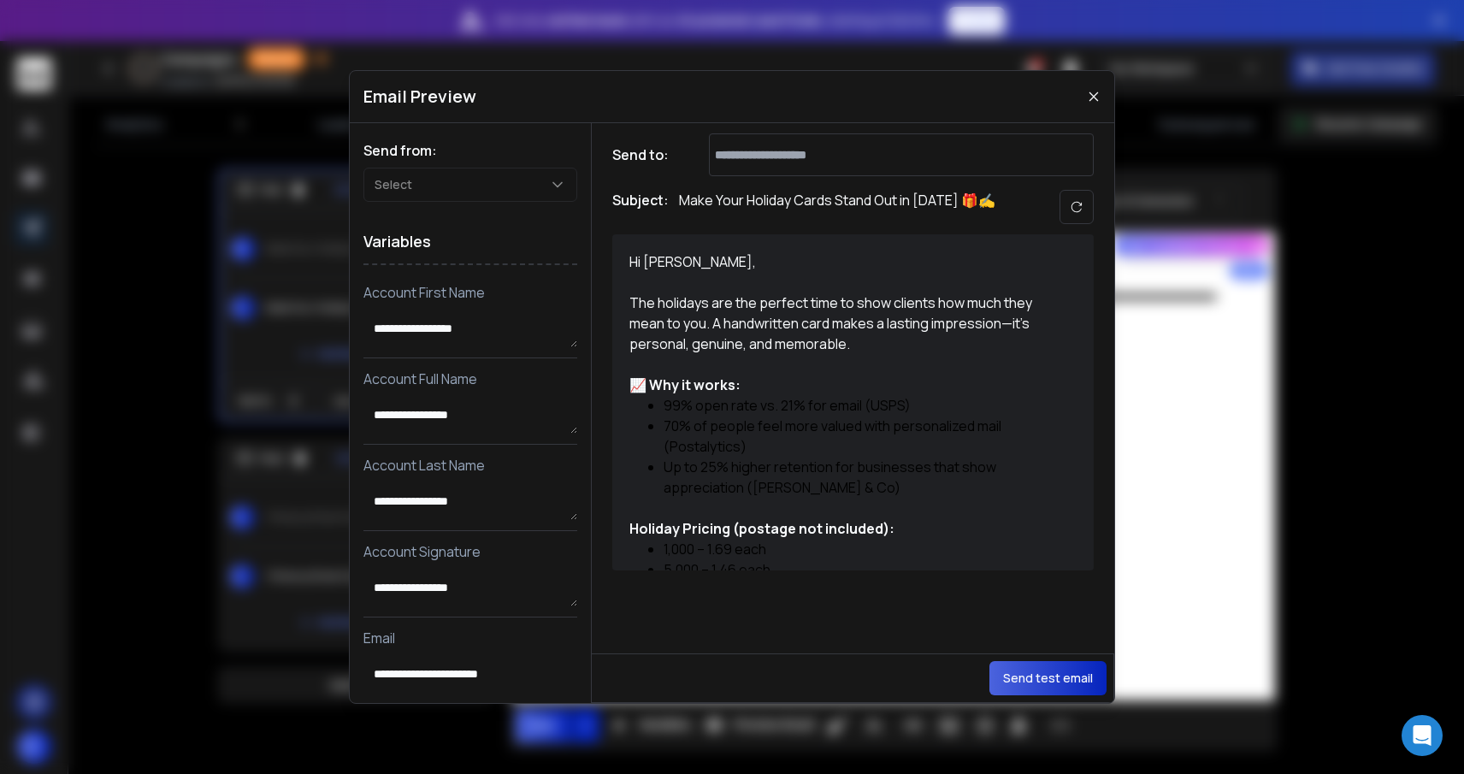
type textarea "****"
type textarea "**********"
type textarea "******"
type textarea "**********"
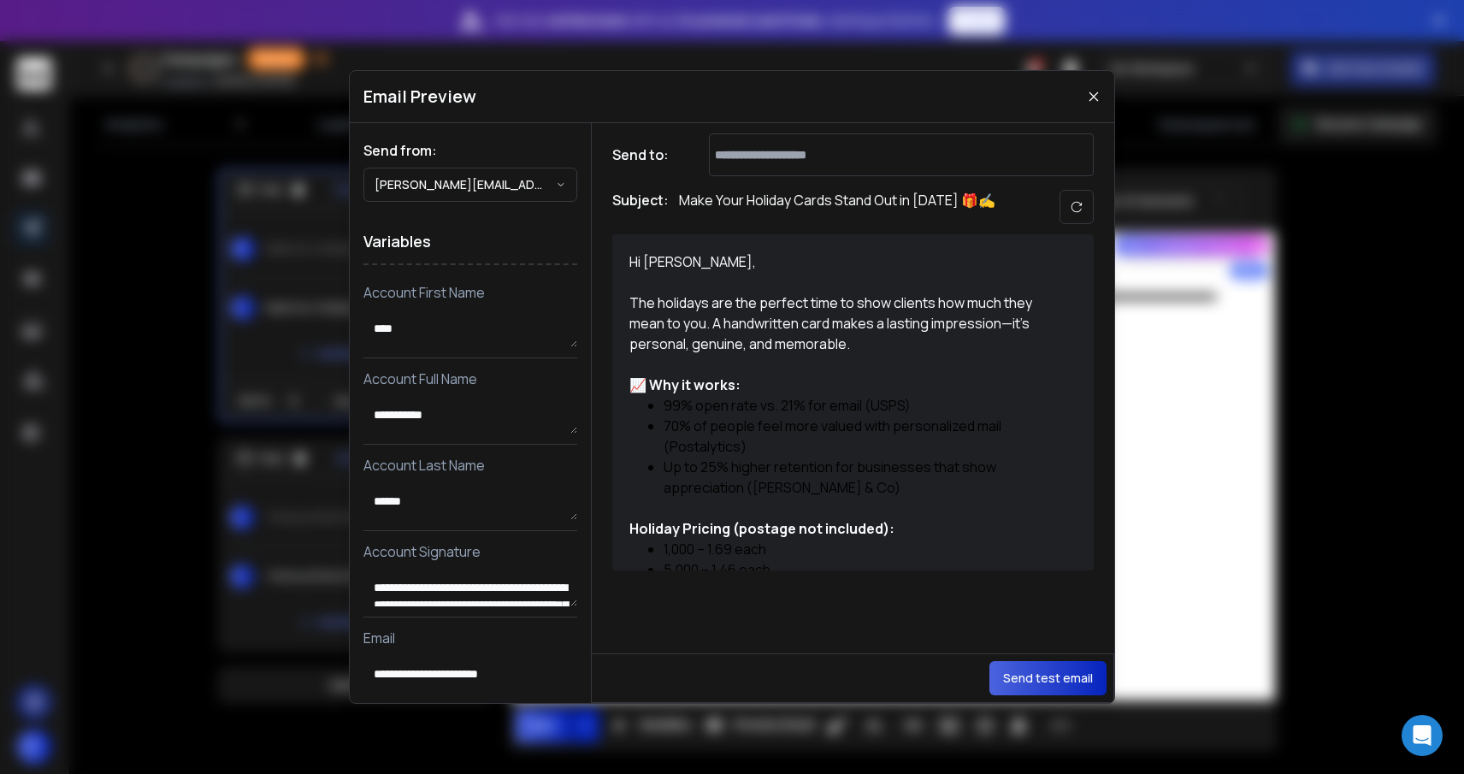
click at [1084, 87] on div "Email Preview" at bounding box center [732, 96] width 765 height 51
click at [1088, 92] on icon at bounding box center [1094, 97] width 14 height 14
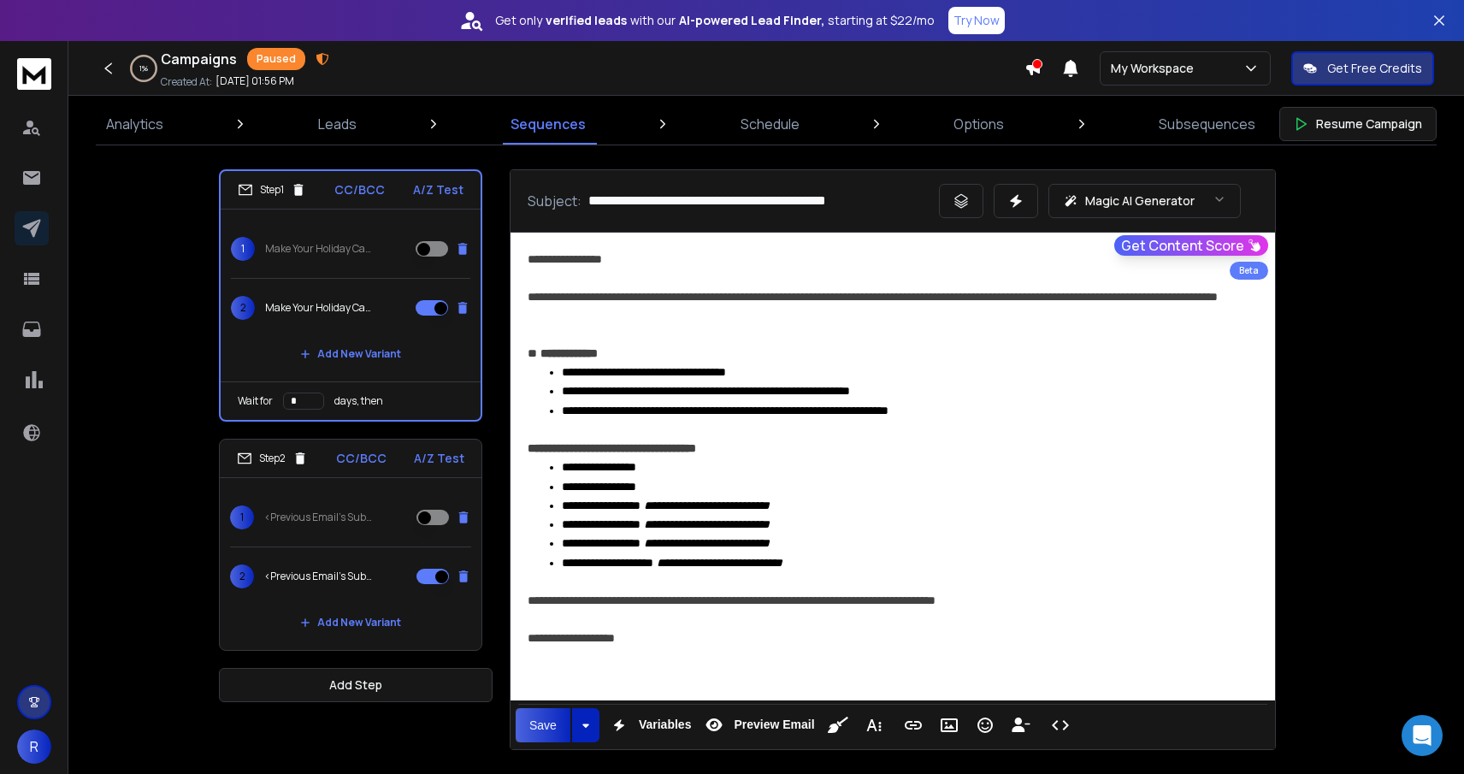
click at [318, 308] on p "Make Your Holiday Cards Stand Out in 2025 🎁✍️" at bounding box center [319, 308] width 109 height 14
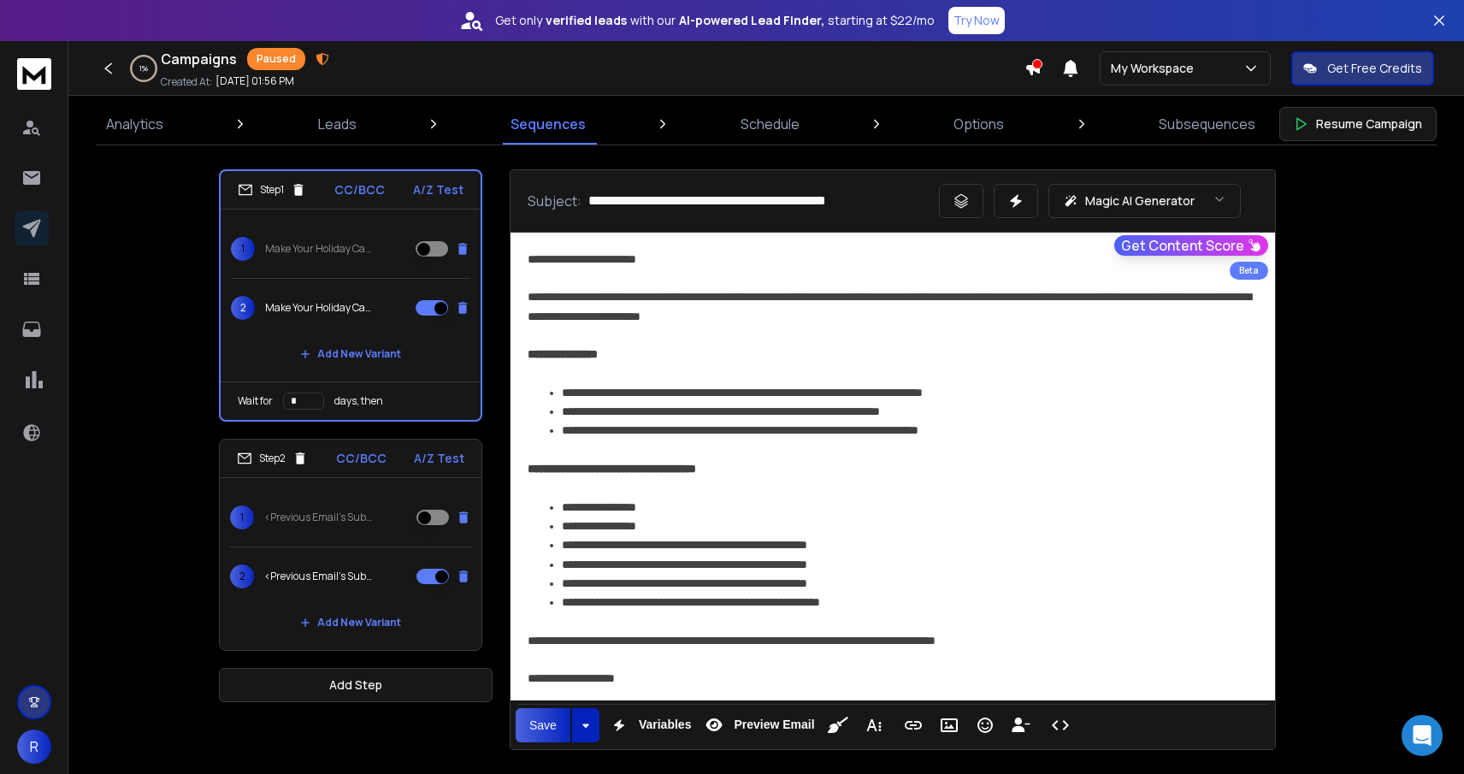
click at [321, 297] on div "2 Make Your Holiday Cards Stand Out in 2025 🎁✍️" at bounding box center [303, 308] width 144 height 24
click at [828, 636] on div "**********" at bounding box center [893, 640] width 730 height 19
click at [1354, 121] on button "Resume Campaign" at bounding box center [1358, 124] width 157 height 34
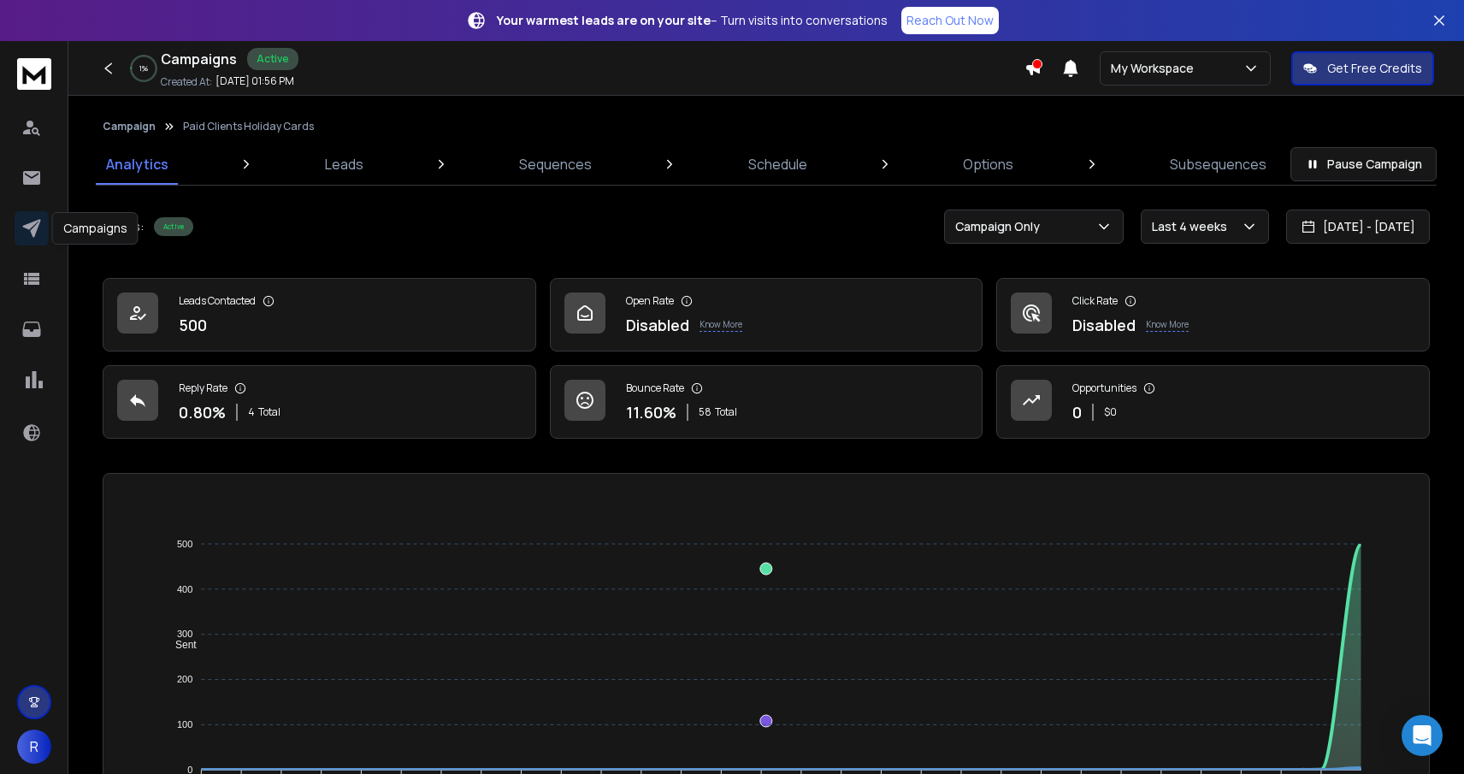
click at [36, 214] on link at bounding box center [32, 228] width 34 height 34
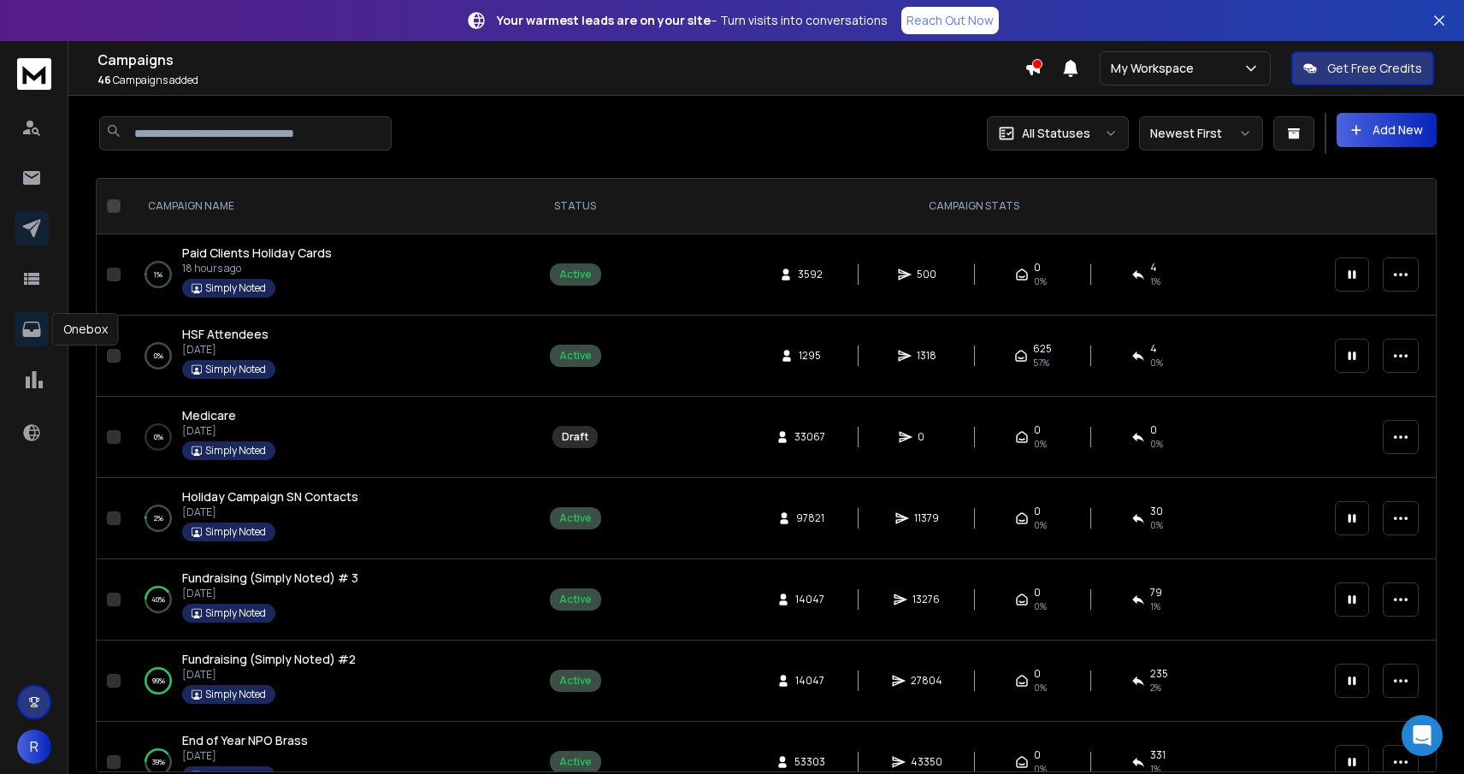
click at [27, 333] on icon at bounding box center [31, 329] width 18 height 15
